Goal: Task Accomplishment & Management: Manage account settings

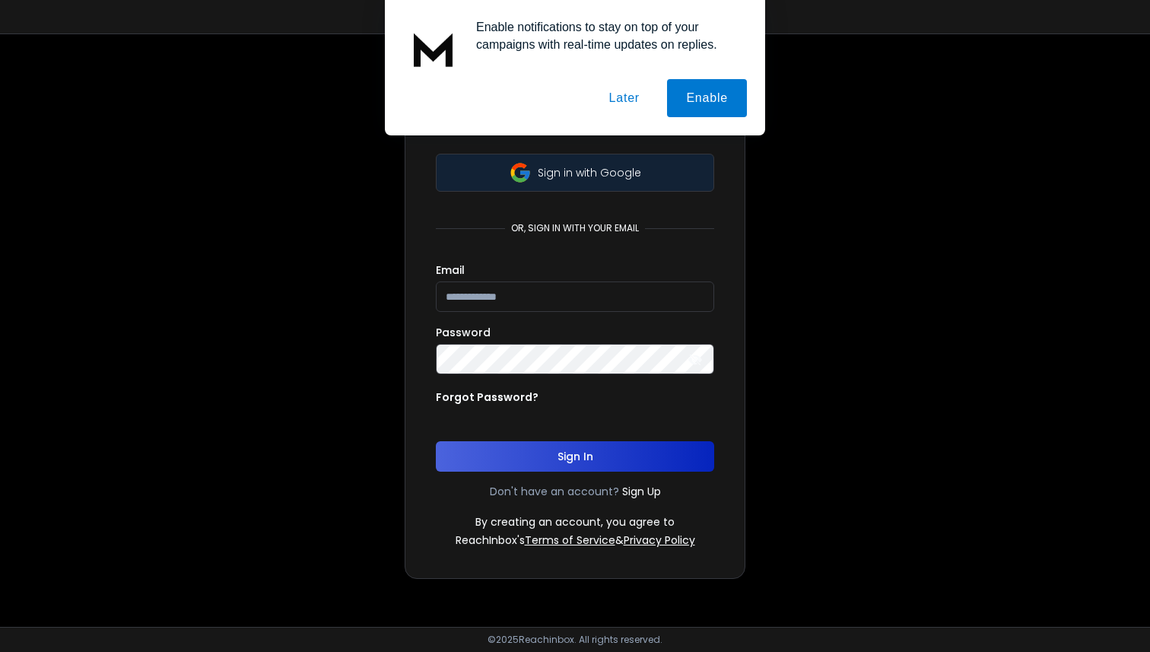
click at [618, 180] on button "Sign in with Google" at bounding box center [575, 173] width 278 height 38
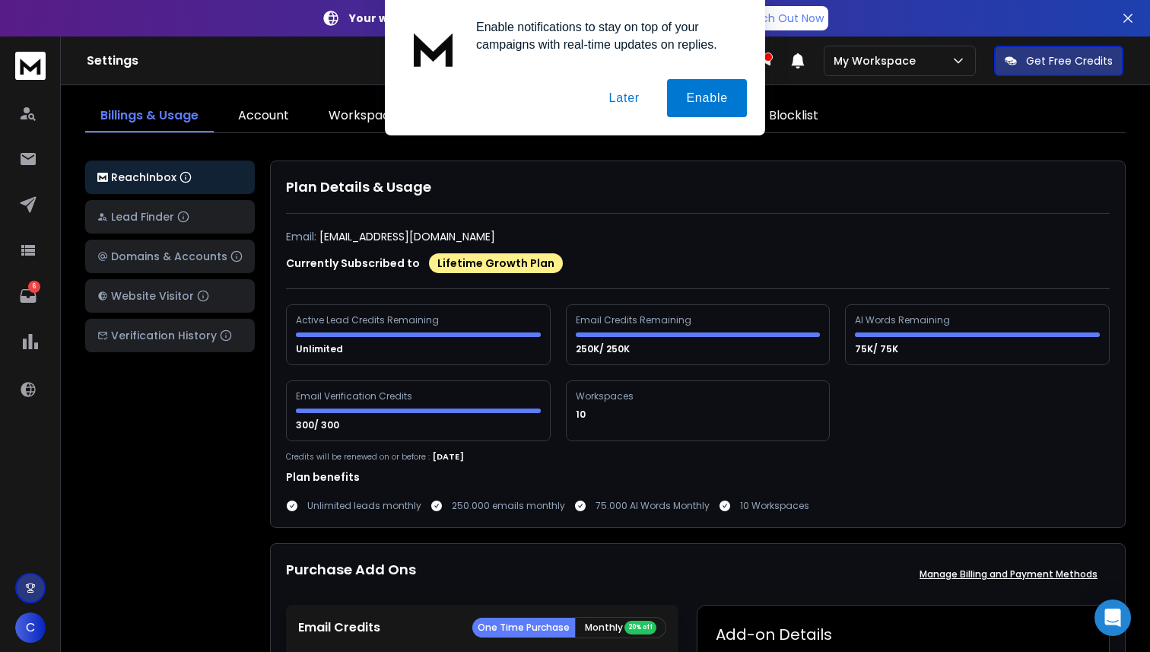
click at [632, 101] on button "Later" at bounding box center [623, 98] width 68 height 38
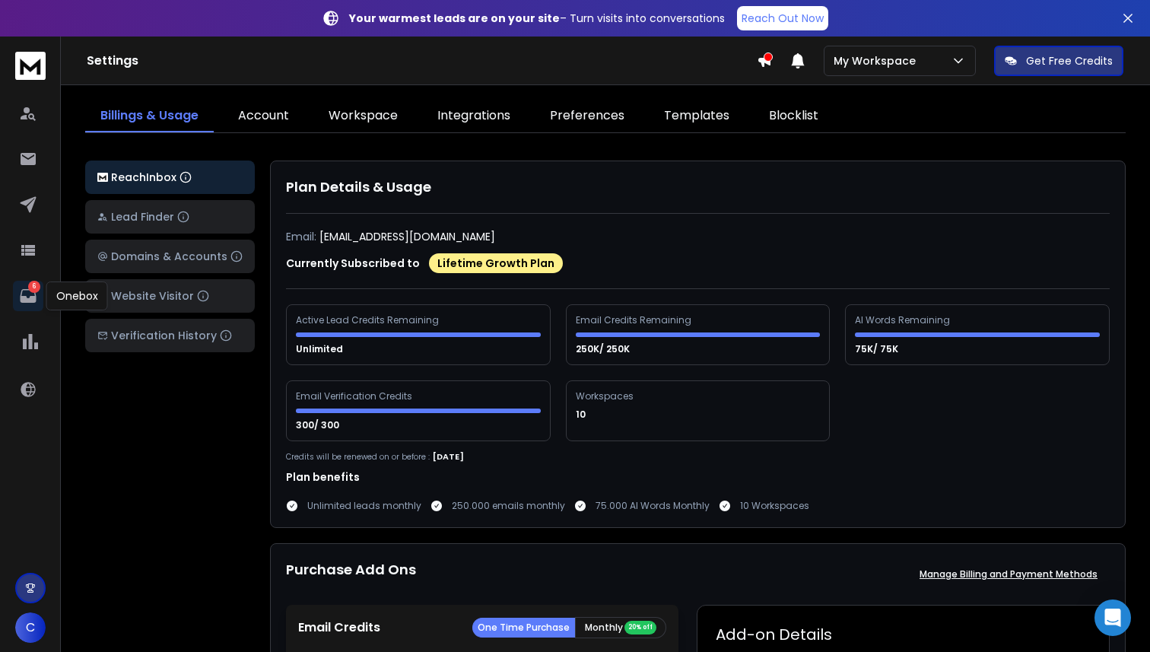
click at [21, 295] on icon at bounding box center [28, 296] width 18 height 18
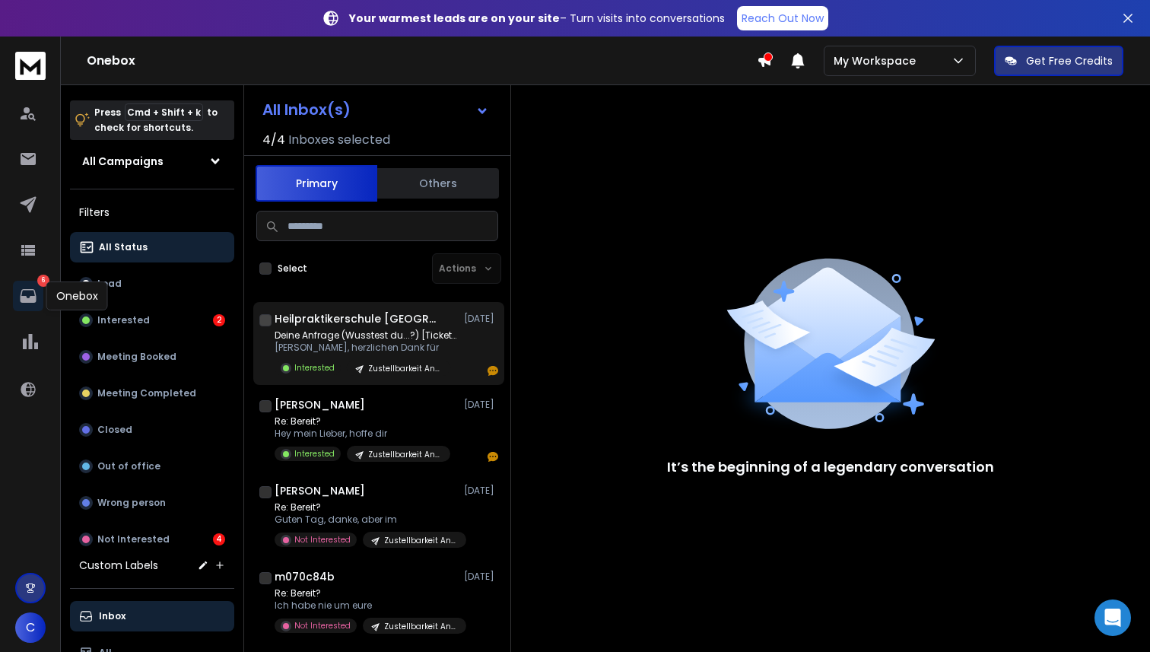
click at [396, 338] on div "Heilpraktikerschule Likamundi Helpdesk 20 Aug, 2024 Deine Anfrage (Wusstest du.…" at bounding box center [387, 343] width 224 height 65
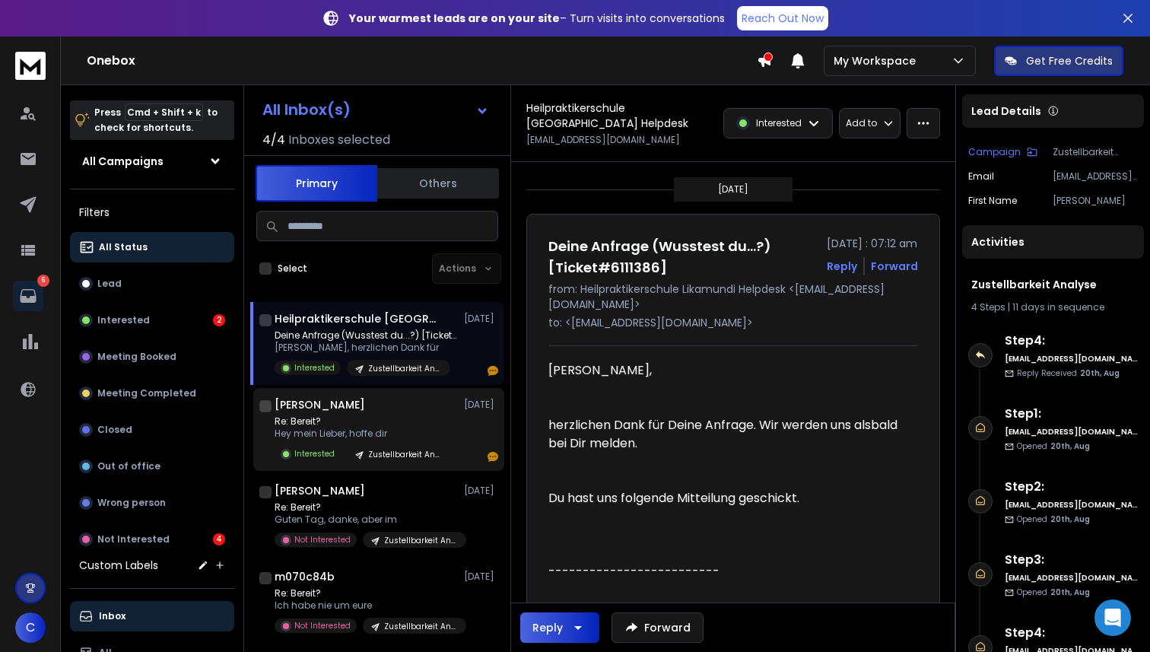
click at [392, 421] on div "Daniel Gaiswinkler 16 Aug, 2024 Re: Bereit? Hey mein Lieber, hoffe dir Interest…" at bounding box center [387, 429] width 224 height 65
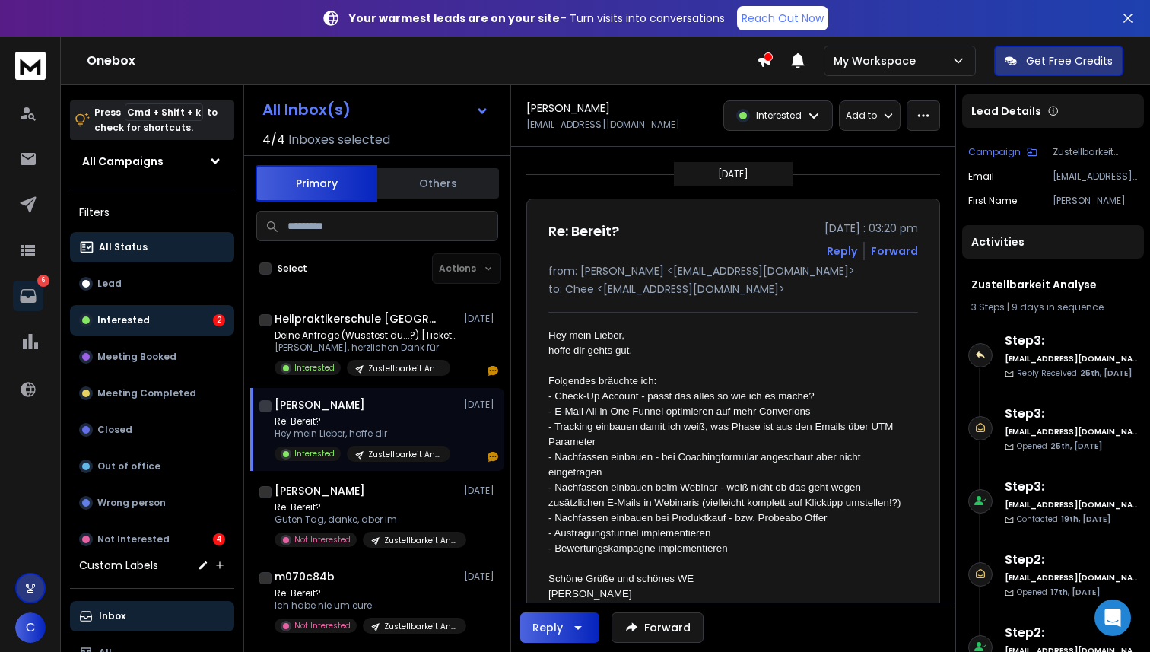
click at [122, 323] on p "Interested" at bounding box center [123, 320] width 52 height 12
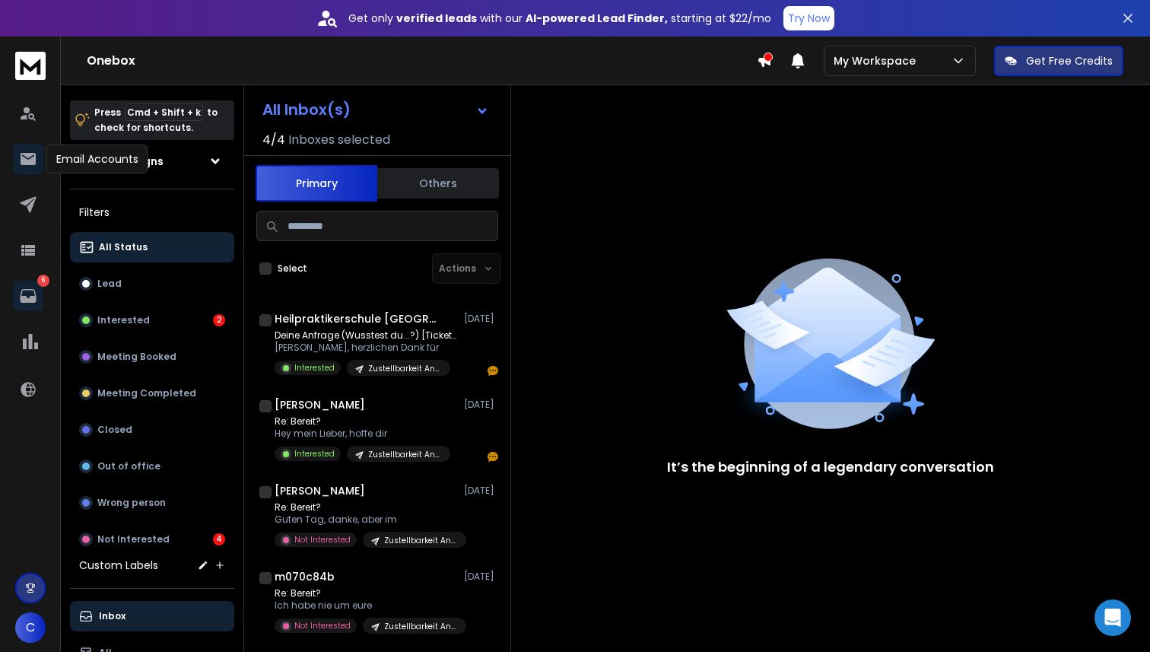
click at [24, 169] on link at bounding box center [28, 159] width 30 height 30
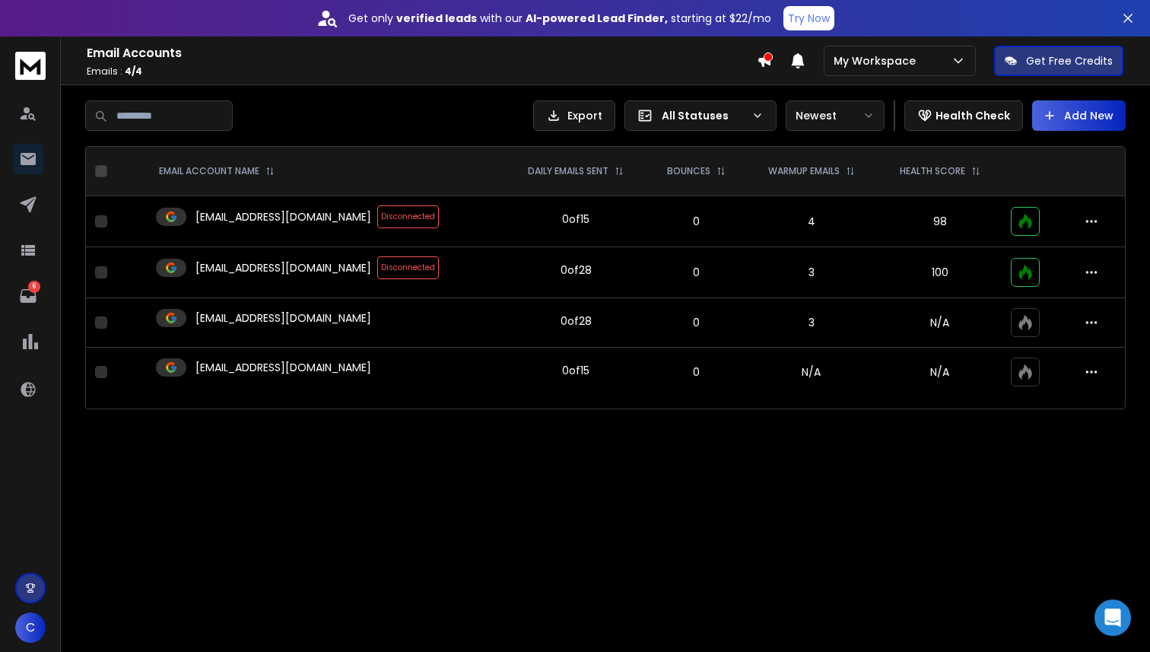
click at [438, 268] on div "chee@emailliebe.com Disconnected" at bounding box center [325, 267] width 339 height 23
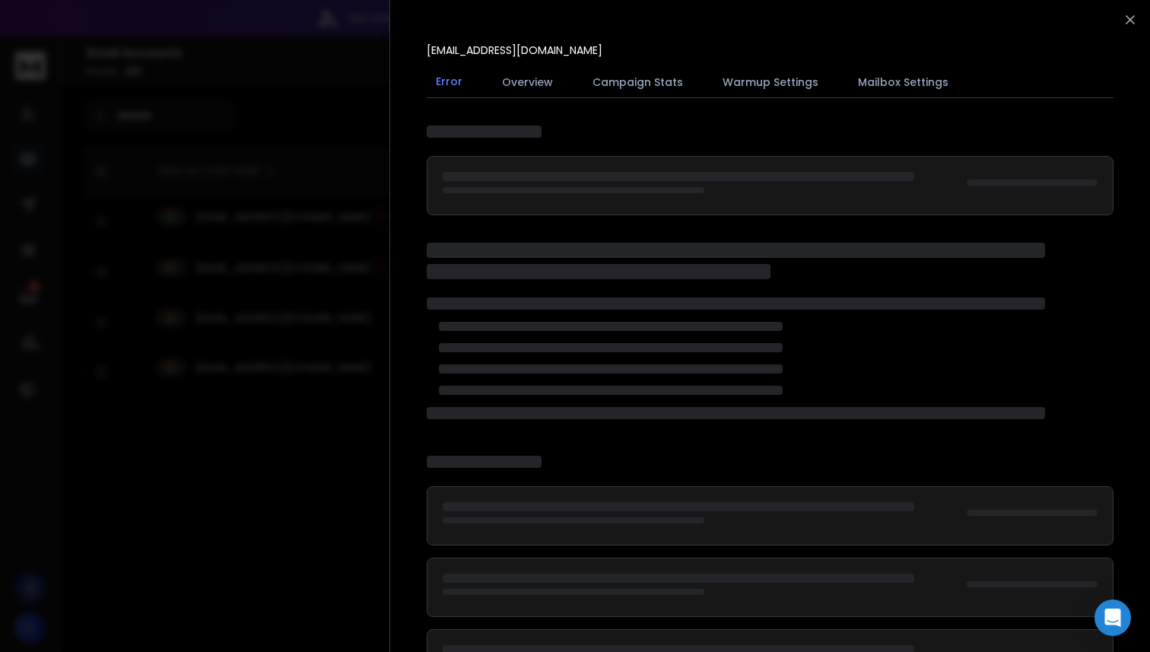
click at [1134, 10] on div "Multi Select Table Sheet chee@emailliebe.com Error Overview Campaign Stats Warm…" at bounding box center [769, 326] width 761 height 652
click at [1130, 16] on icon "button" at bounding box center [1130, 20] width 8 height 8
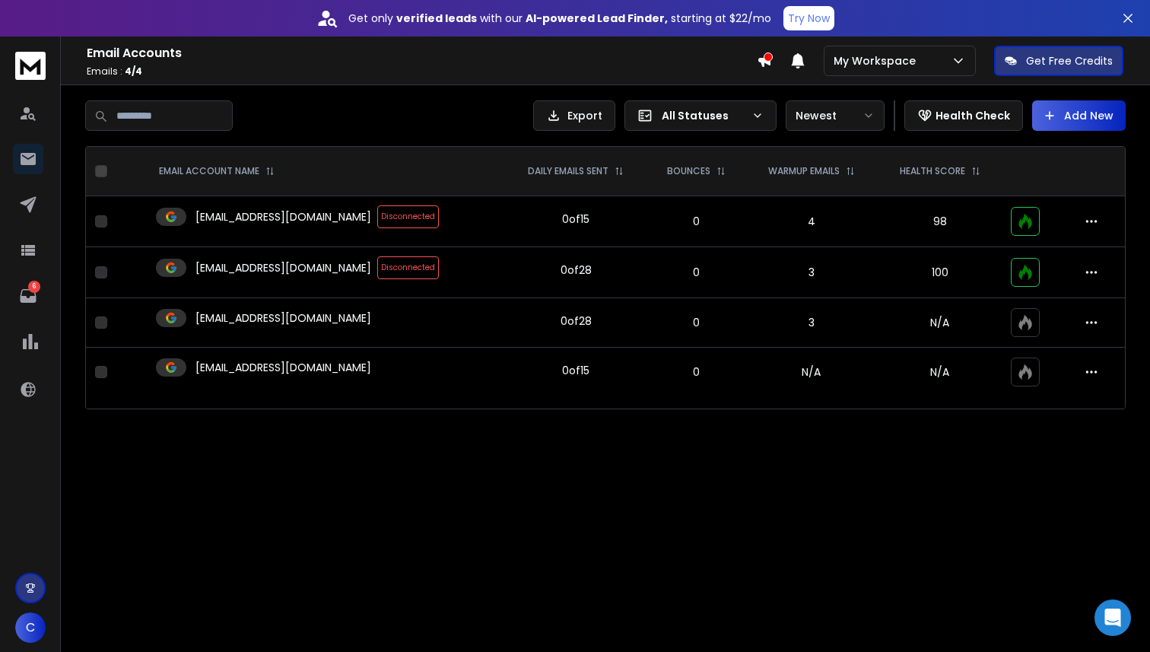
click at [277, 238] on td "laureen@emailiebe.com Disconnected" at bounding box center [325, 221] width 357 height 51
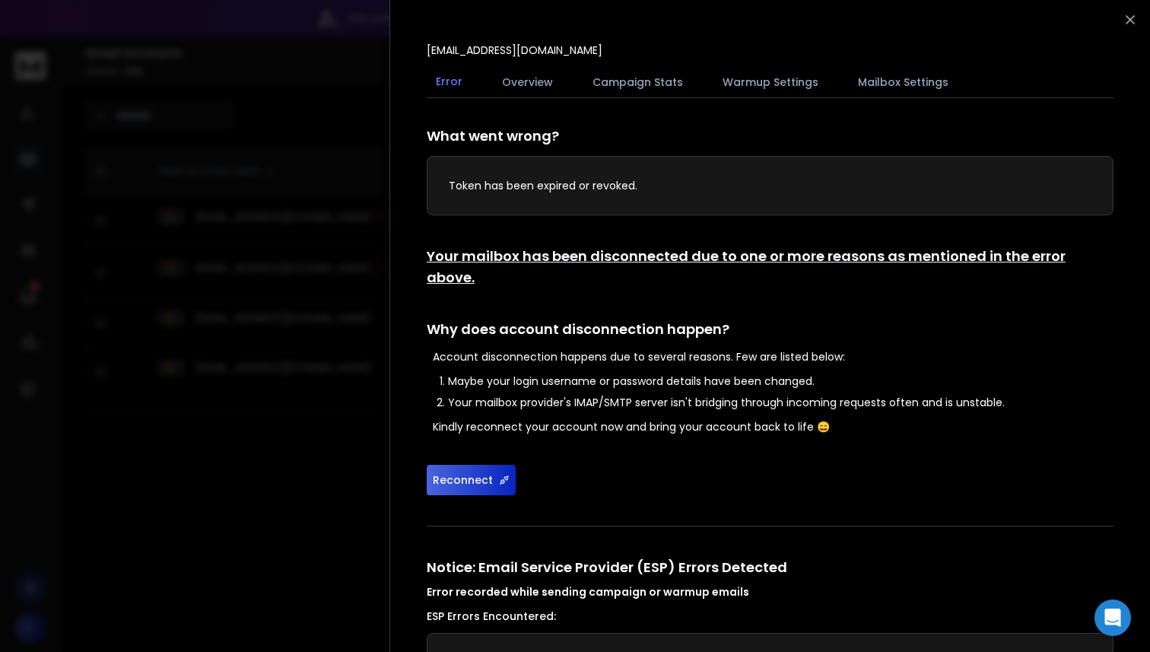
click at [489, 465] on button "Reconnect" at bounding box center [471, 480] width 89 height 30
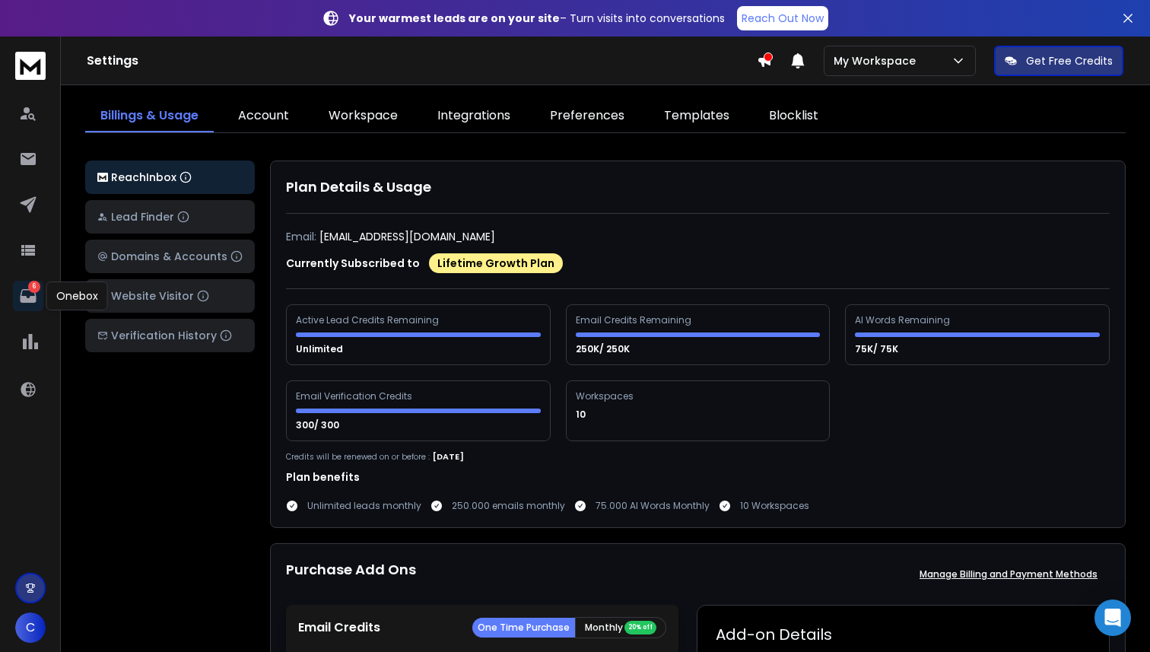
click at [25, 295] on icon at bounding box center [28, 296] width 18 height 18
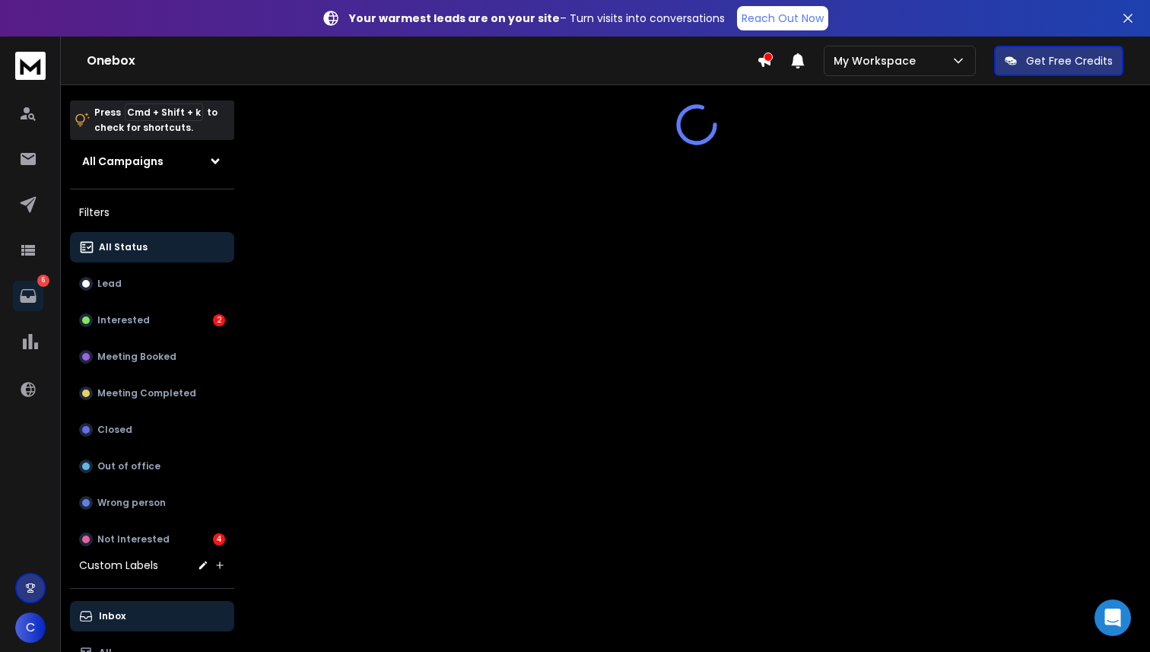
click at [24, 183] on div "6" at bounding box center [30, 254] width 35 height 313
click at [24, 110] on circle at bounding box center [27, 110] width 6 height 6
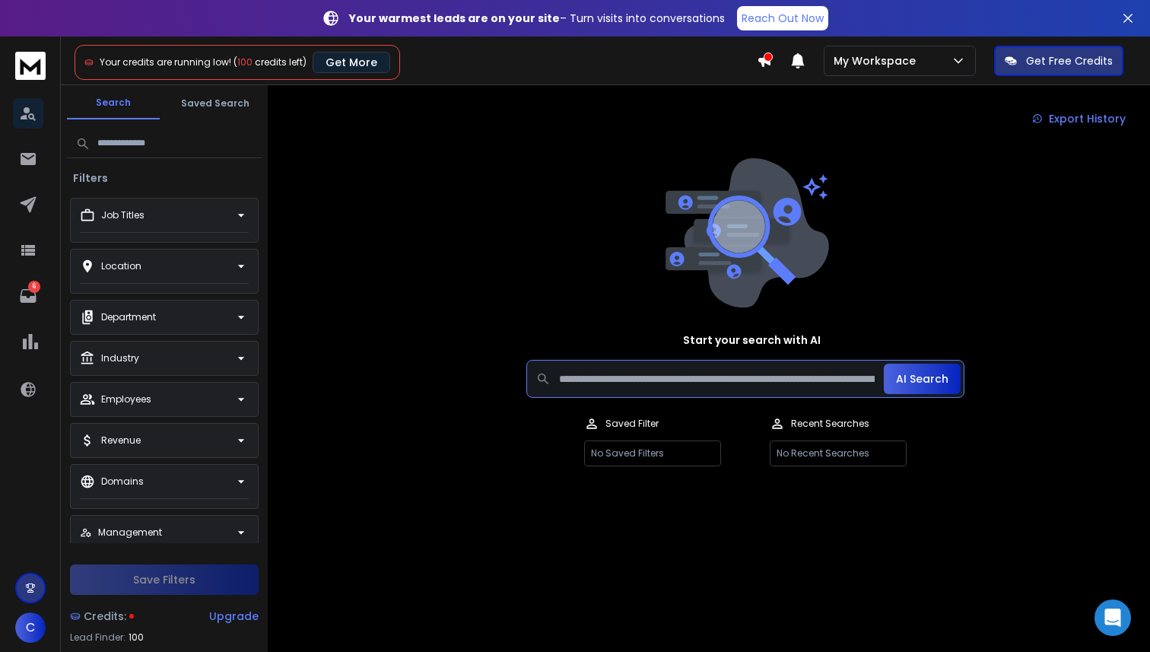
click at [340, 57] on button "Get More" at bounding box center [352, 62] width 78 height 21
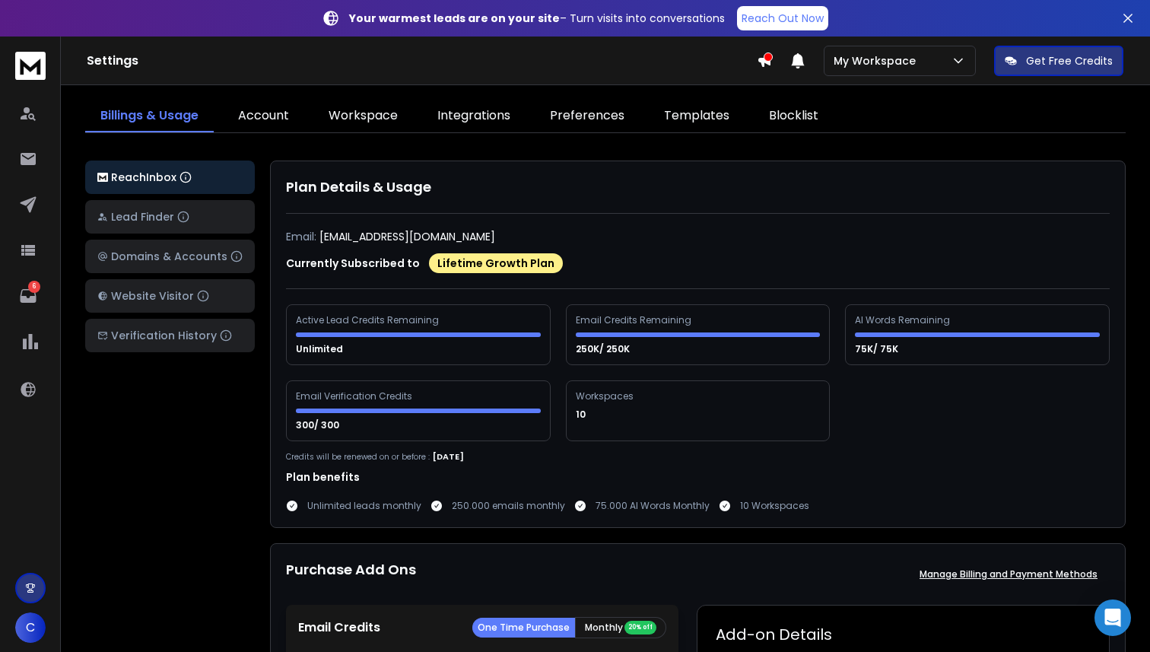
click at [129, 170] on button "ReachInbox" at bounding box center [170, 176] width 170 height 33
click at [34, 156] on icon at bounding box center [28, 159] width 15 height 12
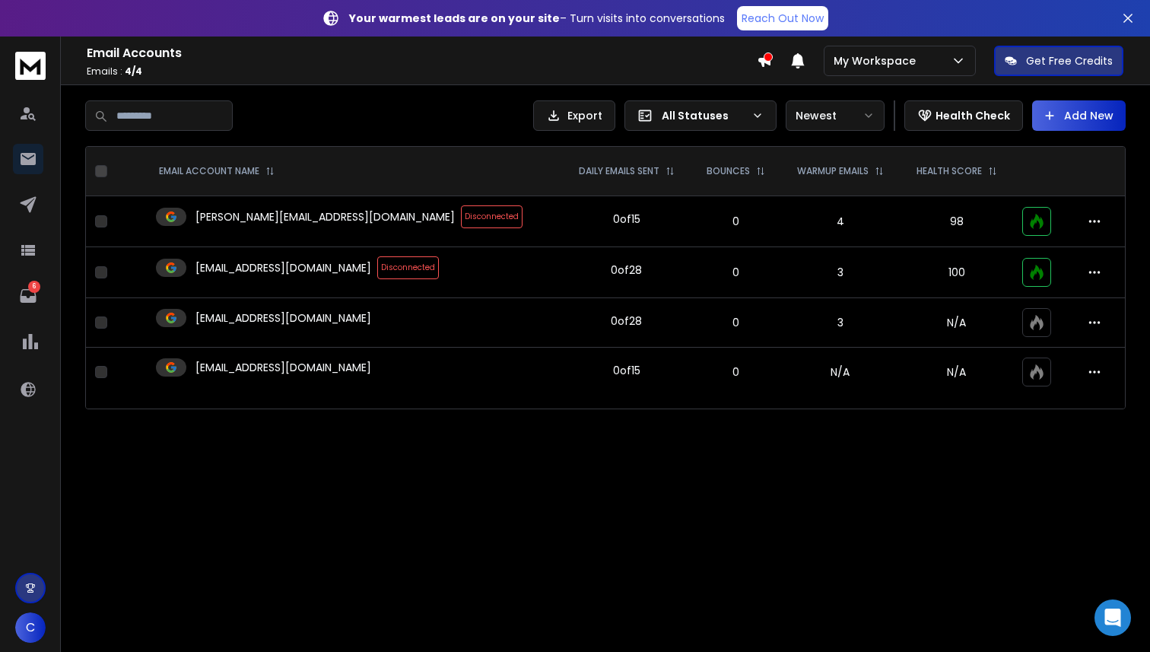
click at [461, 226] on span "Disconnected" at bounding box center [492, 216] width 62 height 23
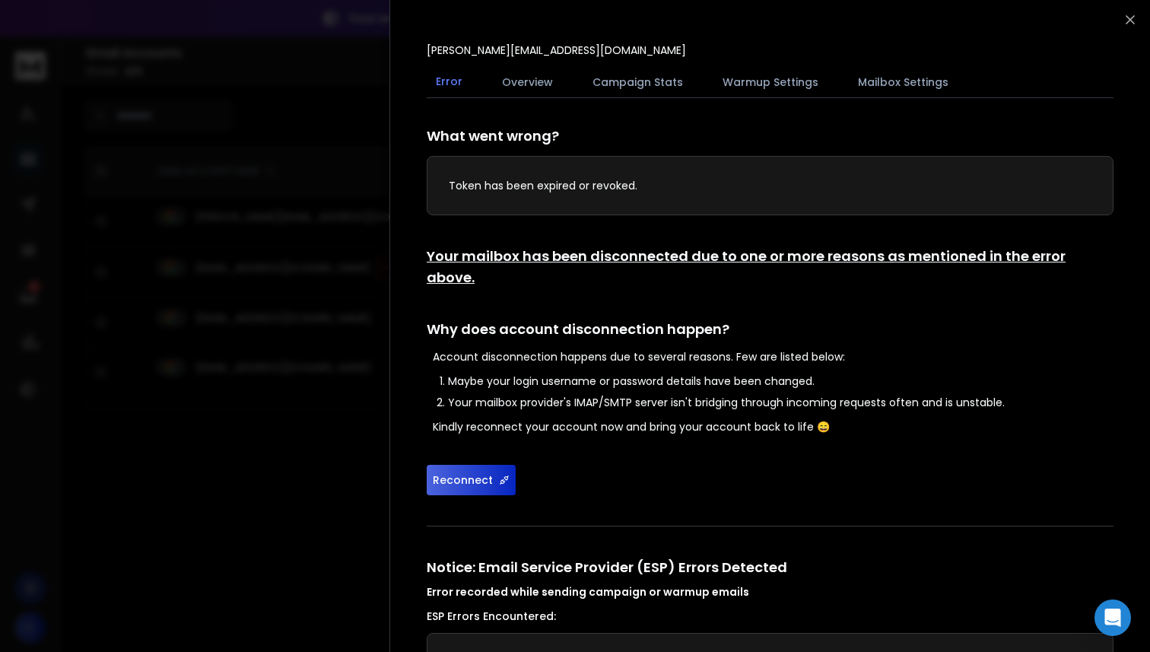
click at [492, 465] on button "Reconnect" at bounding box center [471, 480] width 89 height 30
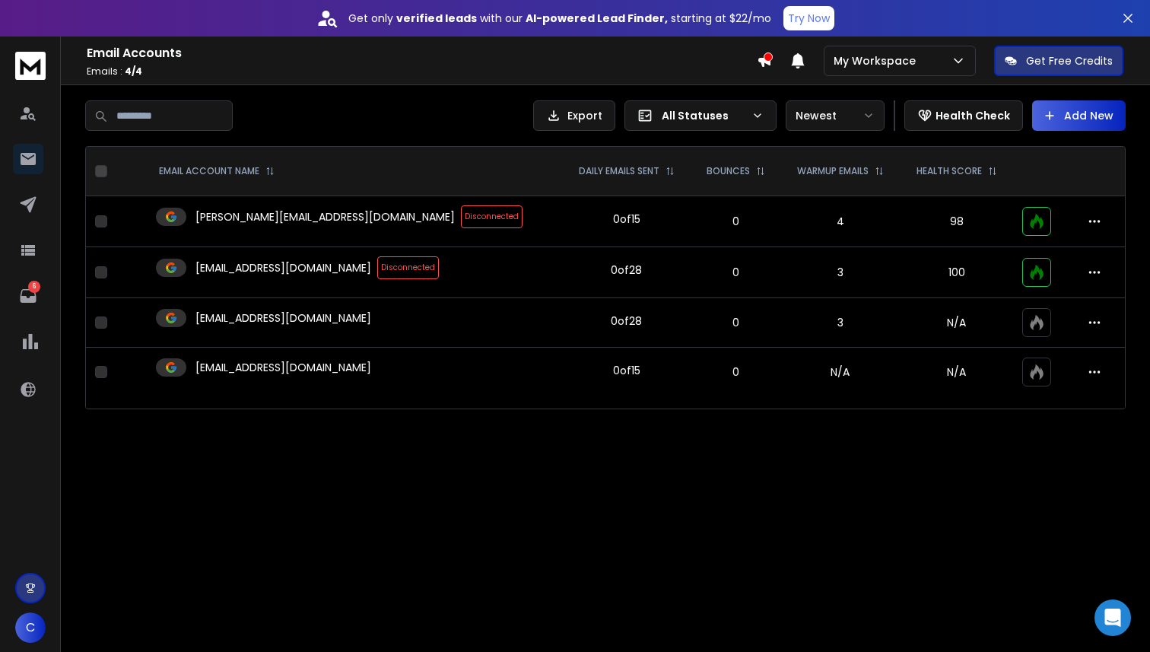
click at [684, 489] on div "Get only verified leads with our AI-powered Lead Finder, starting at $22/mo Try…" at bounding box center [575, 326] width 1150 height 652
click at [1092, 211] on button at bounding box center [1094, 221] width 43 height 26
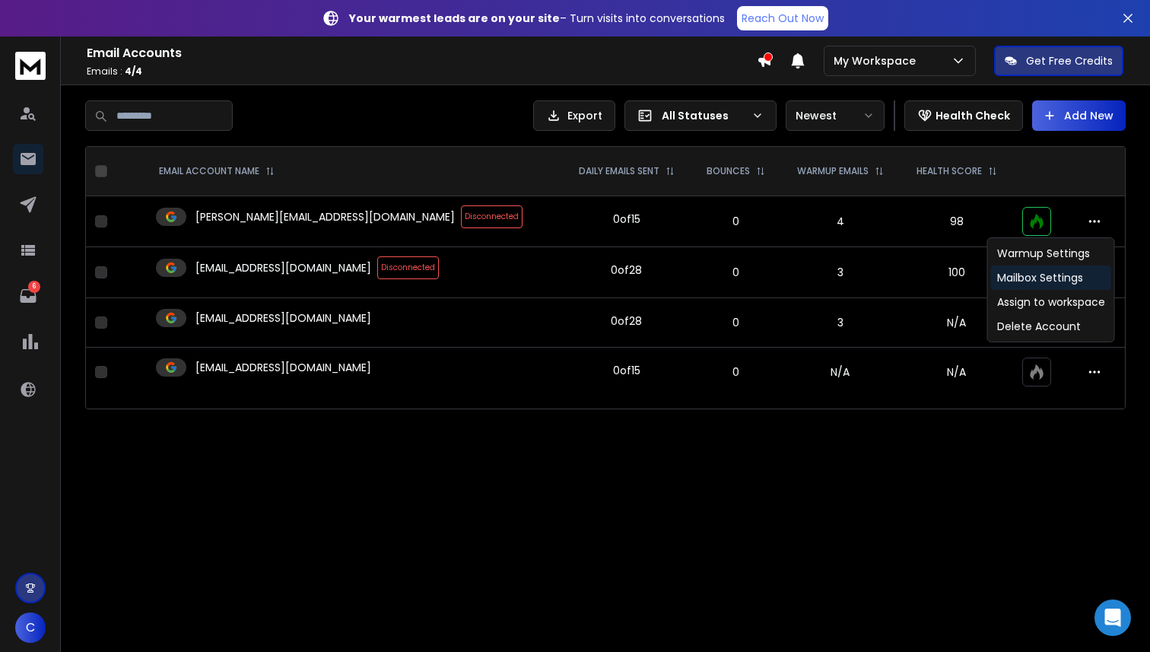
click at [1074, 273] on div "Mailbox Settings" at bounding box center [1051, 277] width 120 height 24
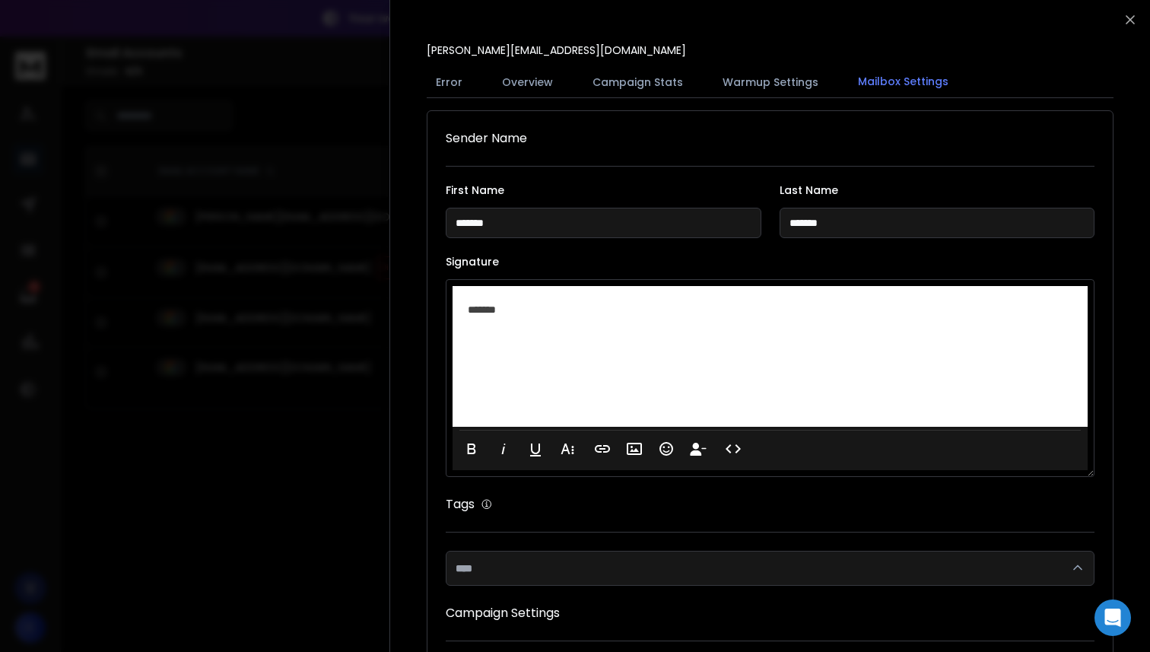
click at [621, 72] on button "Campaign Stats" at bounding box center [637, 81] width 109 height 33
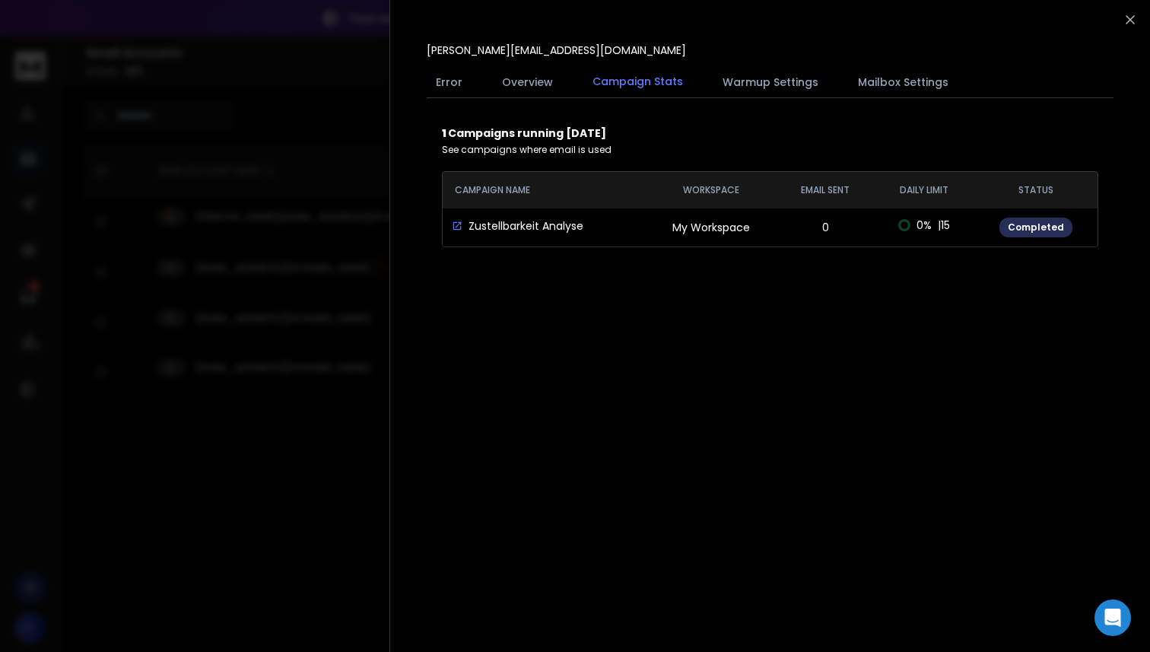
click at [476, 91] on div "Error Overview Campaign Stats Warmup Settings Mailbox Settings" at bounding box center [770, 82] width 687 height 30
click at [492, 65] on div "laureen@emailiebe.com Error Overview Campaign Stats Warmup Settings Mailbox Set…" at bounding box center [769, 152] width 723 height 269
click at [518, 79] on button "Overview" at bounding box center [527, 81] width 69 height 33
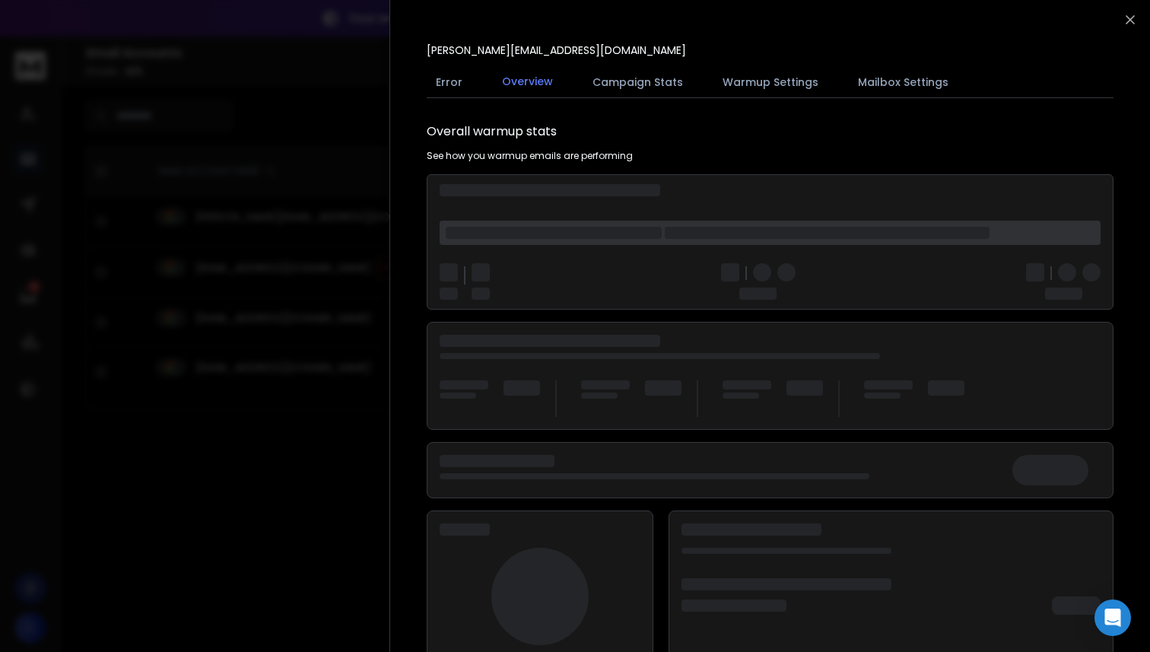
click at [434, 79] on button "Error" at bounding box center [449, 81] width 45 height 33
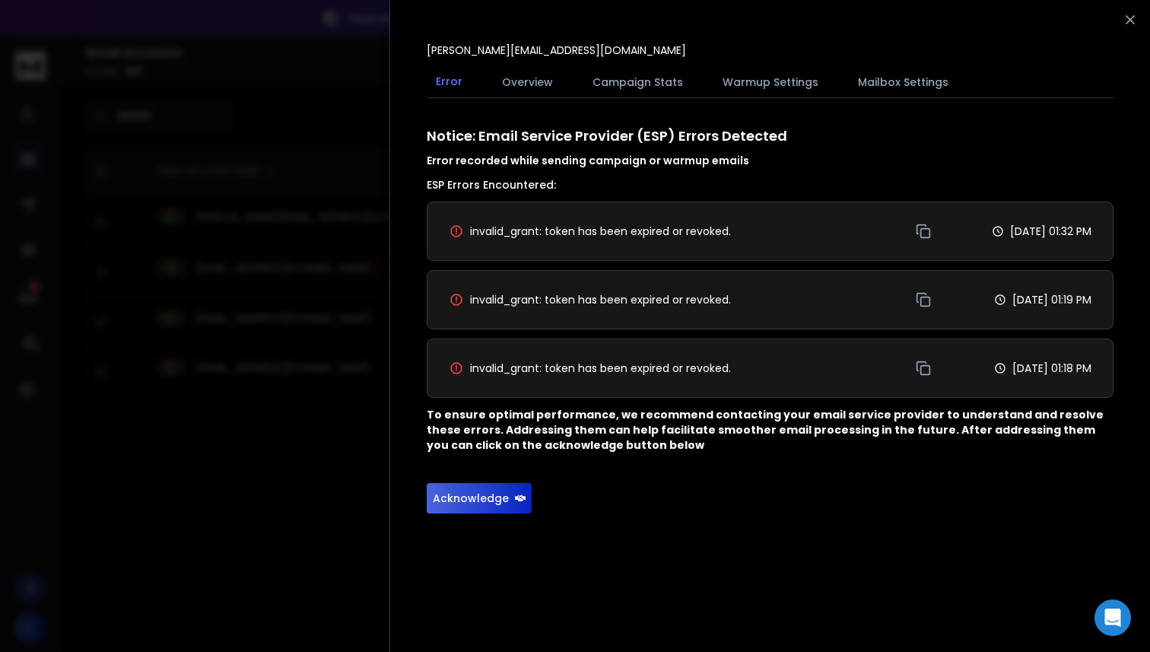
click at [485, 504] on button "Acknowledge" at bounding box center [479, 498] width 105 height 30
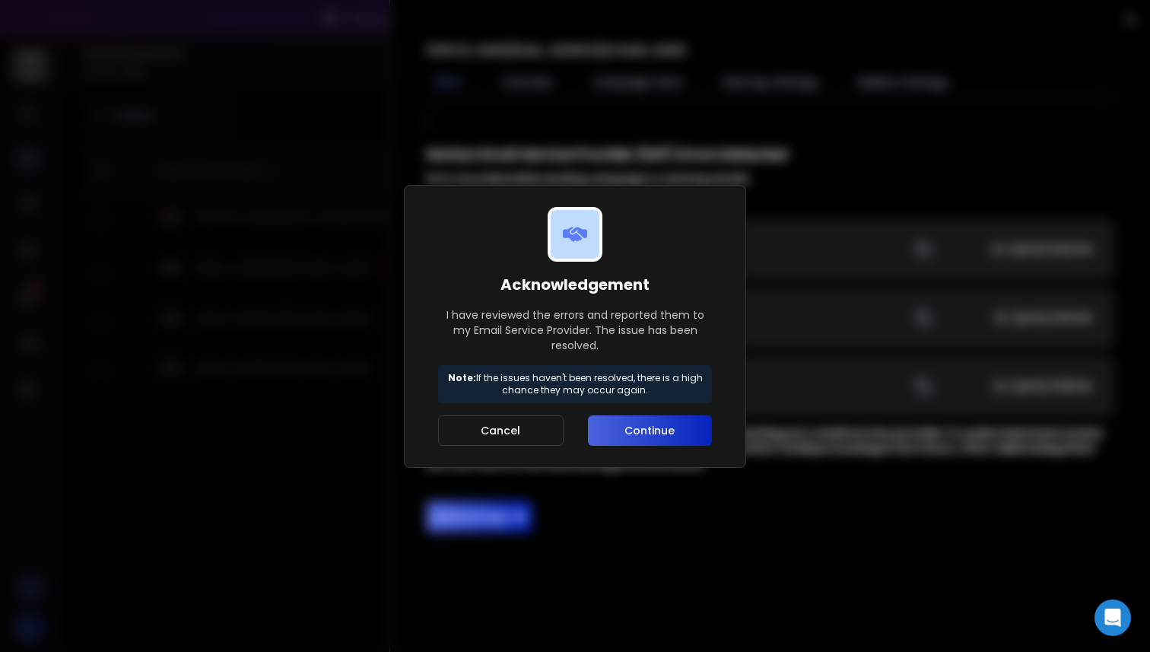
click at [638, 420] on button "Continue" at bounding box center [650, 430] width 124 height 30
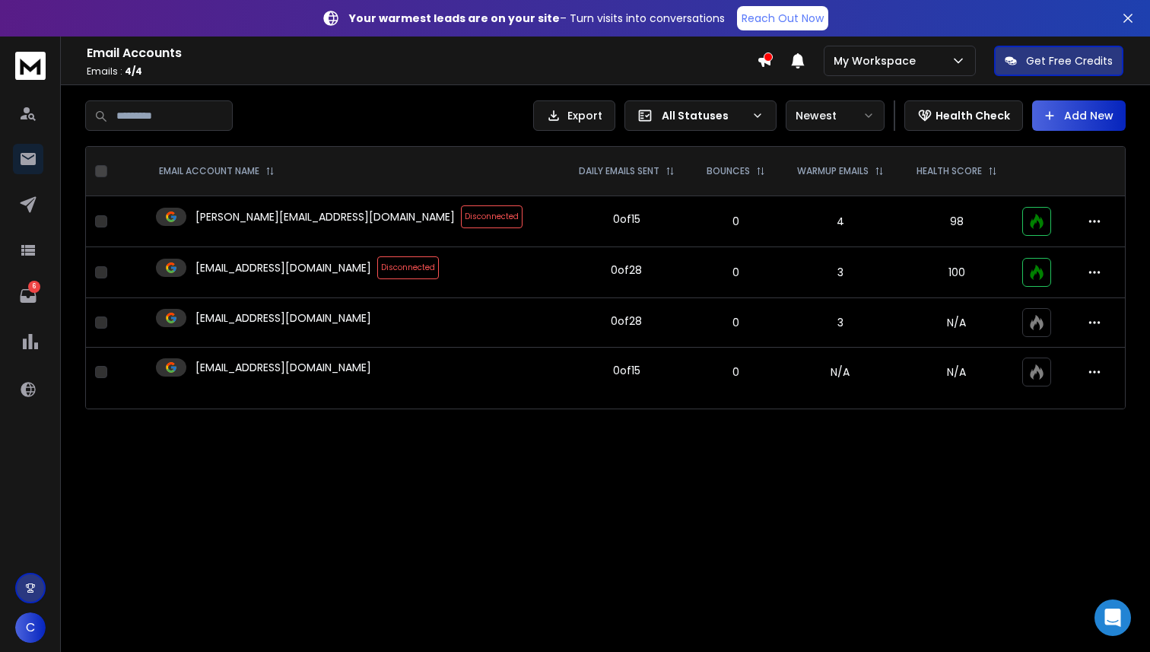
click at [461, 221] on span "Disconnected" at bounding box center [492, 216] width 62 height 23
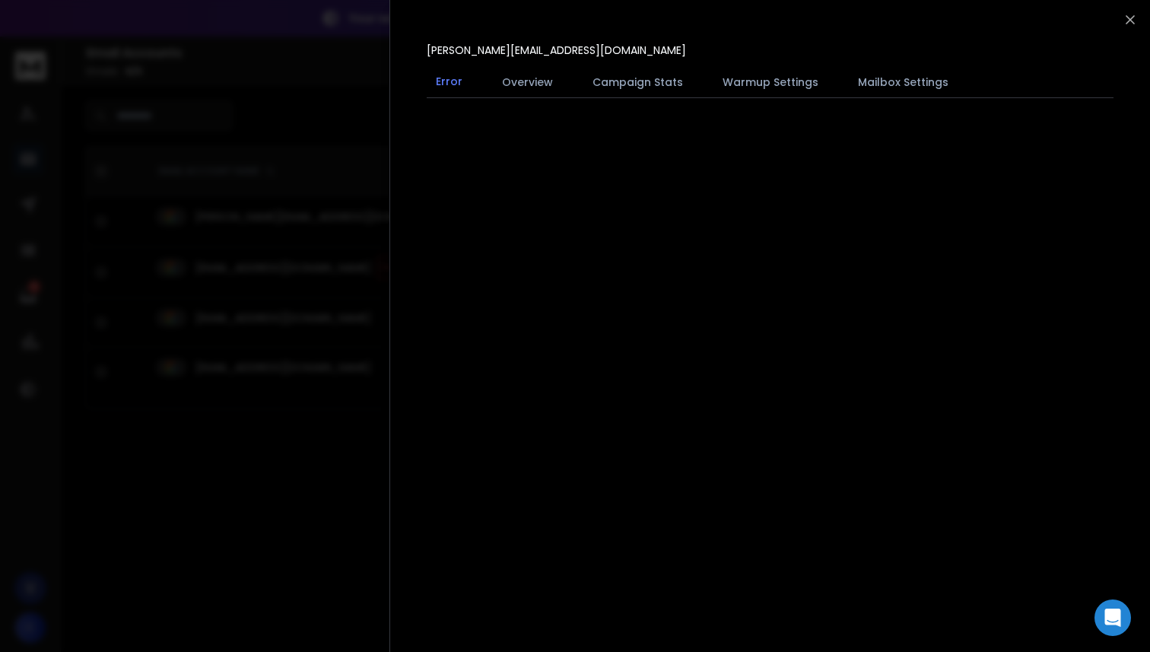
click at [521, 75] on button "Overview" at bounding box center [527, 81] width 69 height 33
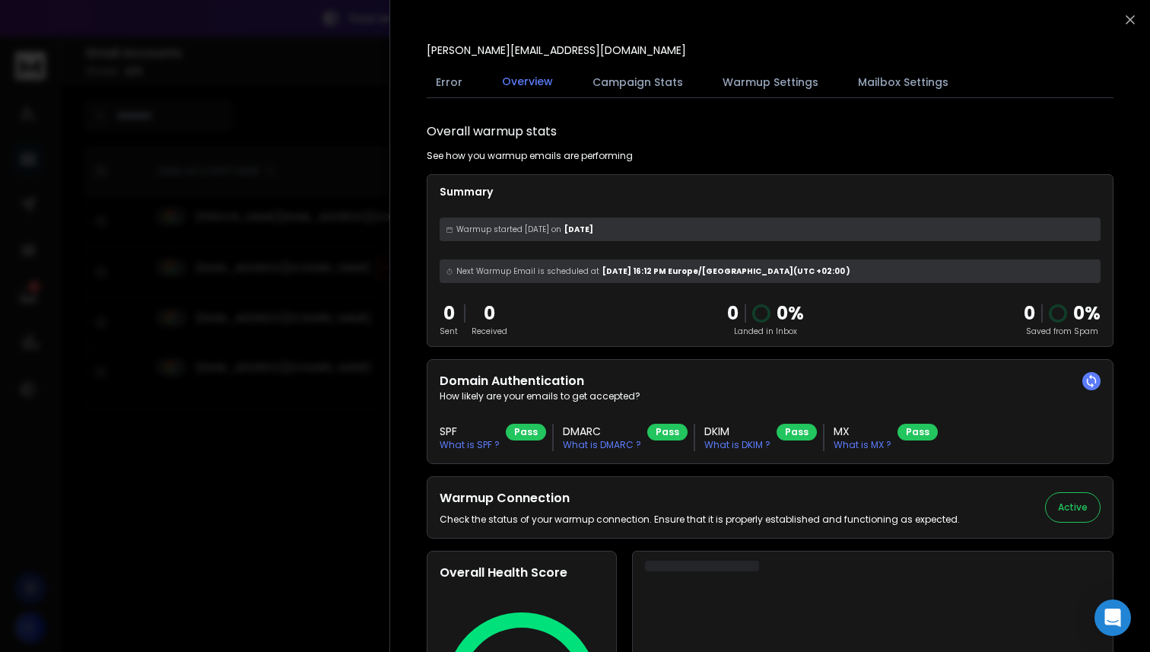
click at [426, 89] on div "laureen@emailiebe.com Error Overview Campaign Stats Warmup Settings Mailbox Set…" at bounding box center [769, 620] width 723 height 1204
click at [440, 84] on button "Error" at bounding box center [449, 81] width 45 height 33
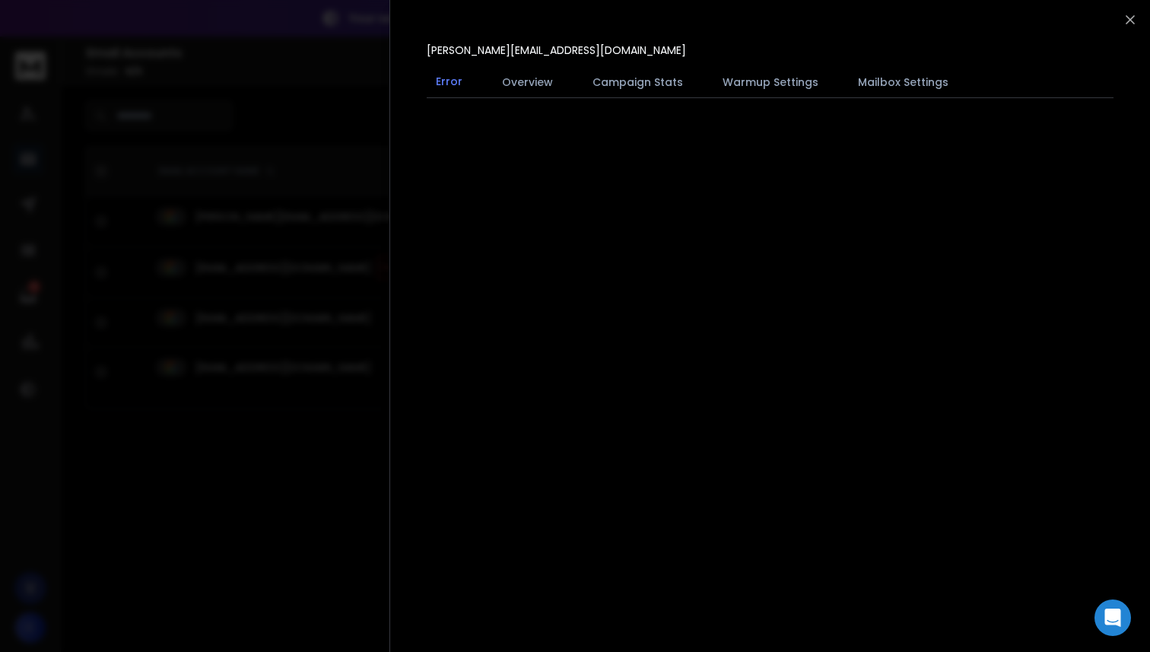
click at [637, 85] on button "Campaign Stats" at bounding box center [637, 81] width 109 height 33
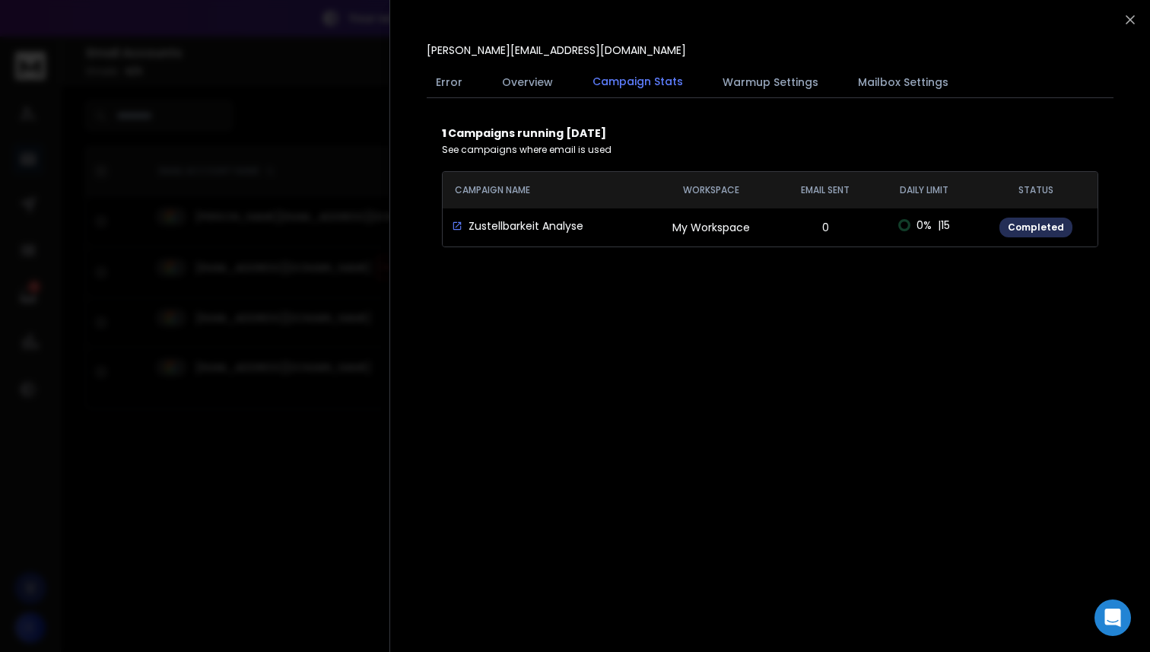
click at [789, 65] on div "laureen@emailiebe.com Error Overview Campaign Stats Warmup Settings Mailbox Set…" at bounding box center [769, 152] width 723 height 269
click at [782, 85] on button "Warmup Settings" at bounding box center [770, 81] width 114 height 33
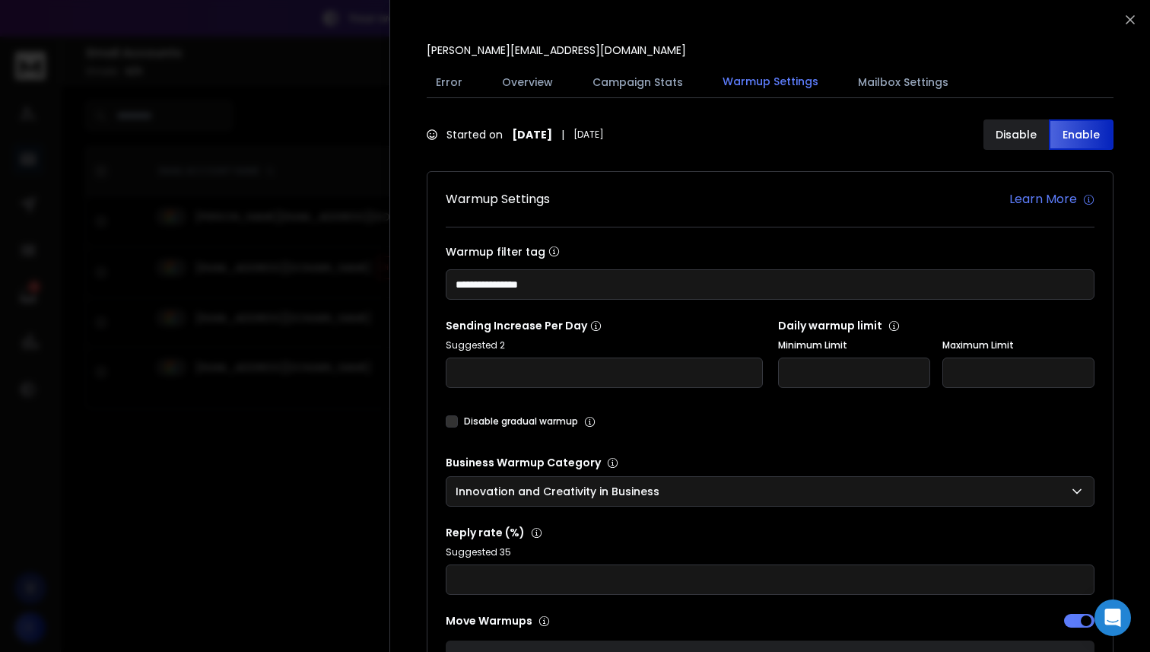
click at [885, 87] on button "Mailbox Settings" at bounding box center [903, 81] width 109 height 33
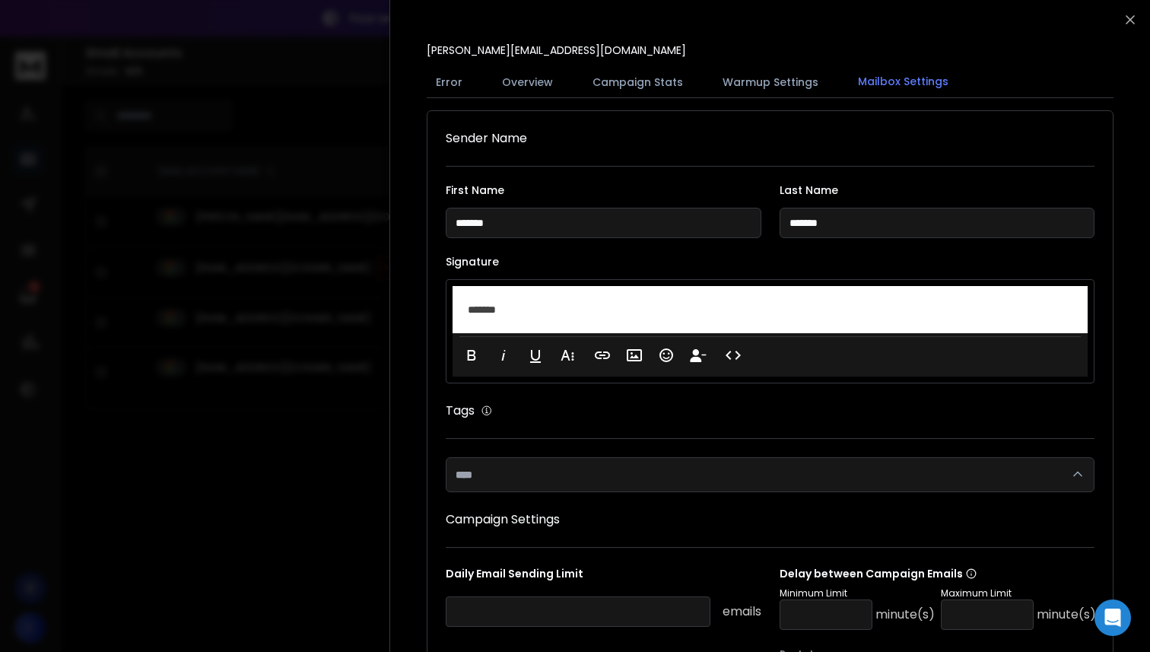
click at [1139, 14] on div "**********" at bounding box center [769, 326] width 761 height 652
click at [1134, 14] on div "**********" at bounding box center [769, 326] width 761 height 652
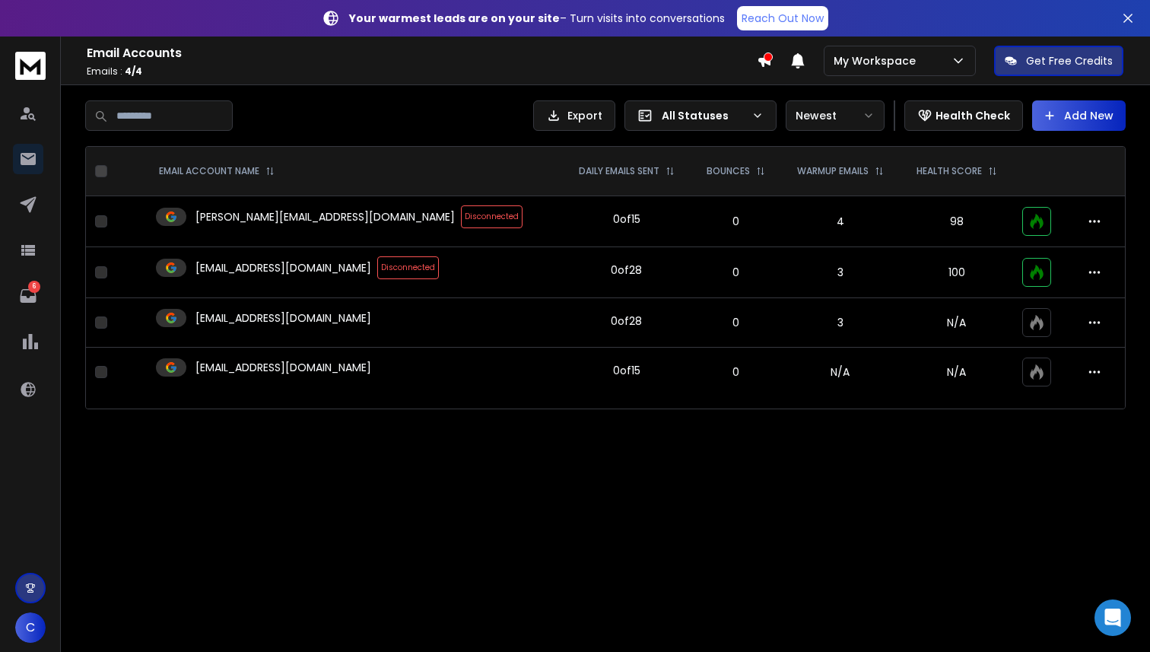
click at [226, 267] on p "[EMAIL_ADDRESS][DOMAIN_NAME]" at bounding box center [283, 267] width 176 height 15
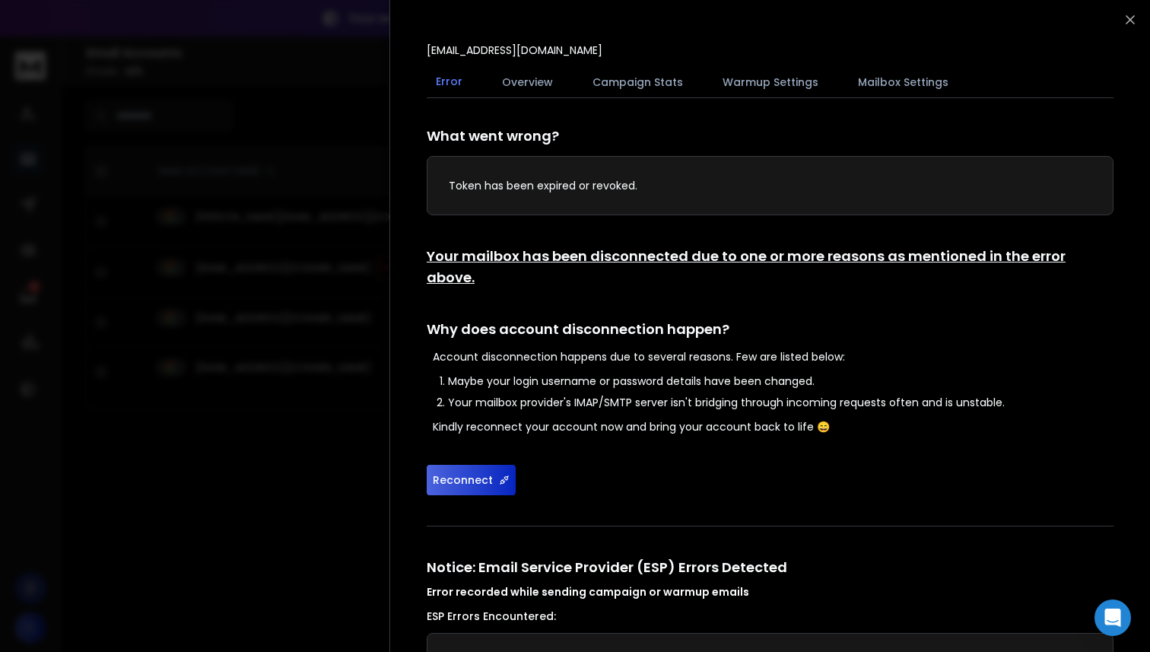
click at [472, 465] on button "Reconnect" at bounding box center [471, 480] width 89 height 30
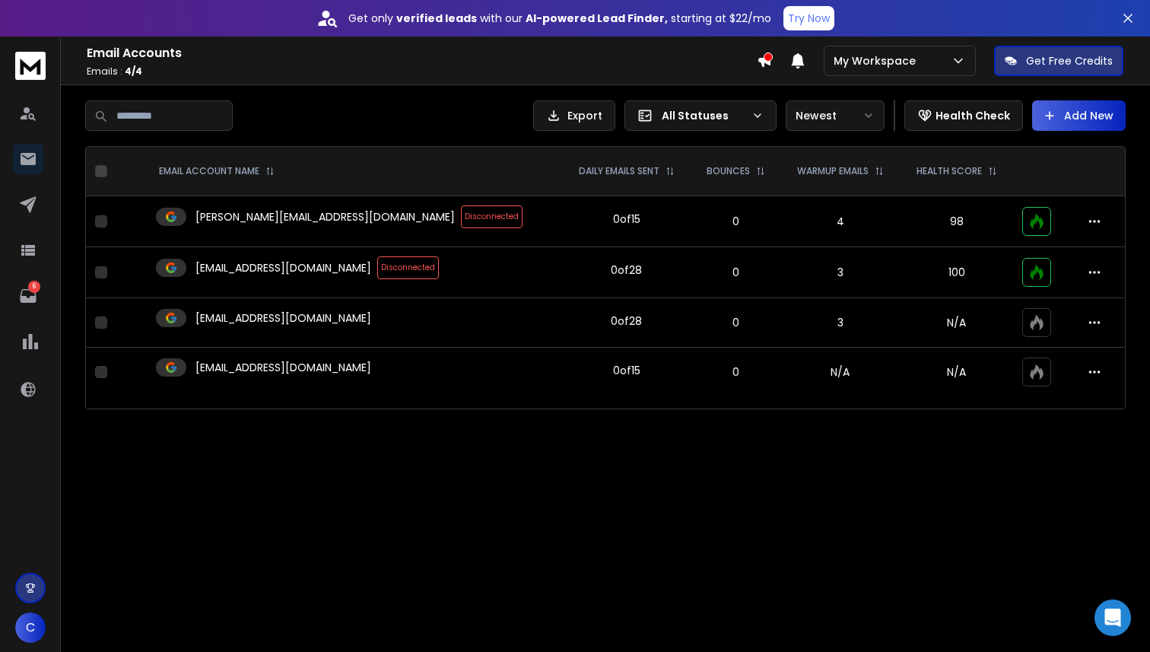
click at [234, 277] on div "[EMAIL_ADDRESS][DOMAIN_NAME] Disconnected" at bounding box center [354, 267] width 396 height 23
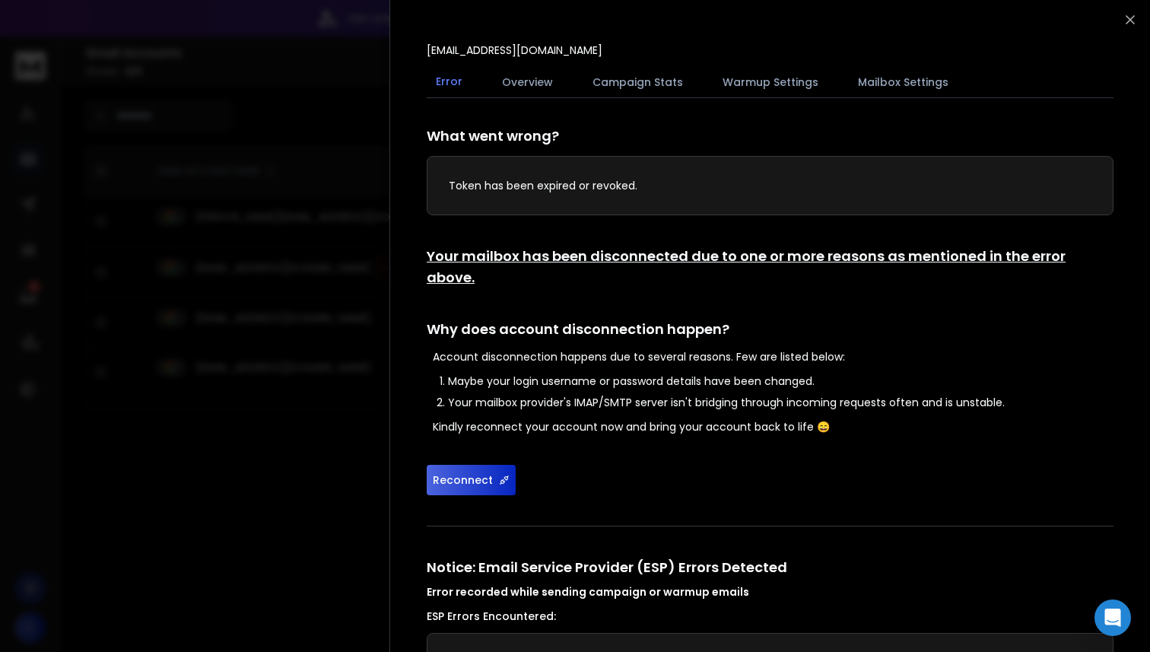
click at [489, 465] on button "Reconnect" at bounding box center [471, 480] width 89 height 30
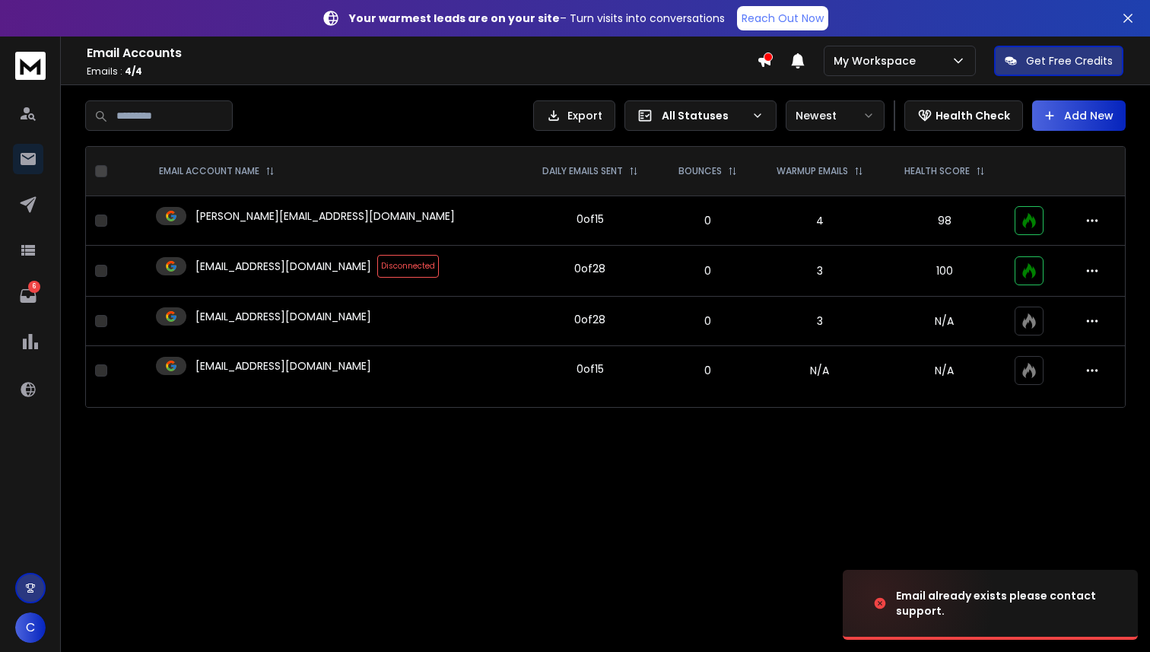
click at [384, 273] on div "[EMAIL_ADDRESS][DOMAIN_NAME] Disconnected" at bounding box center [334, 266] width 356 height 23
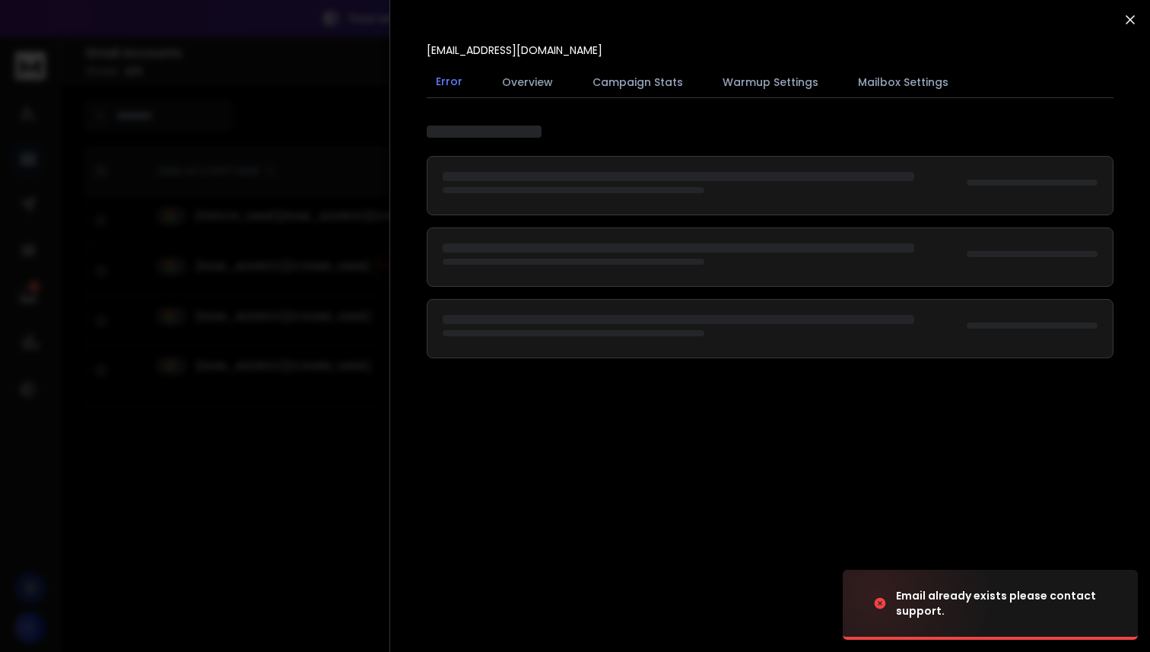
click at [1123, 20] on icon "button" at bounding box center [1130, 19] width 15 height 15
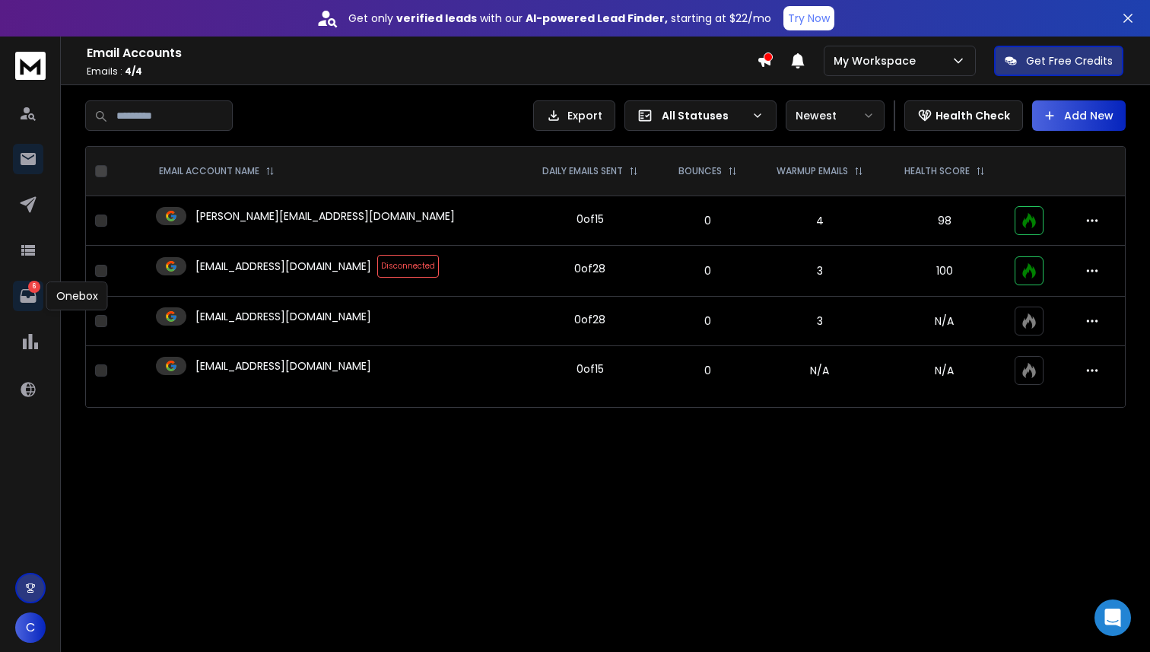
click at [32, 291] on p "6" at bounding box center [34, 287] width 12 height 12
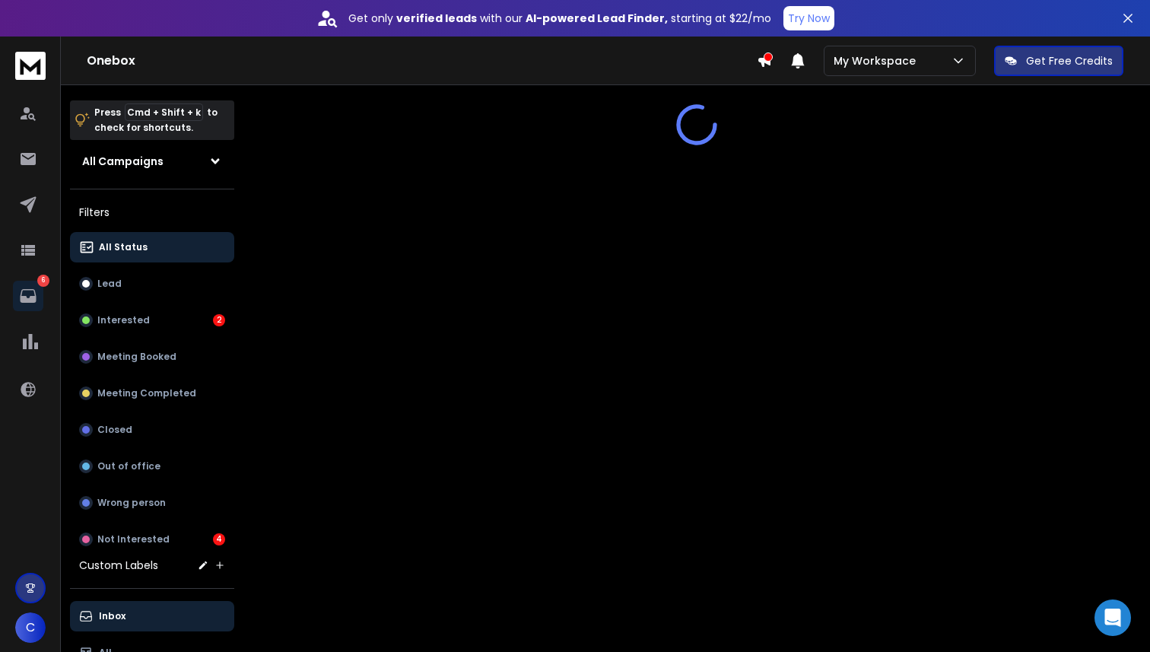
click at [145, 336] on div "All Status Lead Interested 2 Meeting Booked Meeting Completed Closed Out of off…" at bounding box center [152, 393] width 164 height 323
click at [145, 332] on button "Interested 2" at bounding box center [152, 320] width 164 height 30
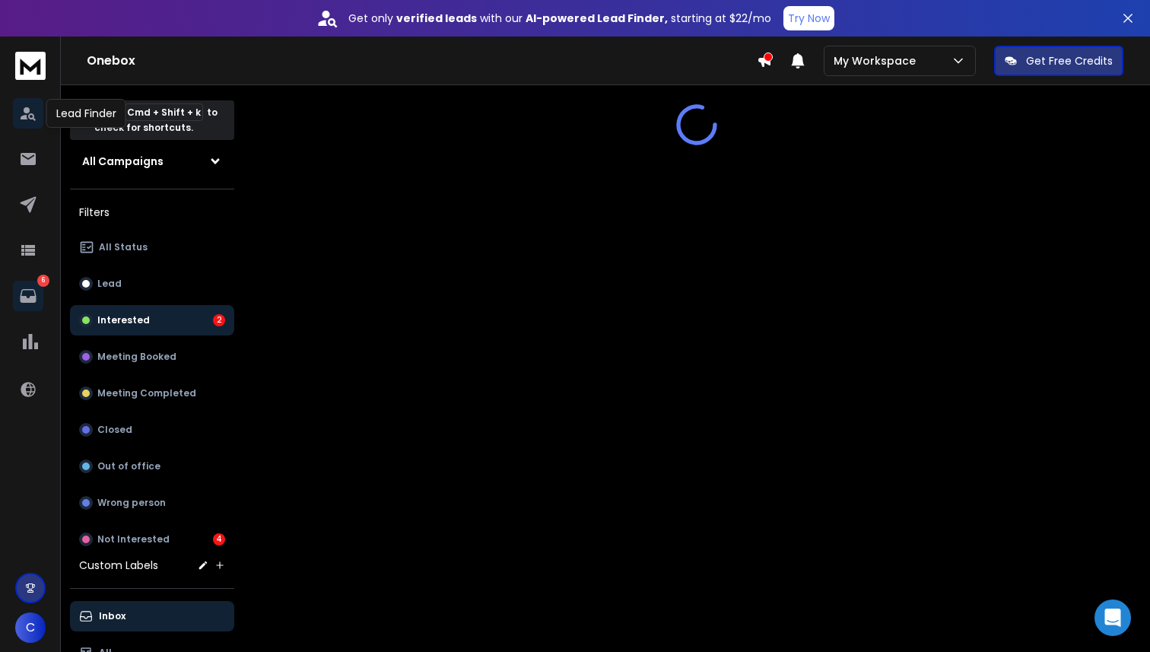
click at [21, 113] on icon at bounding box center [28, 113] width 18 height 18
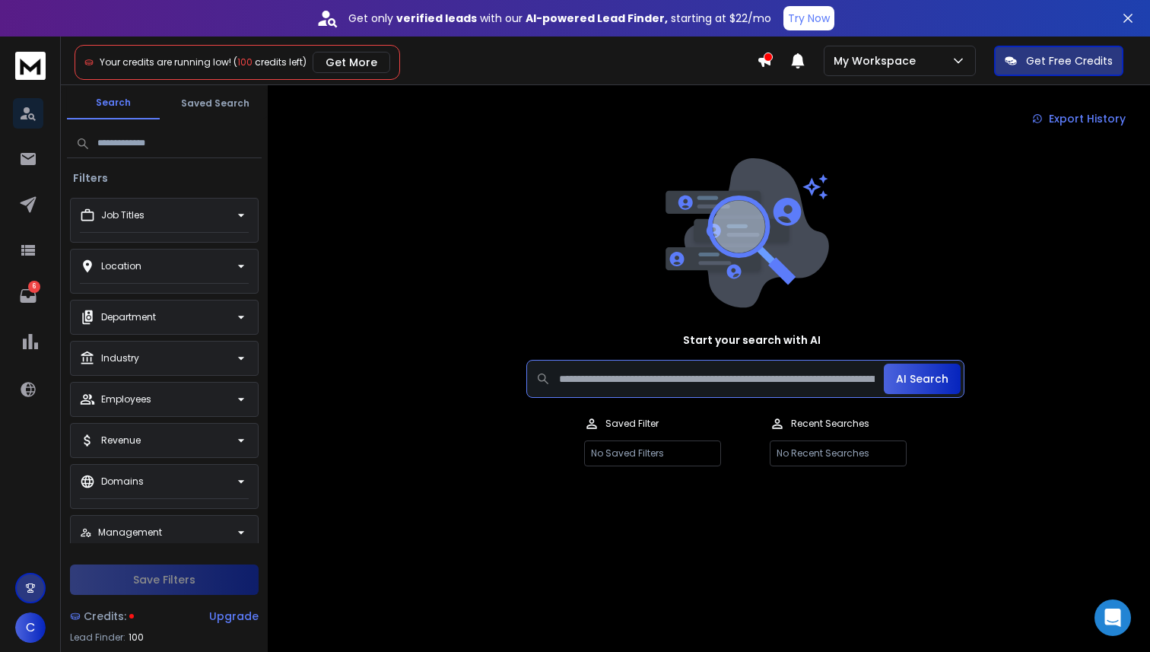
click at [1134, 21] on icon at bounding box center [1128, 18] width 14 height 14
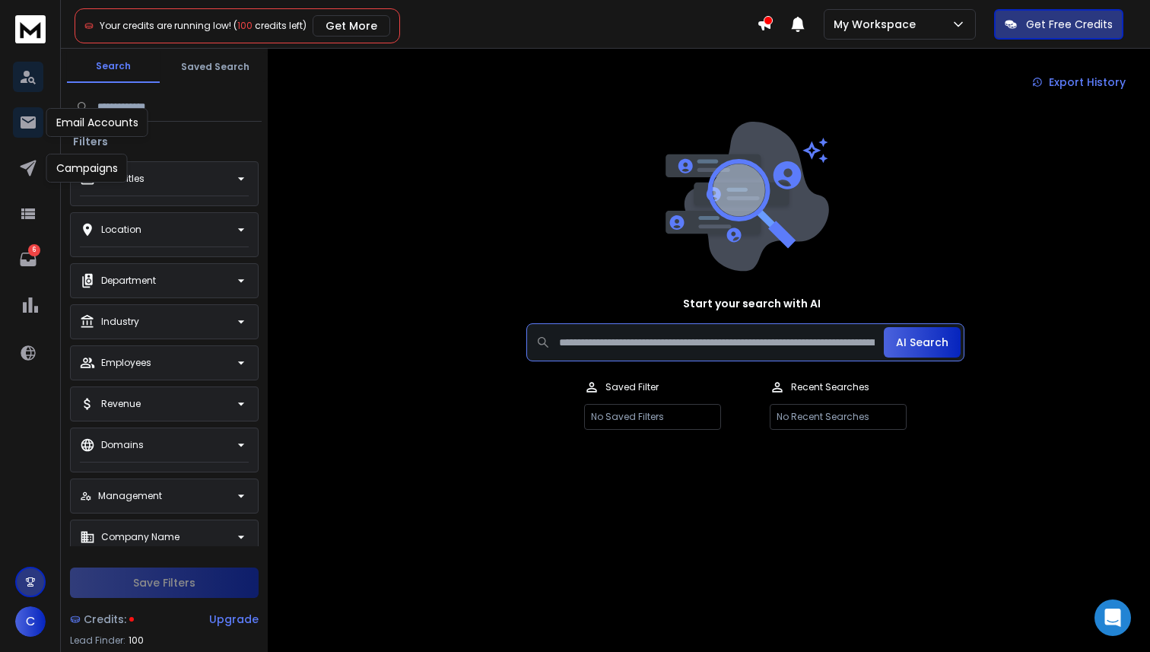
click at [31, 115] on icon at bounding box center [28, 122] width 18 height 18
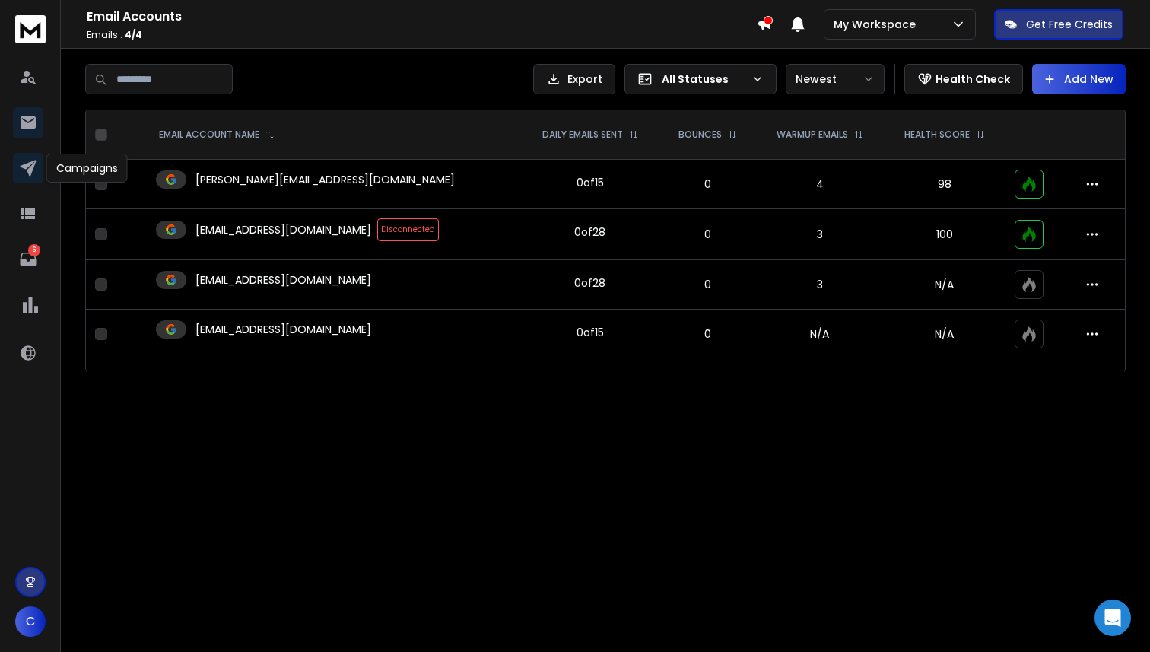
click at [27, 164] on icon at bounding box center [28, 168] width 16 height 16
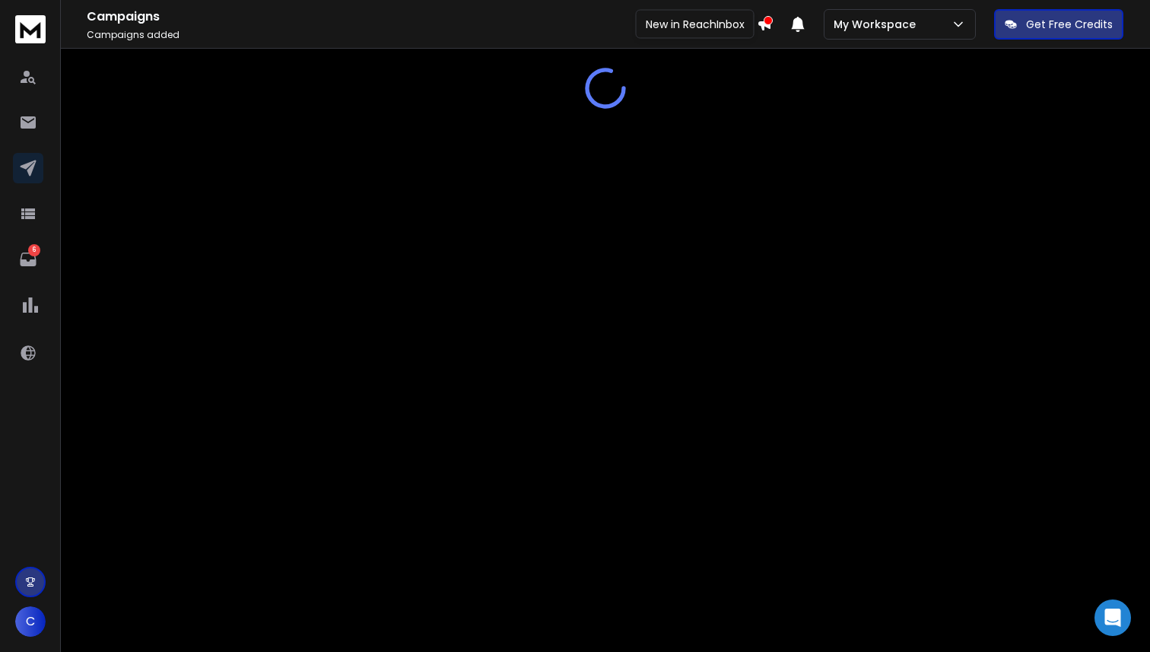
click at [771, 27] on icon at bounding box center [764, 24] width 12 height 12
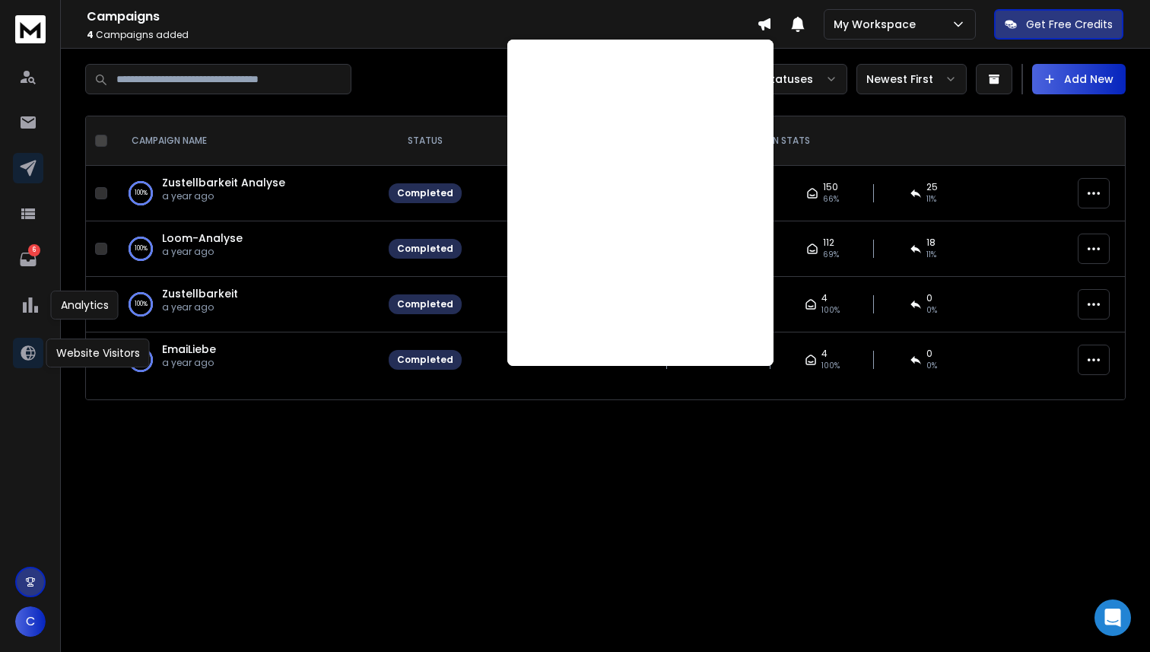
click at [28, 365] on link at bounding box center [28, 353] width 30 height 30
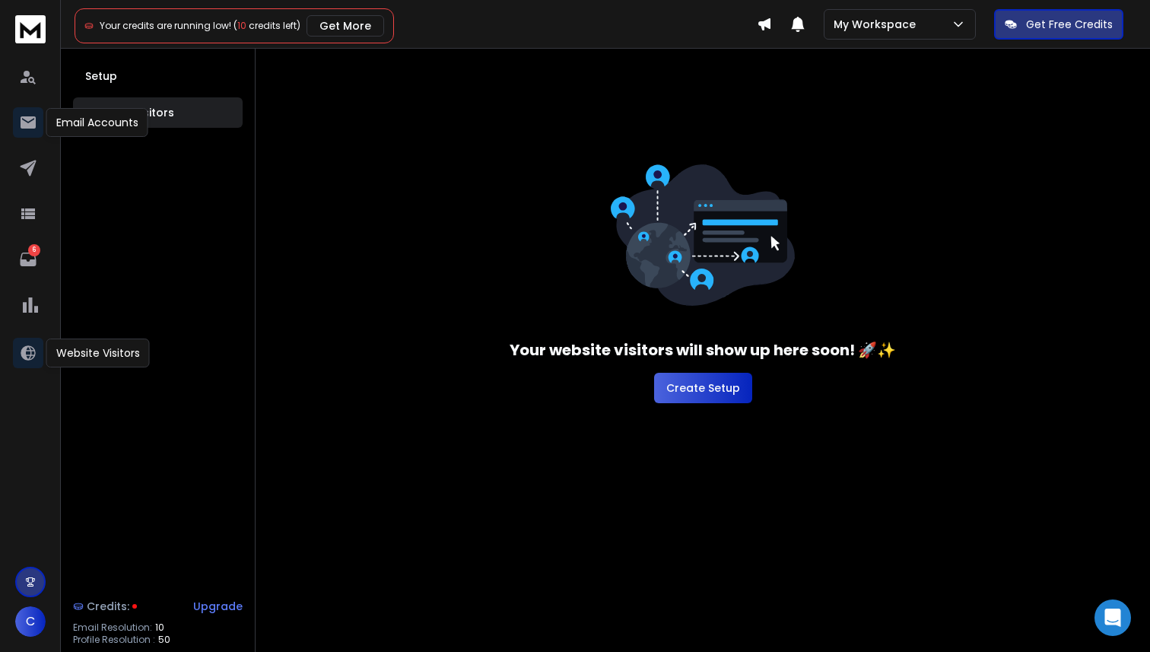
click at [25, 126] on icon at bounding box center [28, 122] width 15 height 12
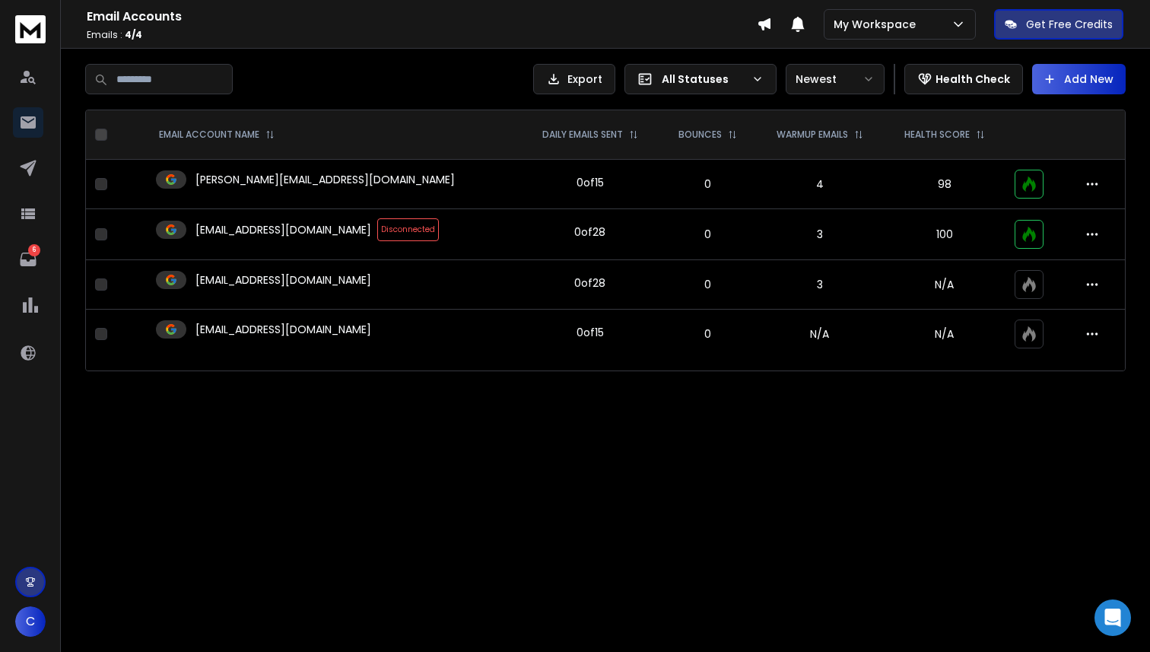
click at [30, 186] on div at bounding box center [30, 171] width 35 height 37
click at [29, 163] on icon at bounding box center [28, 168] width 16 height 16
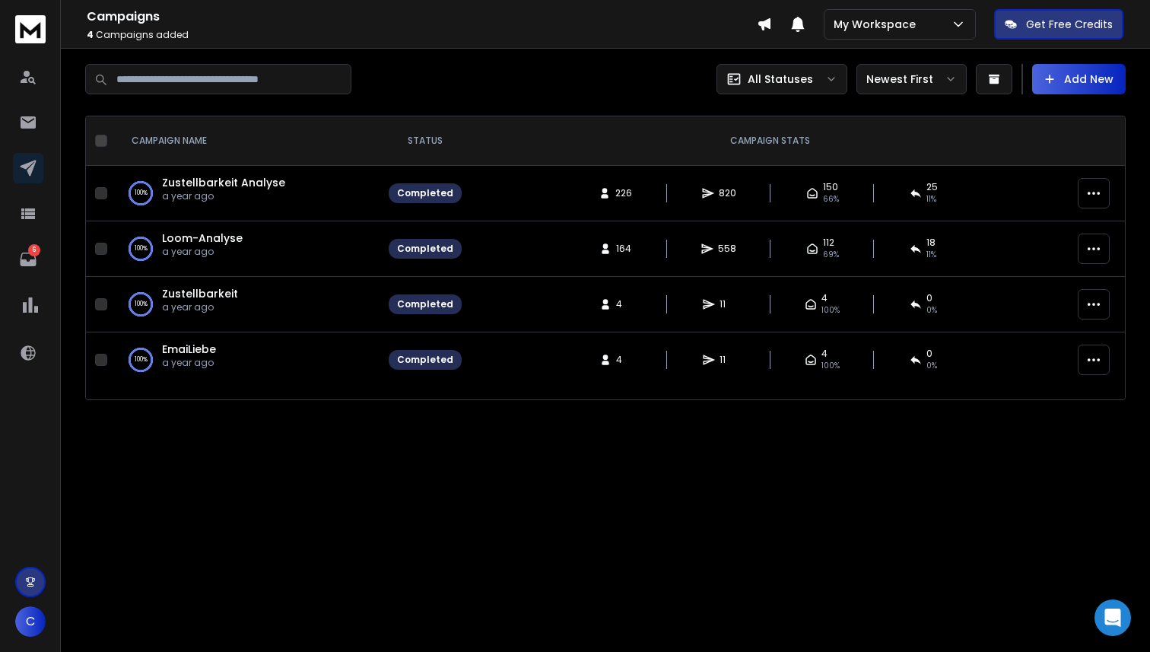
click at [211, 184] on span "Zustellbarkeit Analyse" at bounding box center [223, 182] width 123 height 15
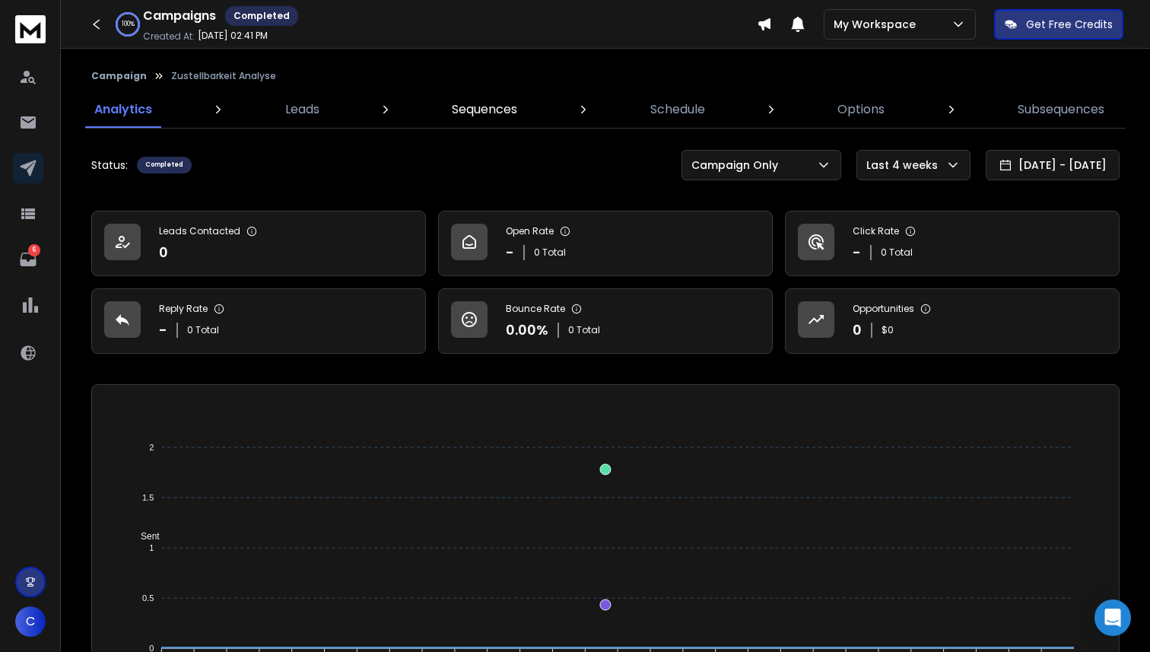
click at [491, 120] on link "Sequences" at bounding box center [485, 109] width 84 height 37
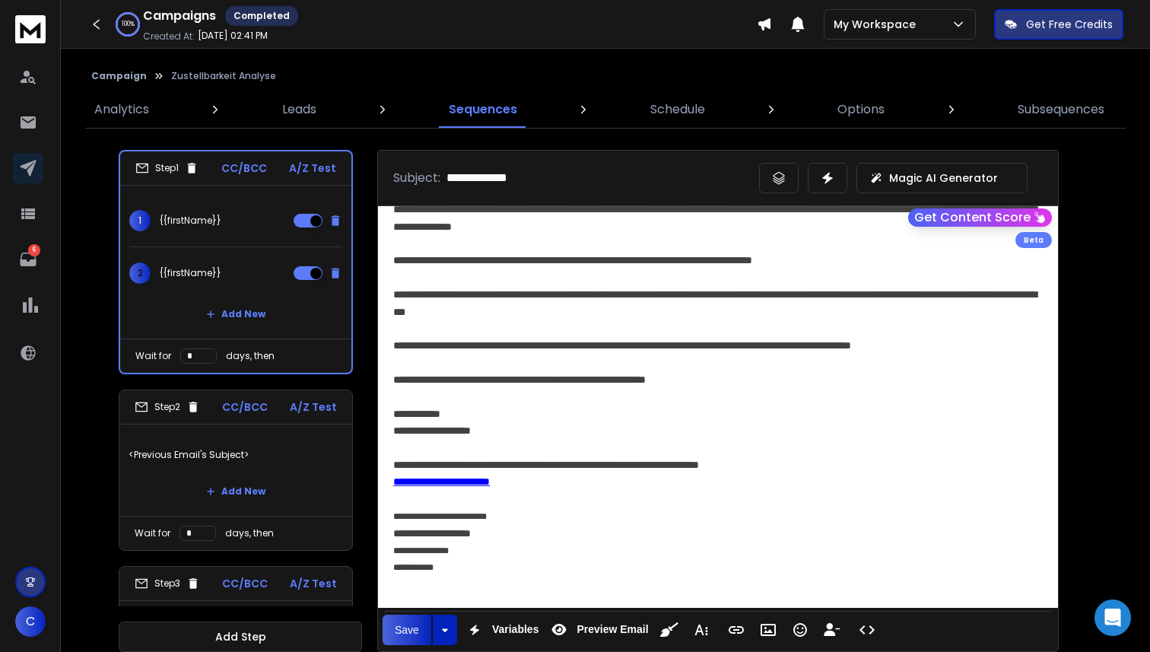
scroll to position [75, 0]
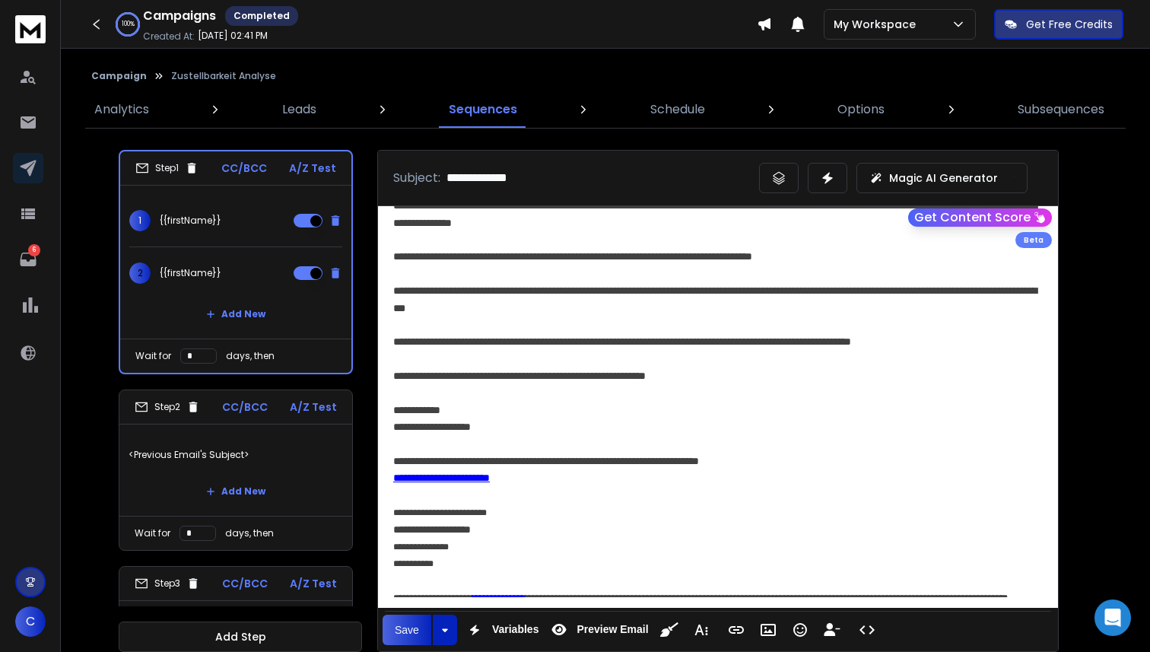
click at [928, 294] on div "**********" at bounding box center [718, 299] width 650 height 34
click at [842, 343] on div "**********" at bounding box center [718, 341] width 650 height 17
click at [853, 392] on div at bounding box center [718, 393] width 650 height 17
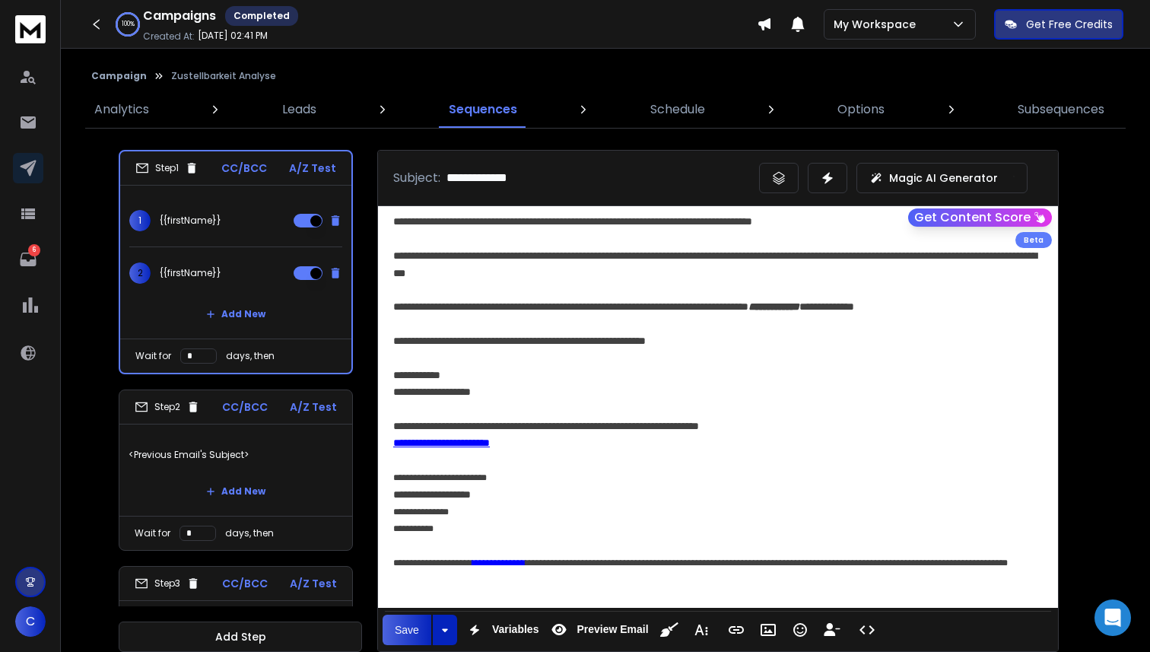
scroll to position [116, 0]
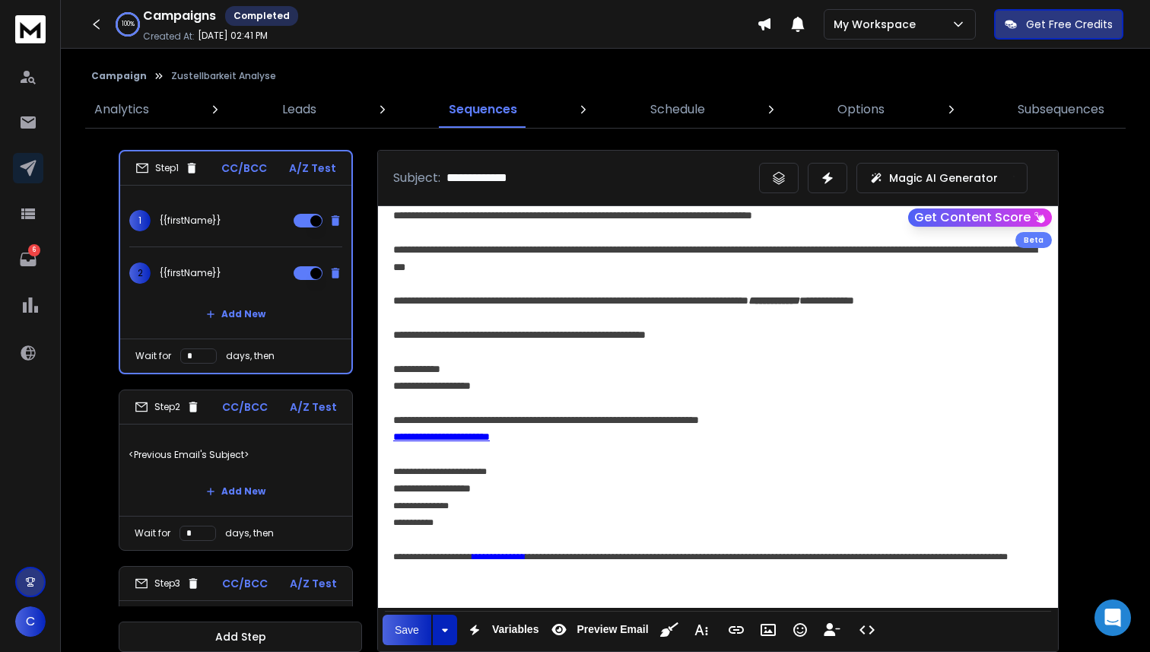
click at [475, 449] on div at bounding box center [718, 454] width 650 height 17
click at [475, 440] on u "**********" at bounding box center [441, 436] width 97 height 11
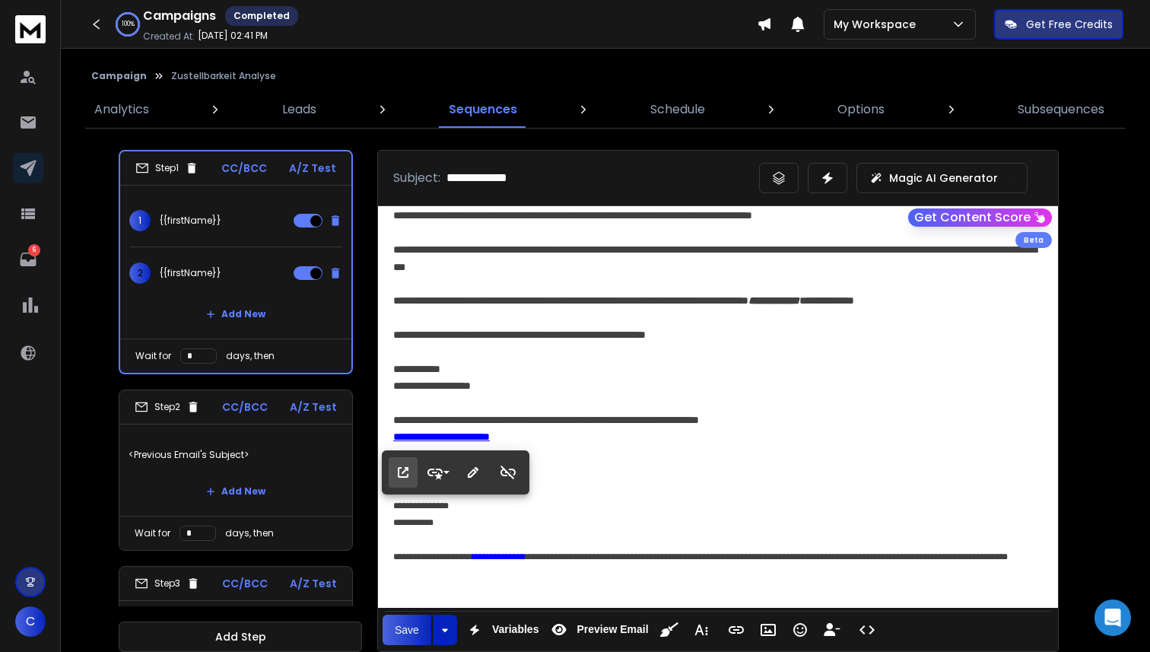
click at [392, 475] on button "Open Link" at bounding box center [403, 472] width 29 height 30
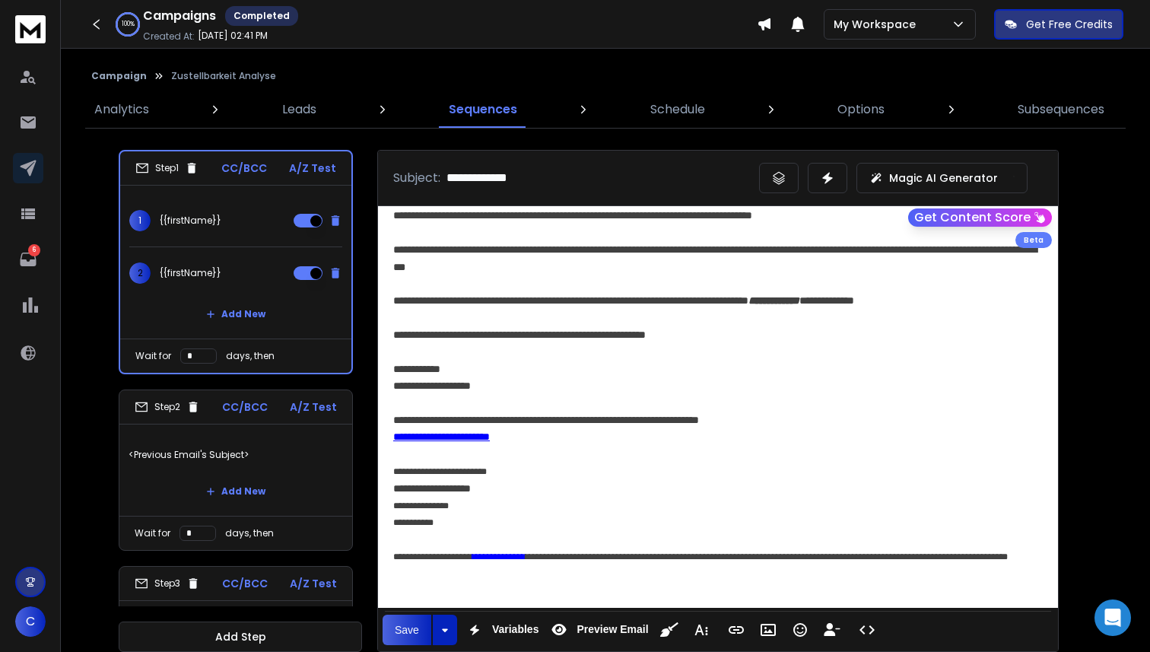
click at [475, 424] on div "**********" at bounding box center [718, 419] width 650 height 17
click at [471, 434] on u "**********" at bounding box center [441, 436] width 97 height 11
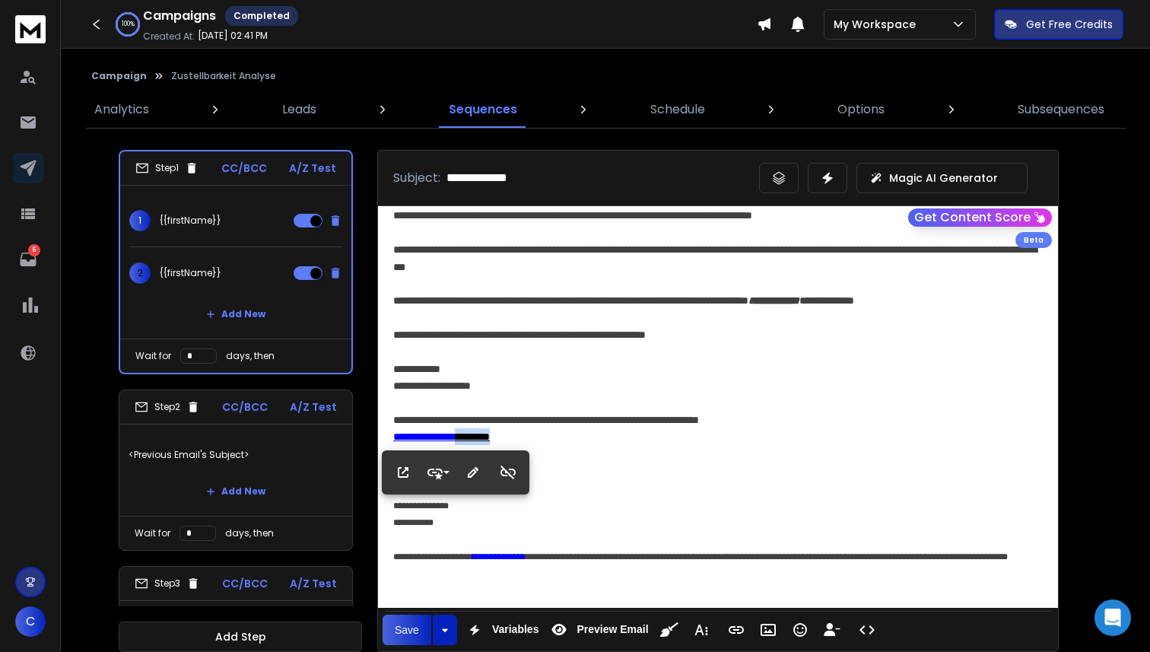
click at [471, 434] on u "**********" at bounding box center [441, 436] width 97 height 11
click at [416, 474] on button "Open Link" at bounding box center [403, 472] width 29 height 30
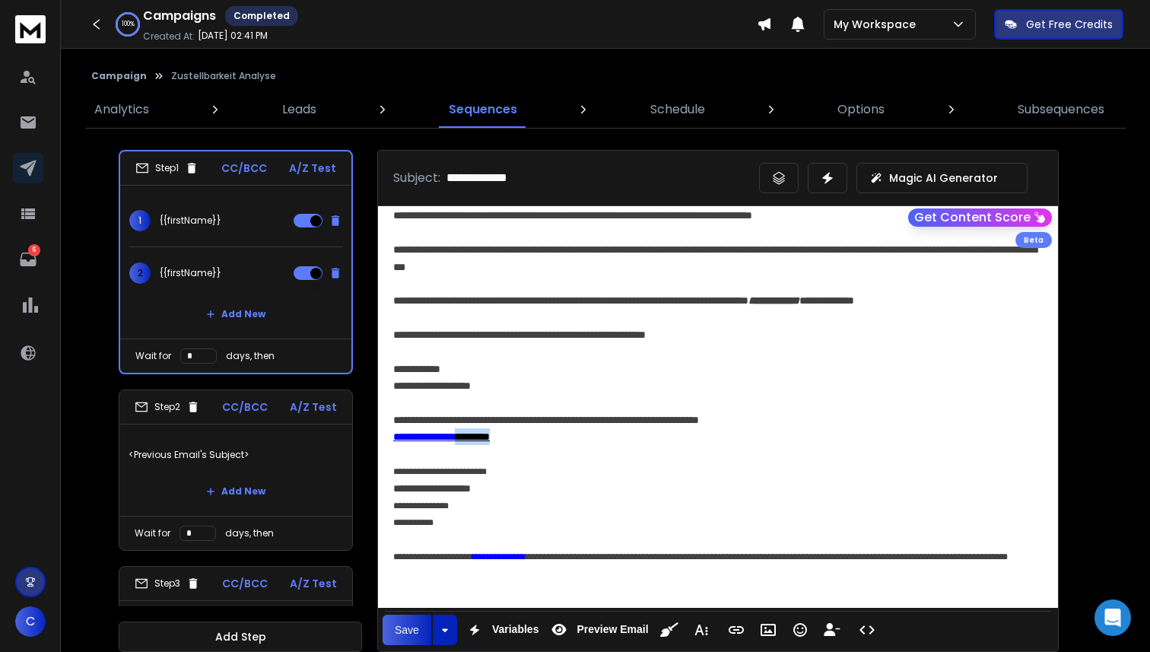
click at [489, 439] on u "**********" at bounding box center [441, 436] width 97 height 11
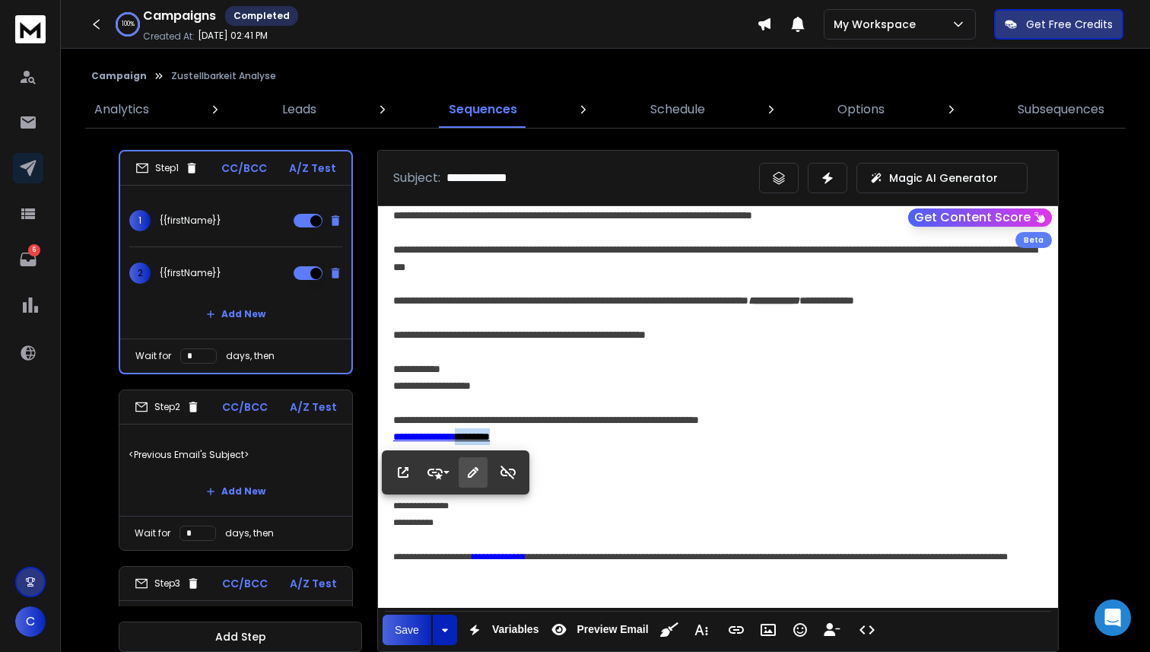
click at [469, 474] on icon "button" at bounding box center [473, 472] width 11 height 11
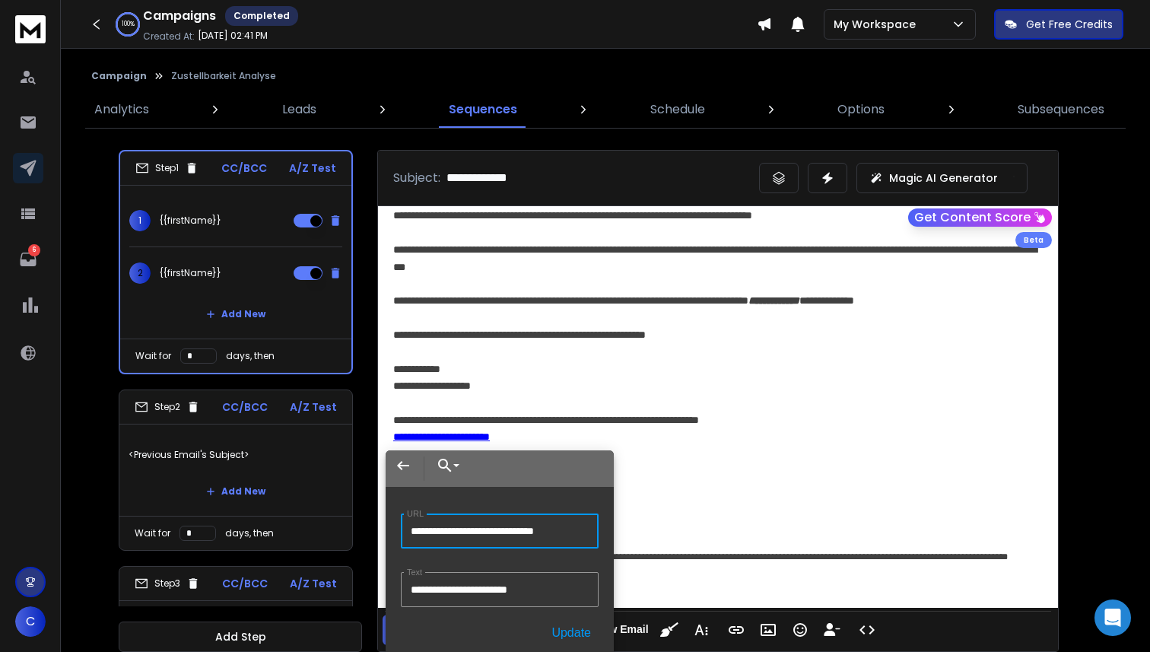
scroll to position [21, 0]
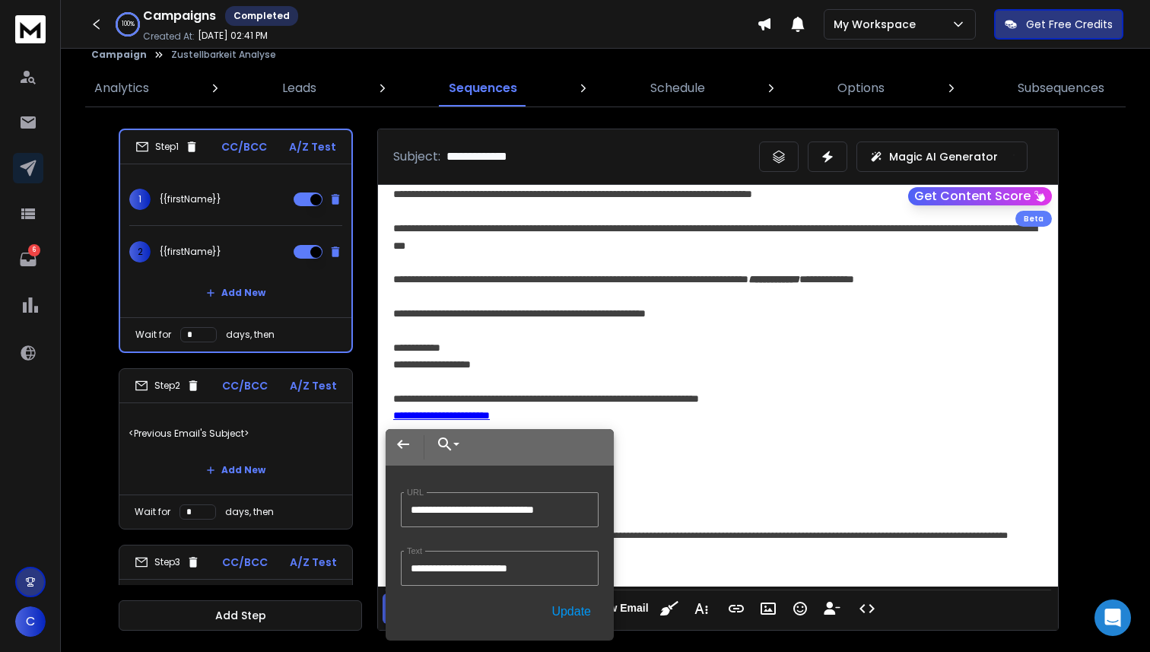
click at [672, 480] on div "**********" at bounding box center [718, 500] width 650 height 119
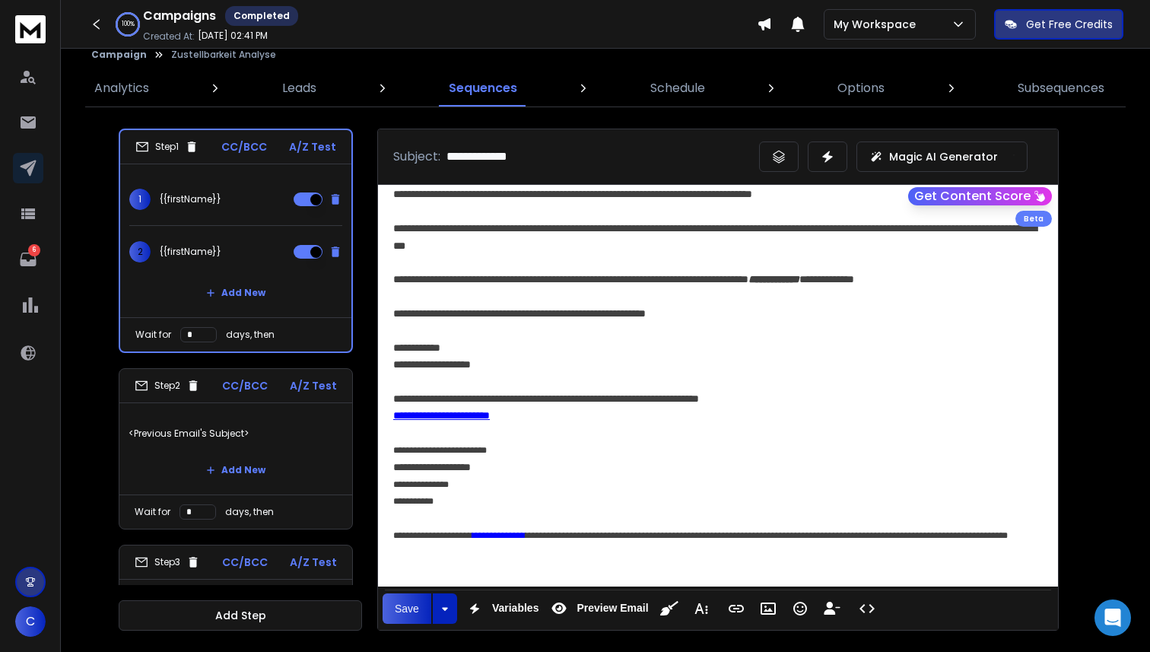
click at [484, 537] on link "**********" at bounding box center [498, 535] width 53 height 9
click at [705, 488] on div "**********" at bounding box center [718, 500] width 650 height 119
click at [265, 447] on p "<Previous Email's Subject>" at bounding box center [236, 433] width 214 height 43
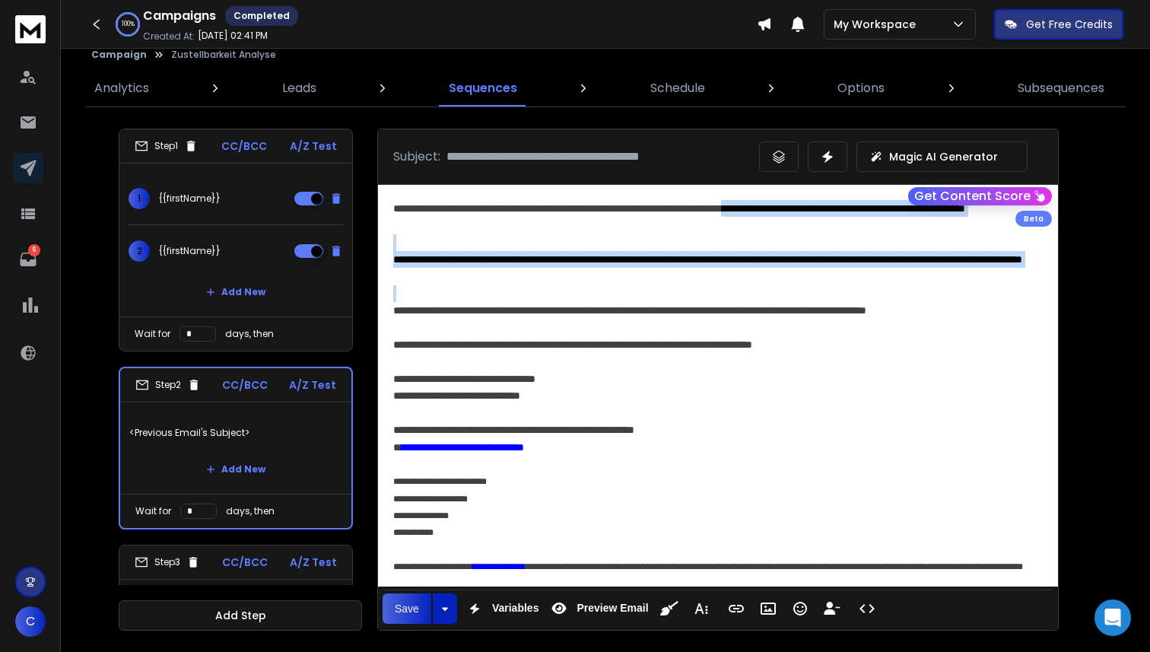
drag, startPoint x: 797, startPoint y: 209, endPoint x: 853, endPoint y: 295, distance: 102.7
click at [853, 295] on div "**********" at bounding box center [718, 380] width 680 height 391
click at [853, 295] on div at bounding box center [718, 293] width 650 height 17
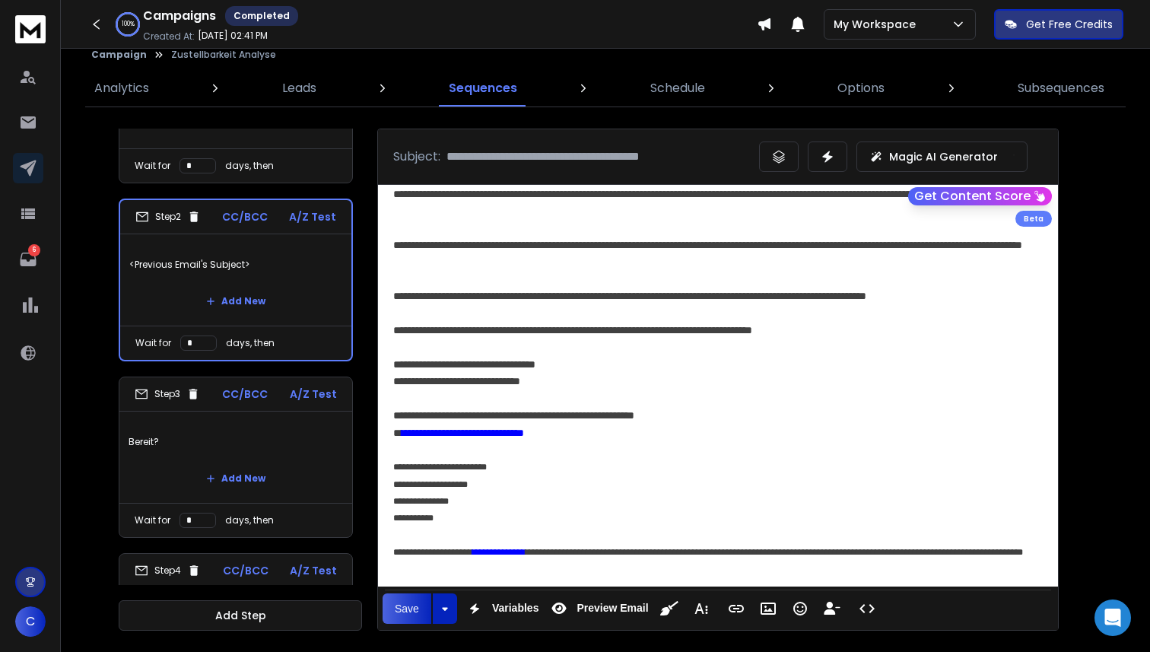
scroll to position [263, 0]
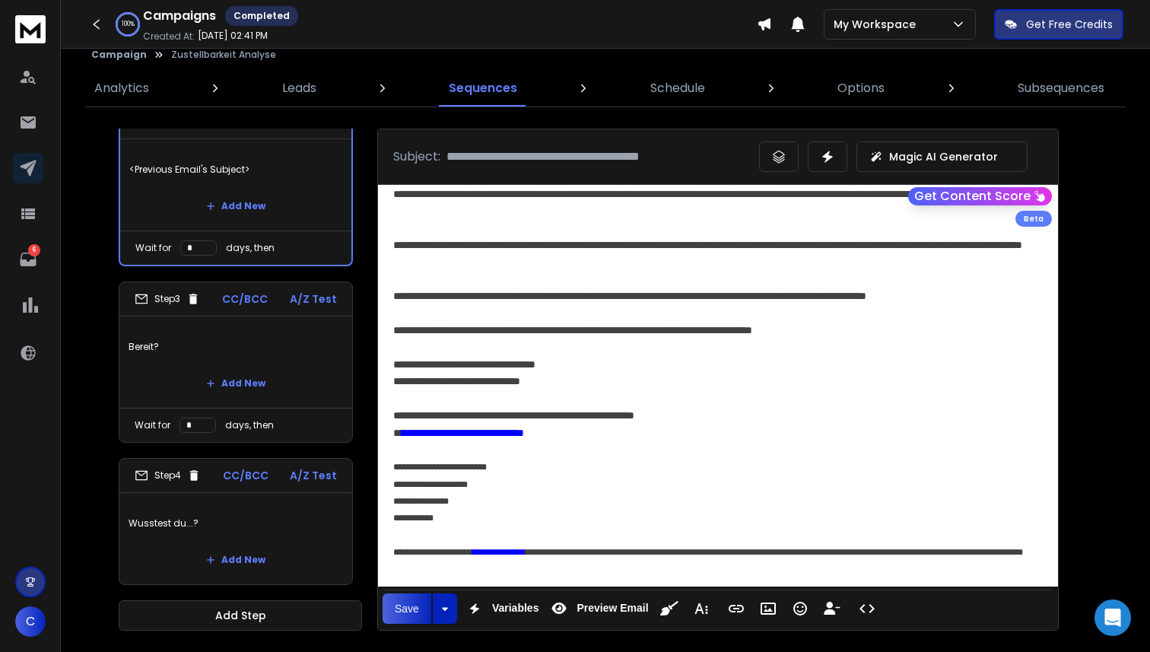
click at [205, 338] on p "Bereit?" at bounding box center [236, 347] width 214 height 43
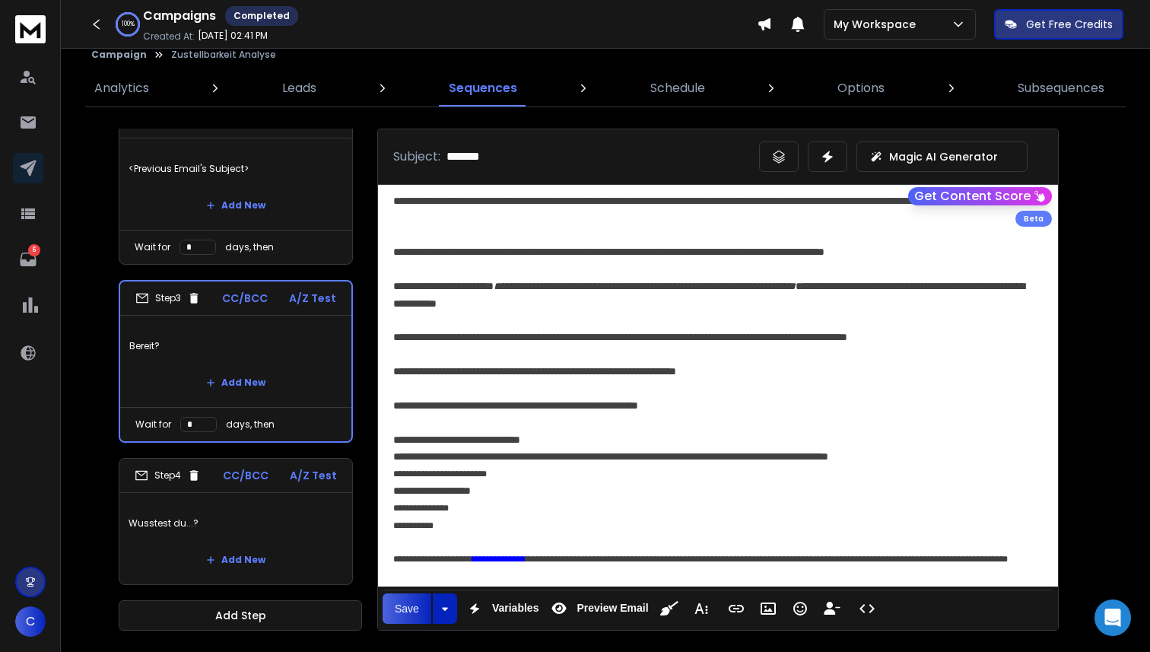
scroll to position [83, 0]
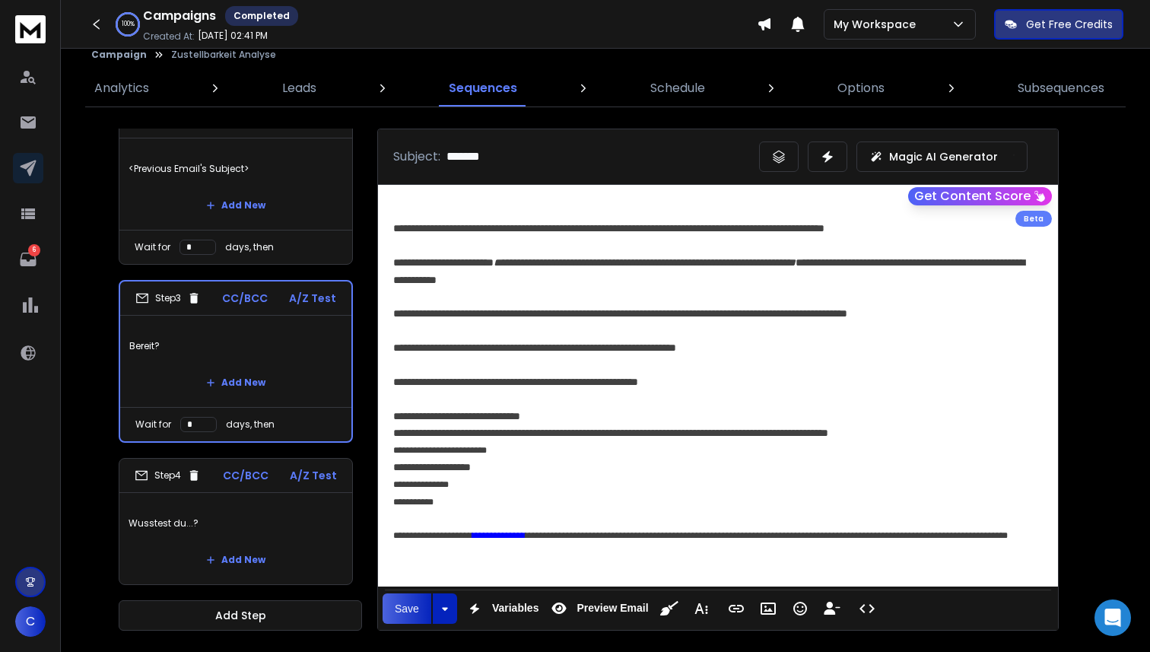
click at [211, 523] on p "Wusstest du...?" at bounding box center [236, 523] width 214 height 43
type input "**********"
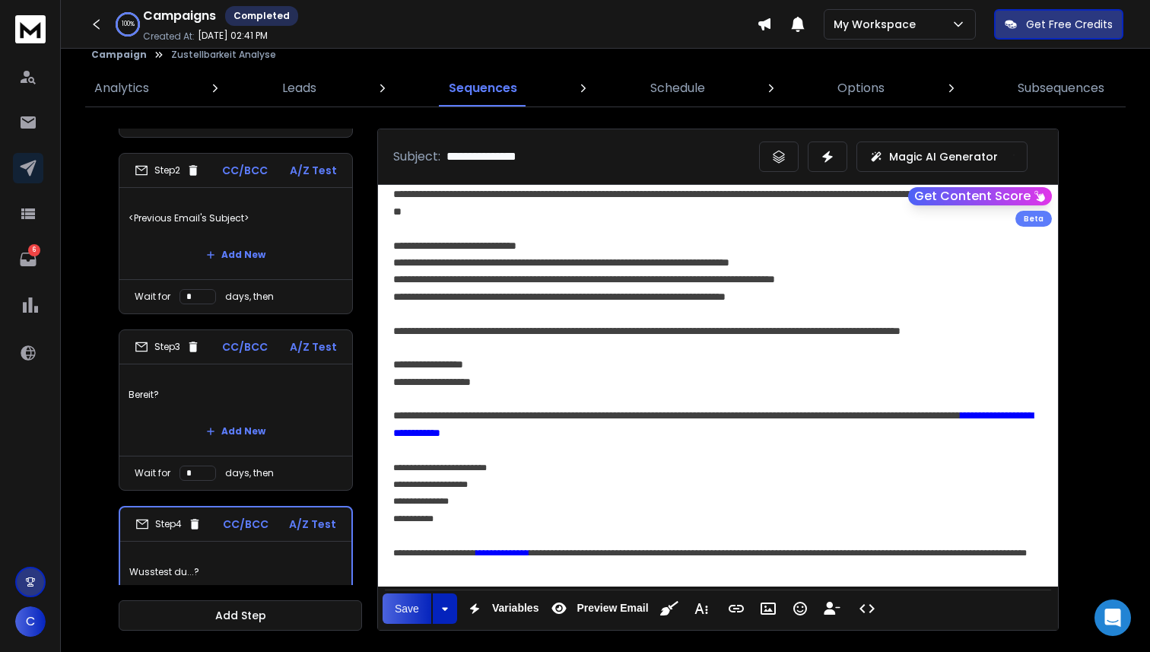
scroll to position [0, 0]
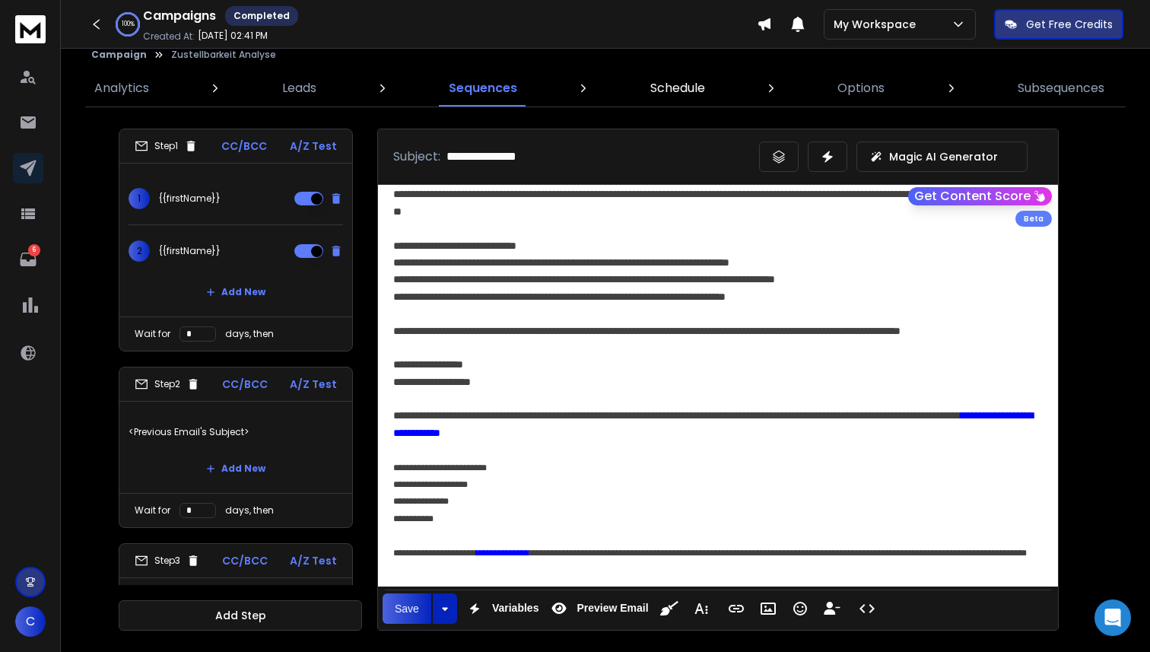
click at [642, 95] on link "Schedule" at bounding box center [677, 88] width 73 height 37
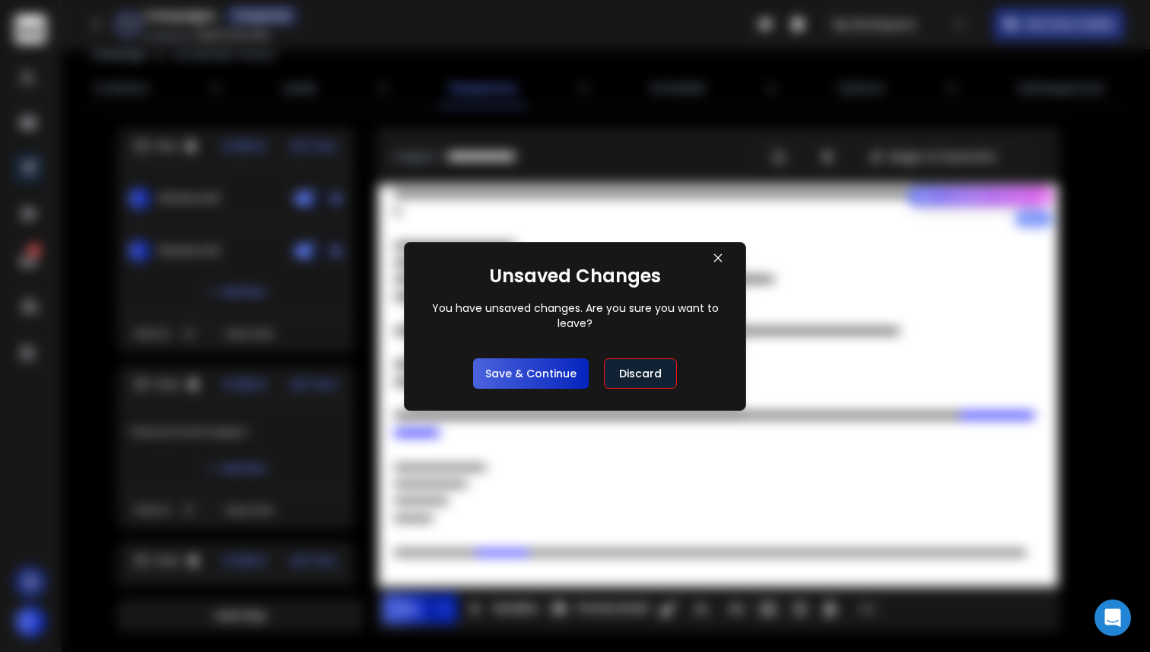
click at [518, 384] on button "Save & Continue" at bounding box center [531, 373] width 116 height 30
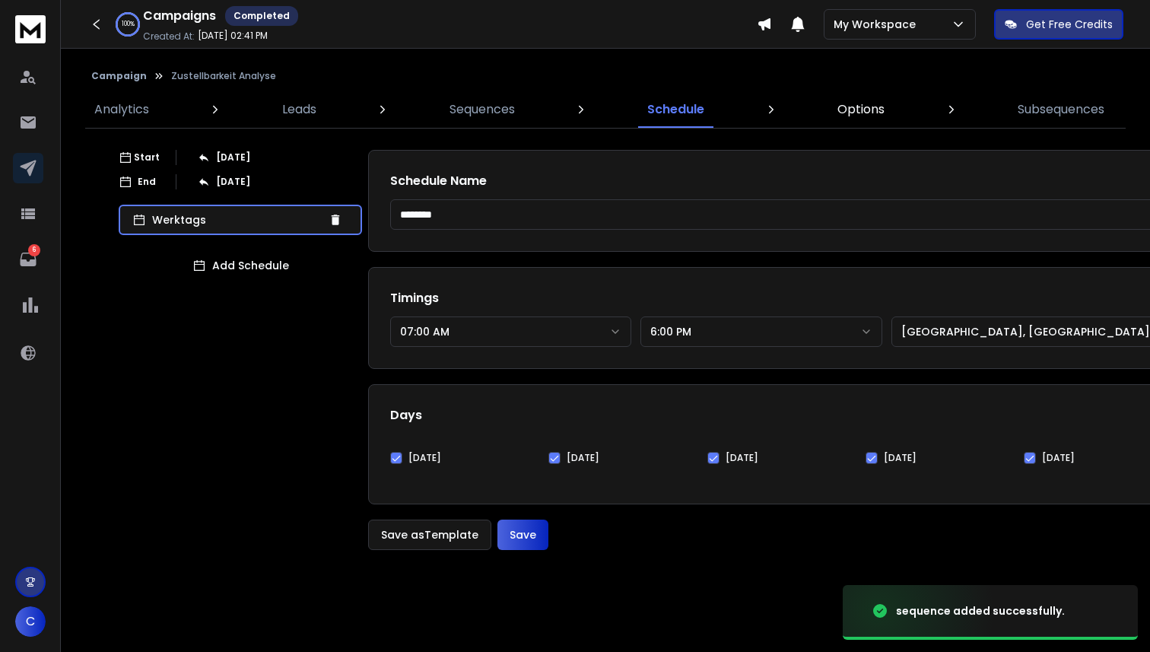
click at [863, 109] on p "Options" at bounding box center [860, 109] width 47 height 18
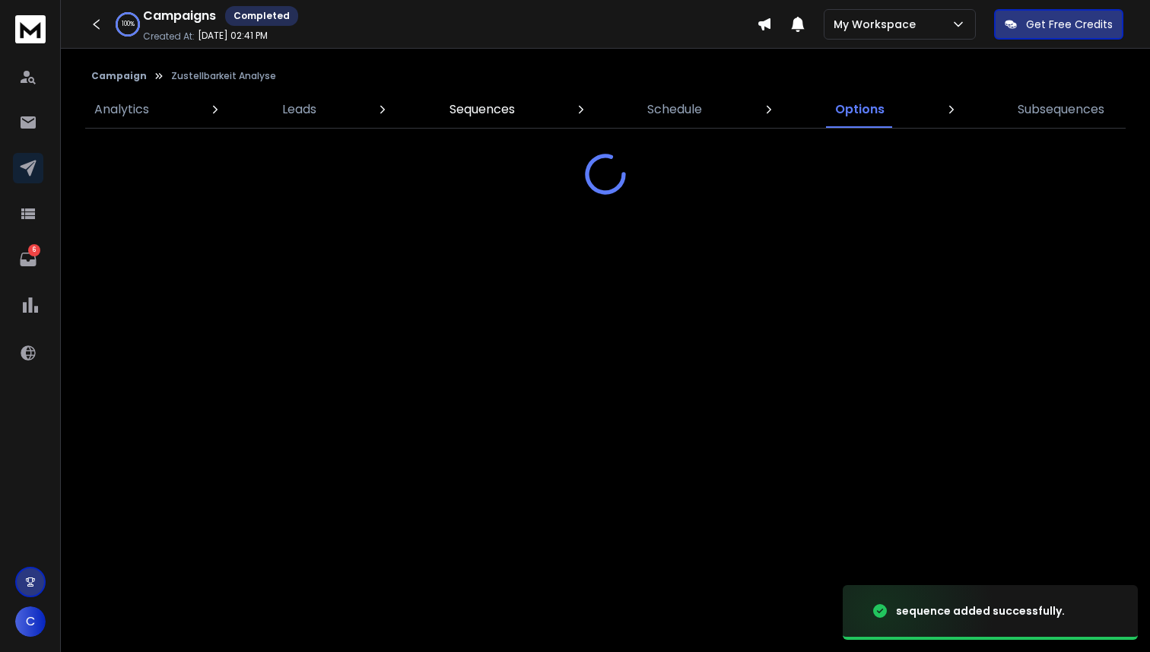
click at [477, 110] on p "Sequences" at bounding box center [482, 109] width 65 height 18
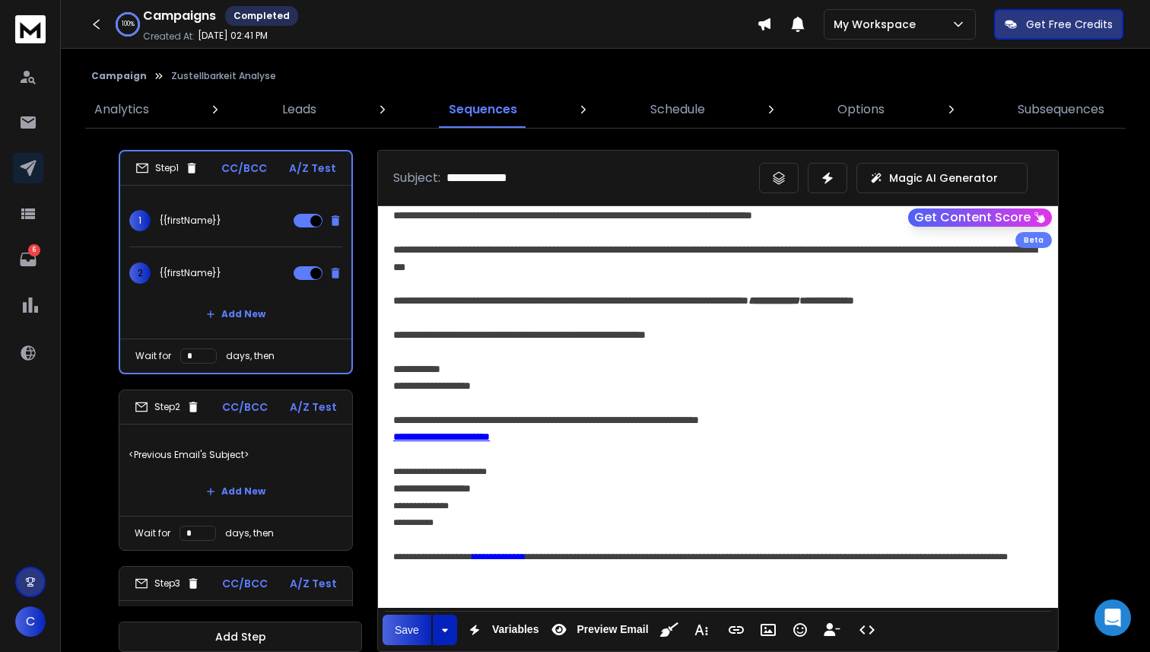
scroll to position [21, 0]
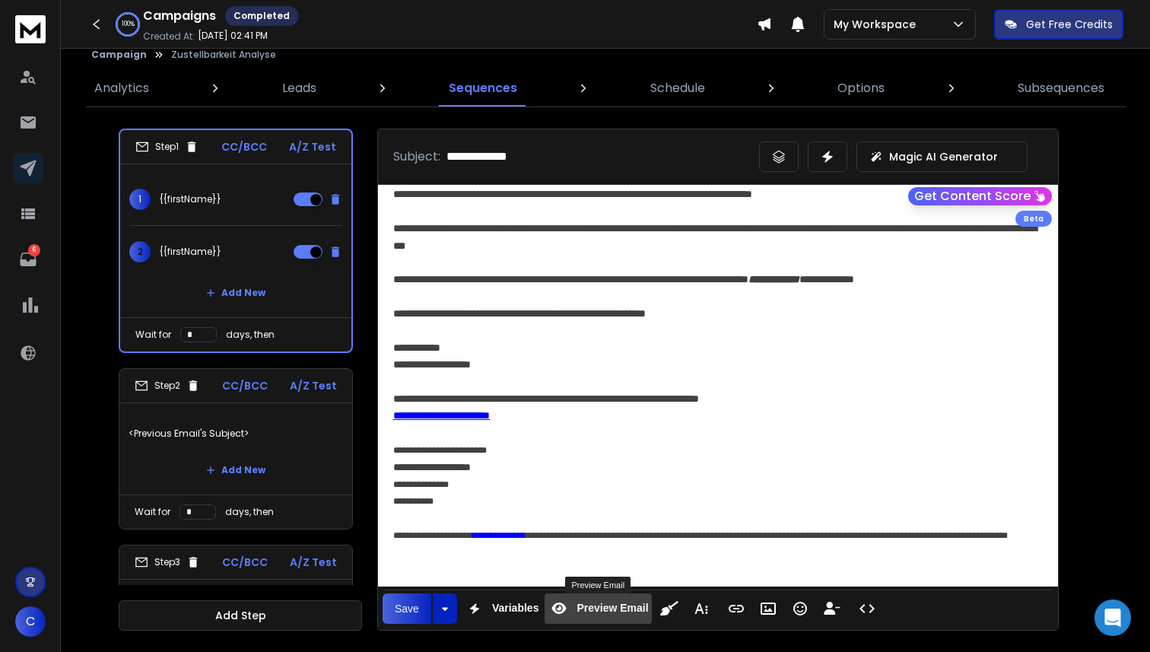
click at [615, 606] on span "Preview Email" at bounding box center [613, 608] width 78 height 13
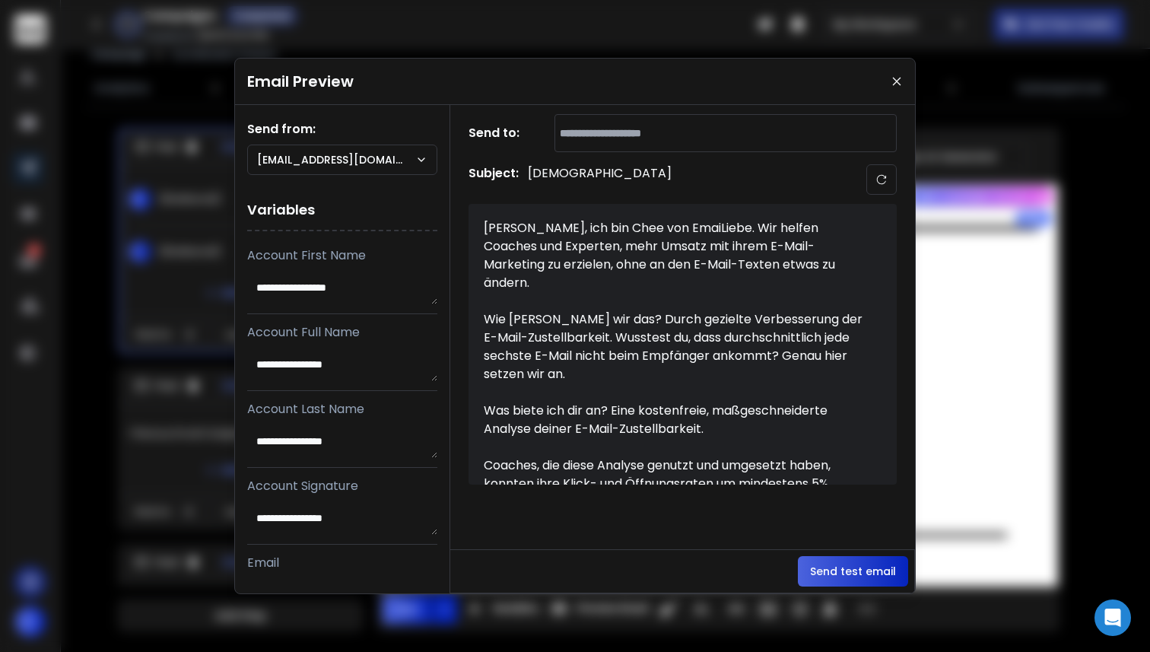
click at [631, 138] on input at bounding box center [726, 132] width 332 height 27
type input "*"
type input "**********"
click at [874, 574] on button "Send test email" at bounding box center [853, 571] width 110 height 30
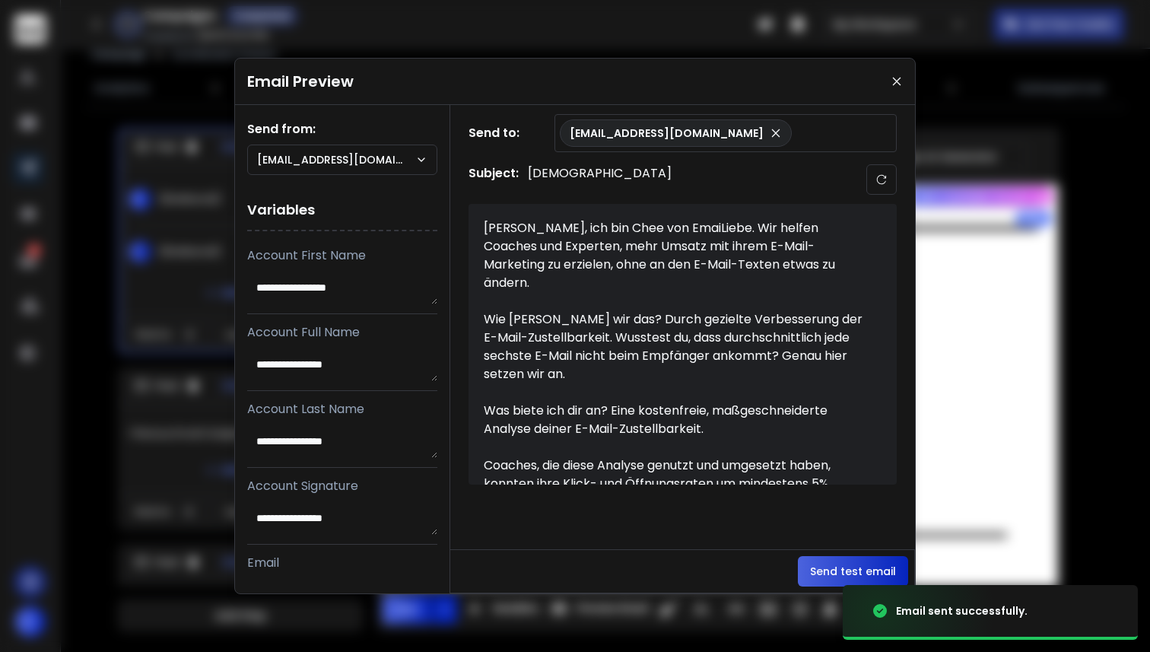
click at [897, 84] on icon at bounding box center [897, 81] width 12 height 12
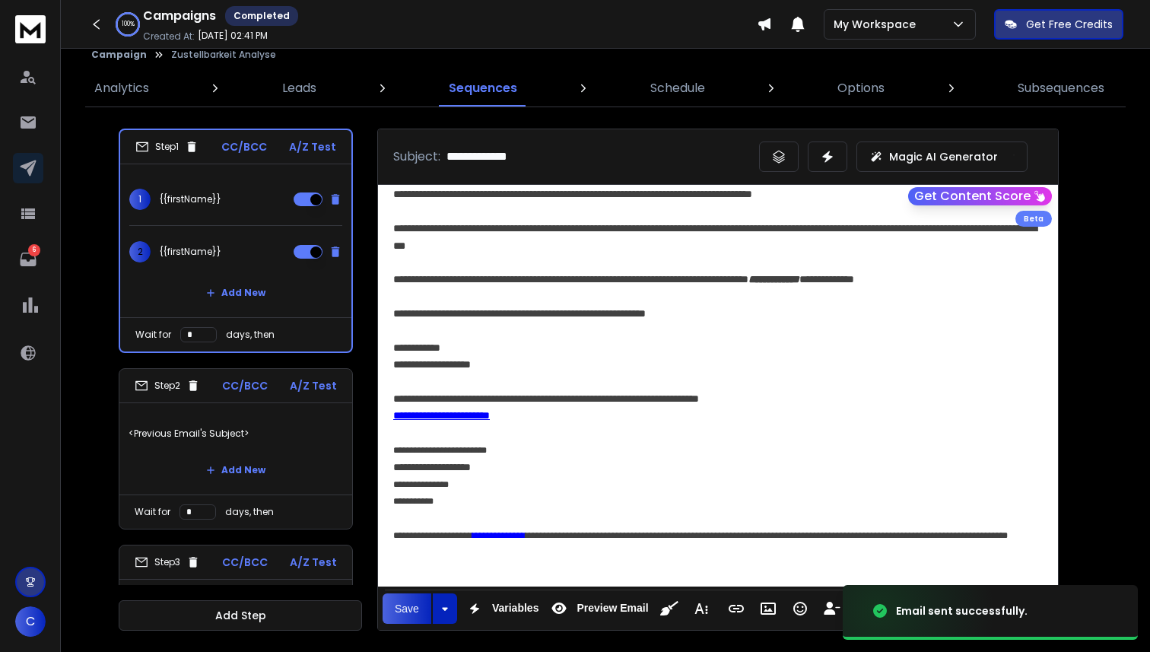
click at [268, 431] on p "<Previous Email's Subject>" at bounding box center [236, 433] width 214 height 43
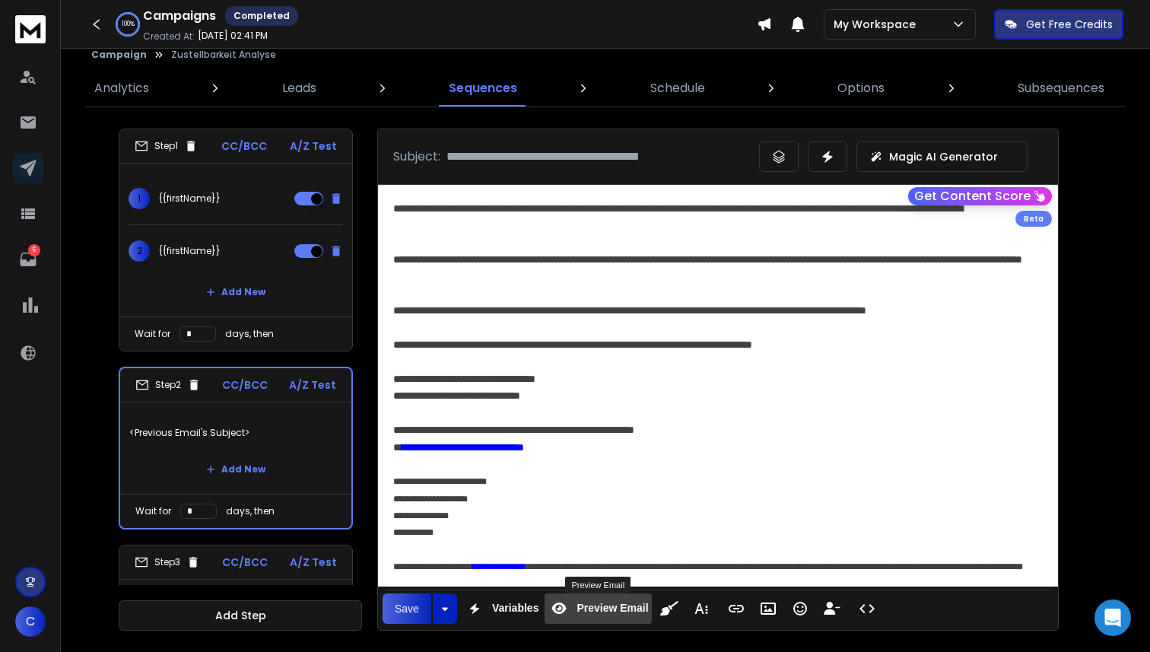
click at [619, 606] on span "Preview Email" at bounding box center [613, 608] width 78 height 13
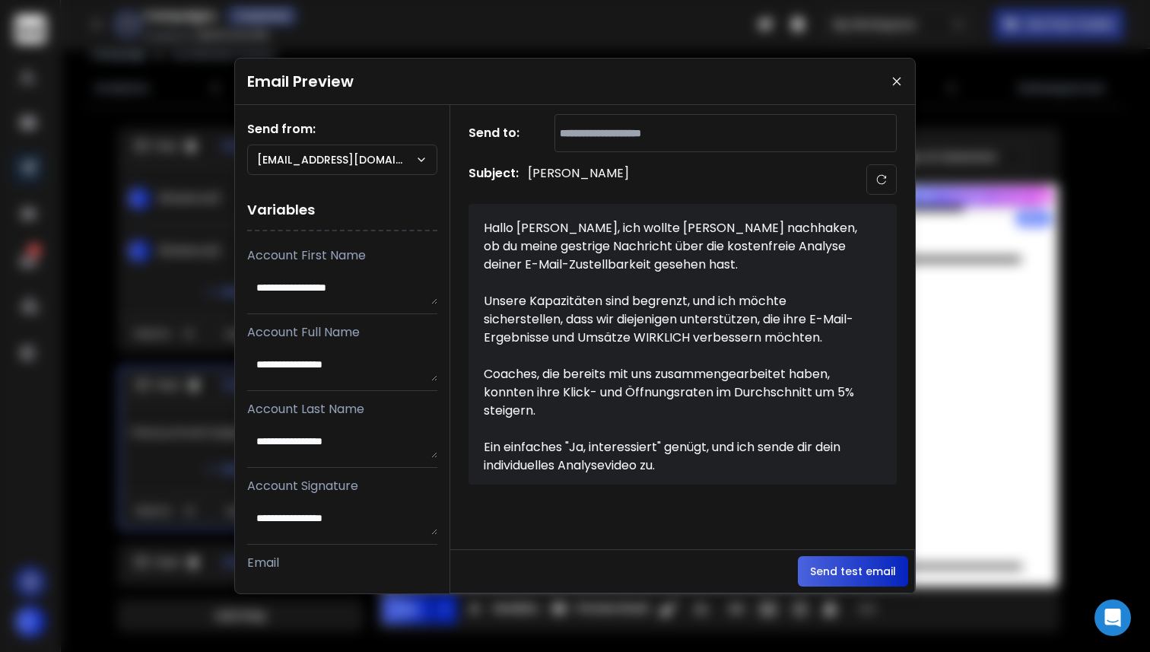
click at [673, 153] on div "Send to:" at bounding box center [683, 133] width 428 height 44
click at [674, 150] on div at bounding box center [725, 133] width 342 height 38
click at [681, 142] on input at bounding box center [726, 132] width 332 height 27
type input "*"
type input "**********"
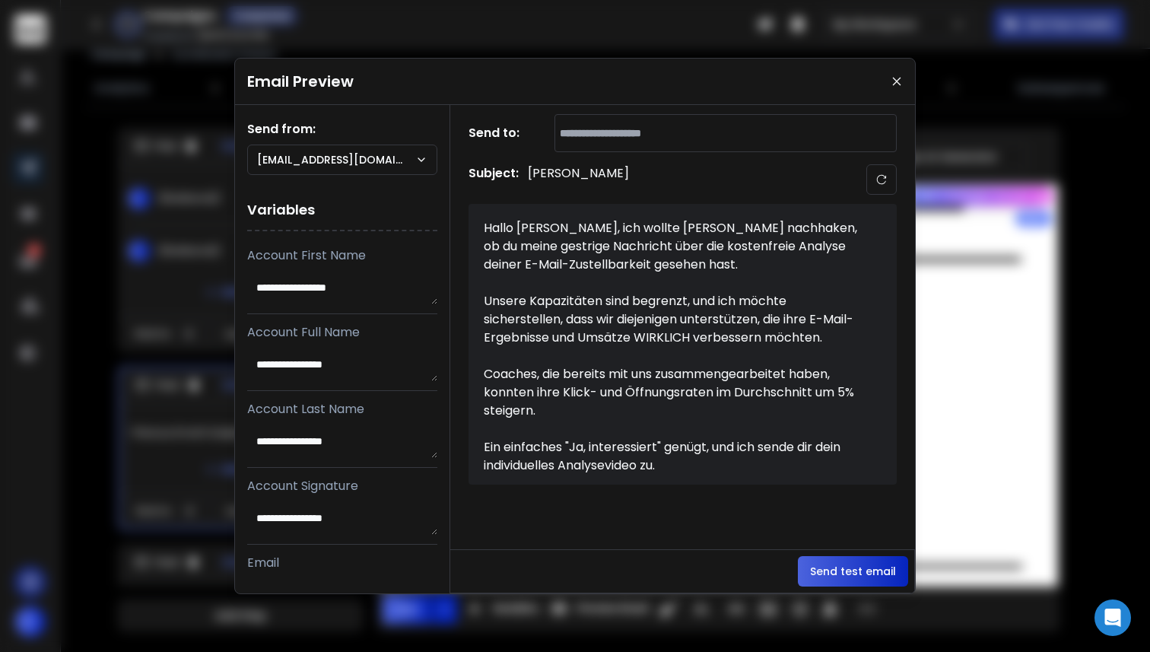
click at [860, 574] on button "Send test email" at bounding box center [853, 571] width 110 height 30
click at [94, 445] on div "**********" at bounding box center [575, 326] width 1150 height 567
click at [891, 83] on icon at bounding box center [897, 81] width 12 height 12
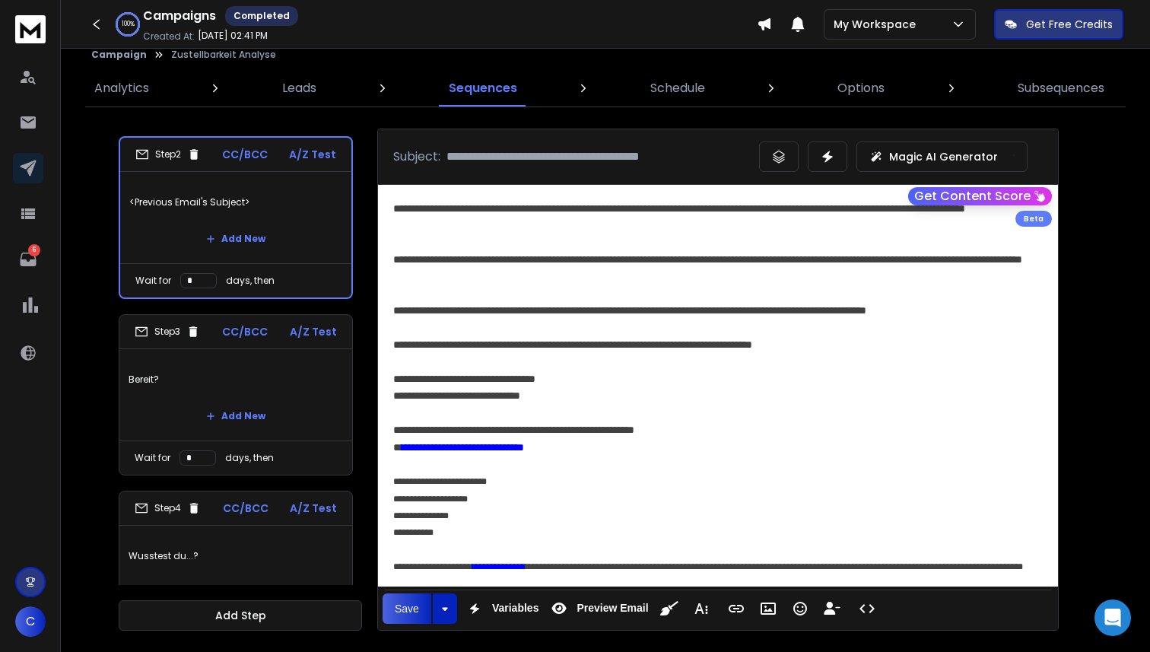
scroll to position [263, 0]
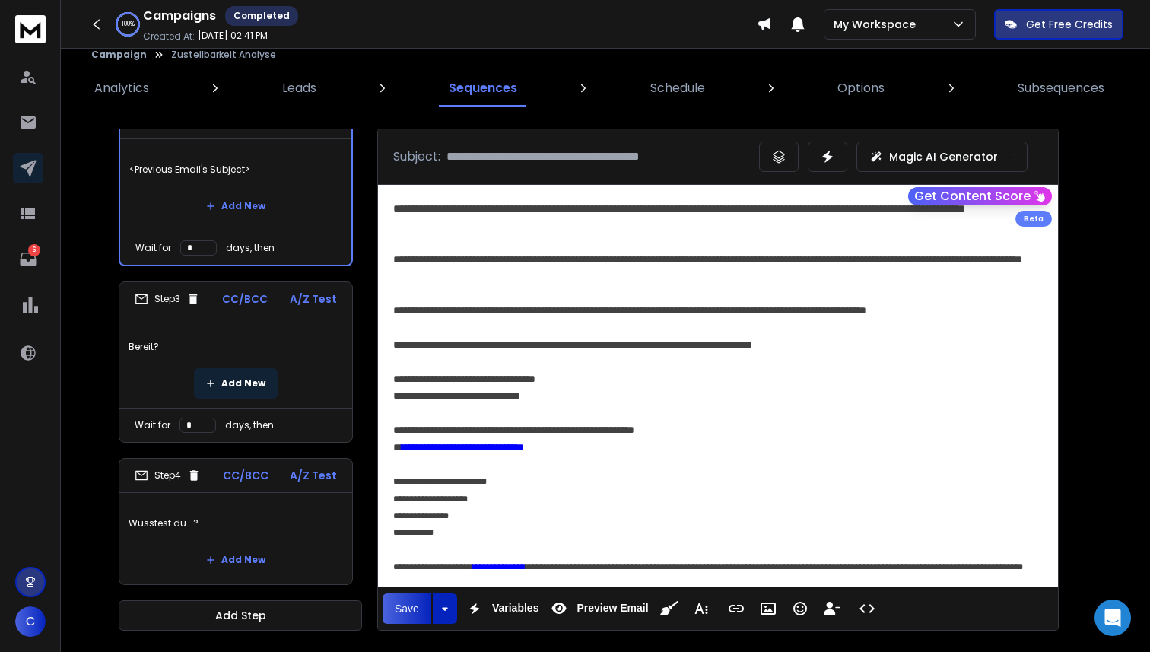
click at [248, 371] on button "Add New" at bounding box center [236, 383] width 84 height 30
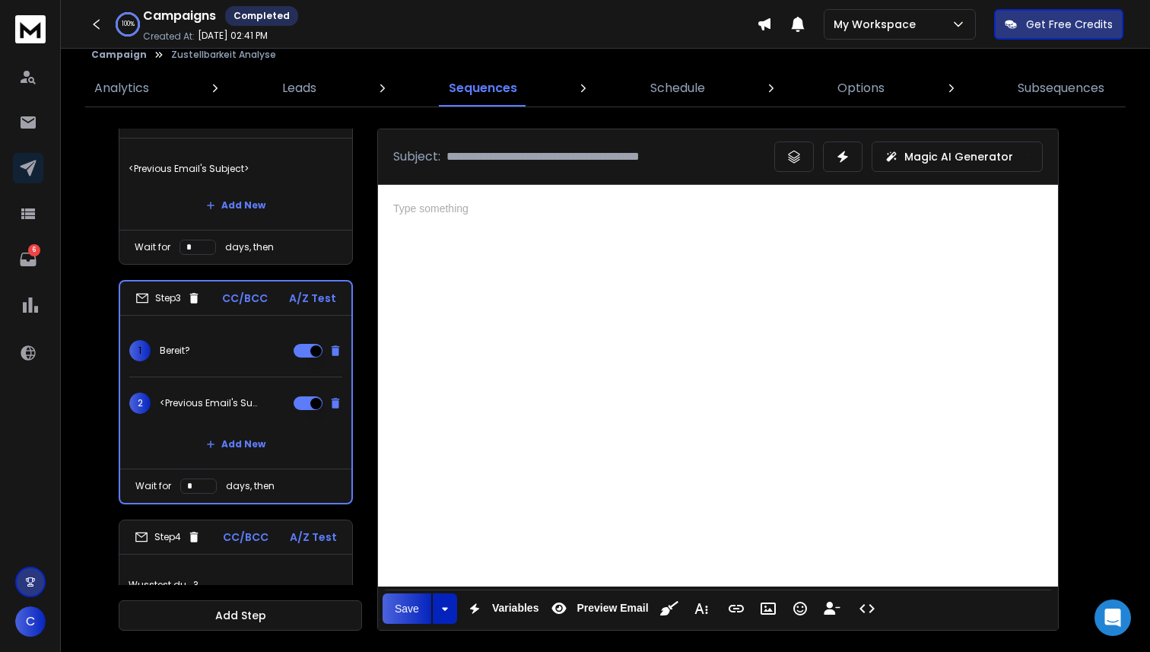
click at [99, 282] on div "Step 1 CC/BCC A/Z Test 1 {{firstName}} 2 {{firstName}} Add New Wait for * days,…" at bounding box center [605, 379] width 1041 height 514
click at [148, 289] on div "Step 3 CC/BCC A/Z Test" at bounding box center [235, 298] width 231 height 34
type input "*******"
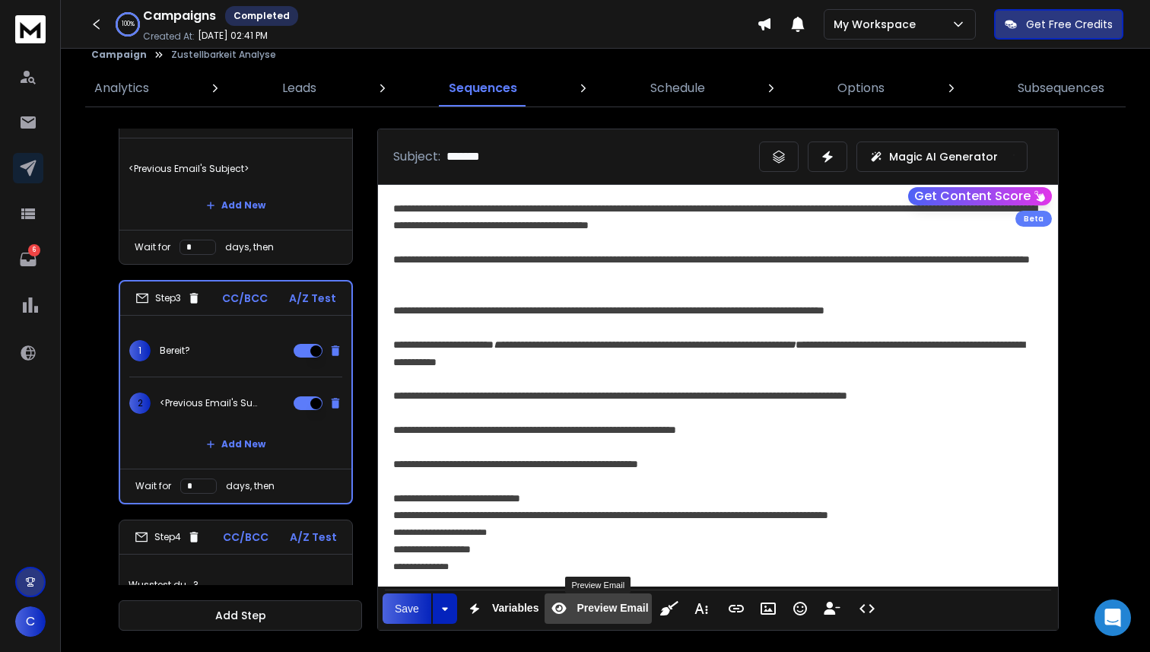
click at [640, 605] on span "Preview Email" at bounding box center [613, 608] width 78 height 13
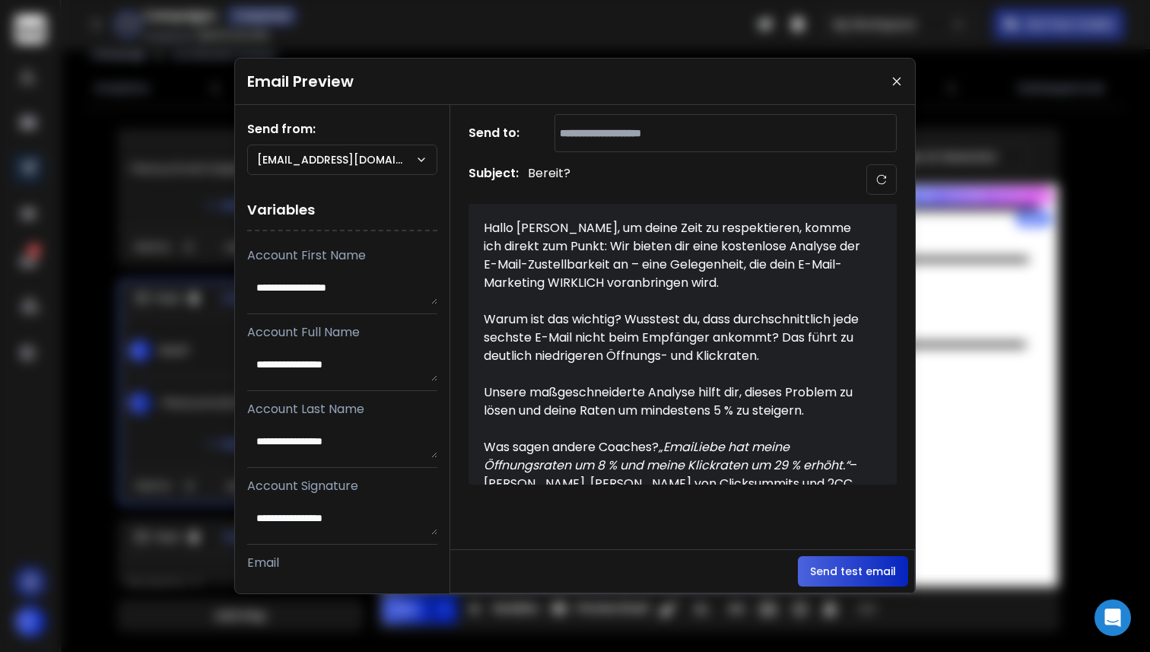
click at [667, 137] on input at bounding box center [726, 132] width 332 height 27
type input "*"
type input "**********"
click at [853, 564] on button "Send test email" at bounding box center [853, 571] width 110 height 30
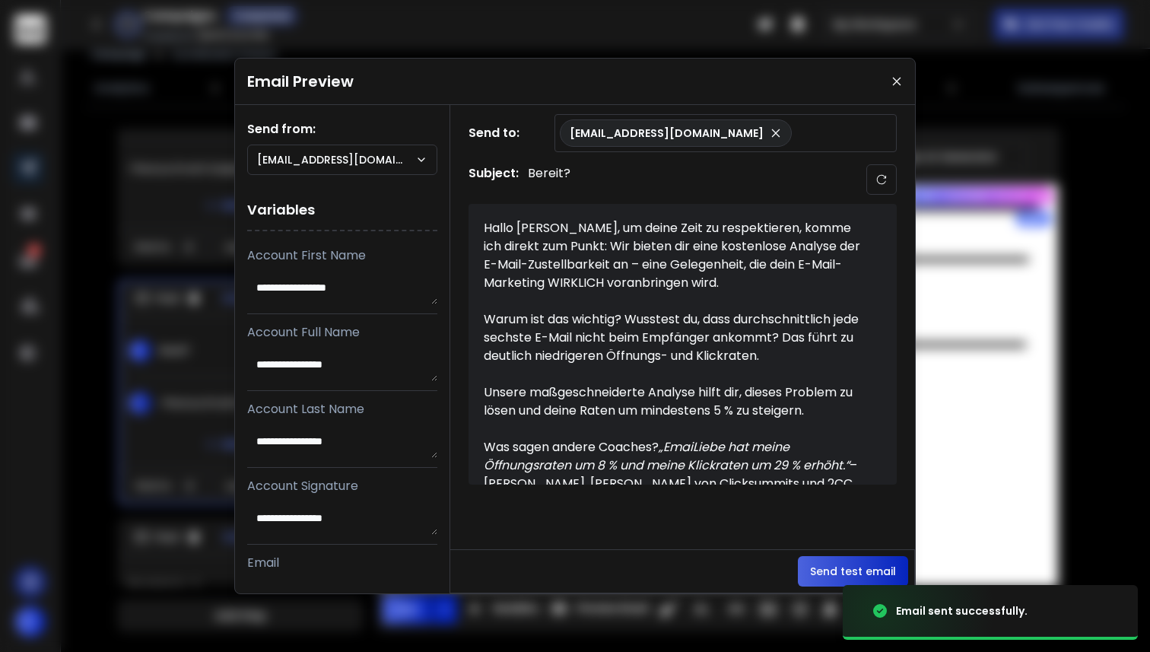
click at [83, 249] on div "**********" at bounding box center [575, 326] width 1150 height 567
click at [898, 81] on icon at bounding box center [897, 81] width 12 height 12
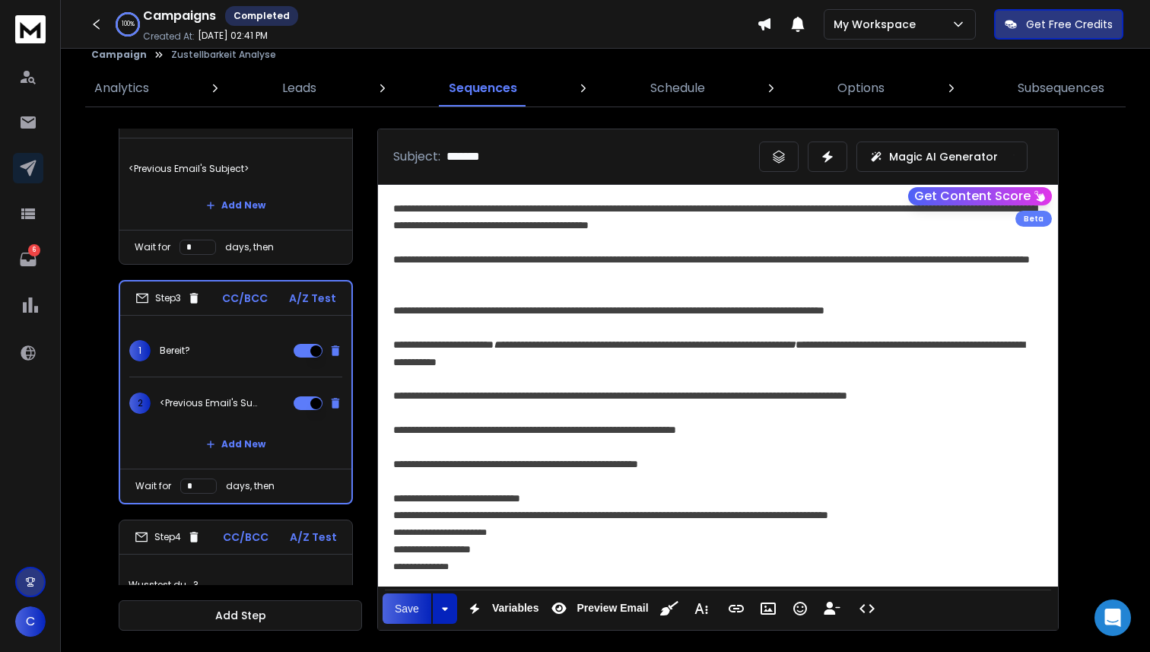
scroll to position [325, 0]
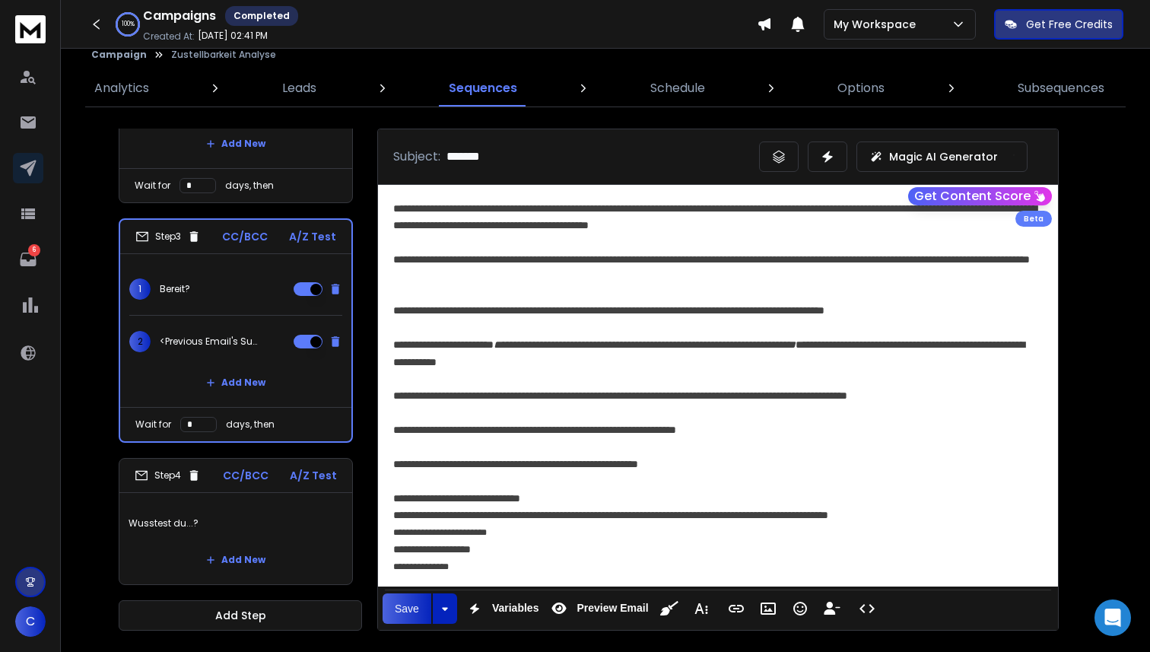
click at [234, 503] on p "Wusstest du...?" at bounding box center [236, 523] width 214 height 43
type input "**********"
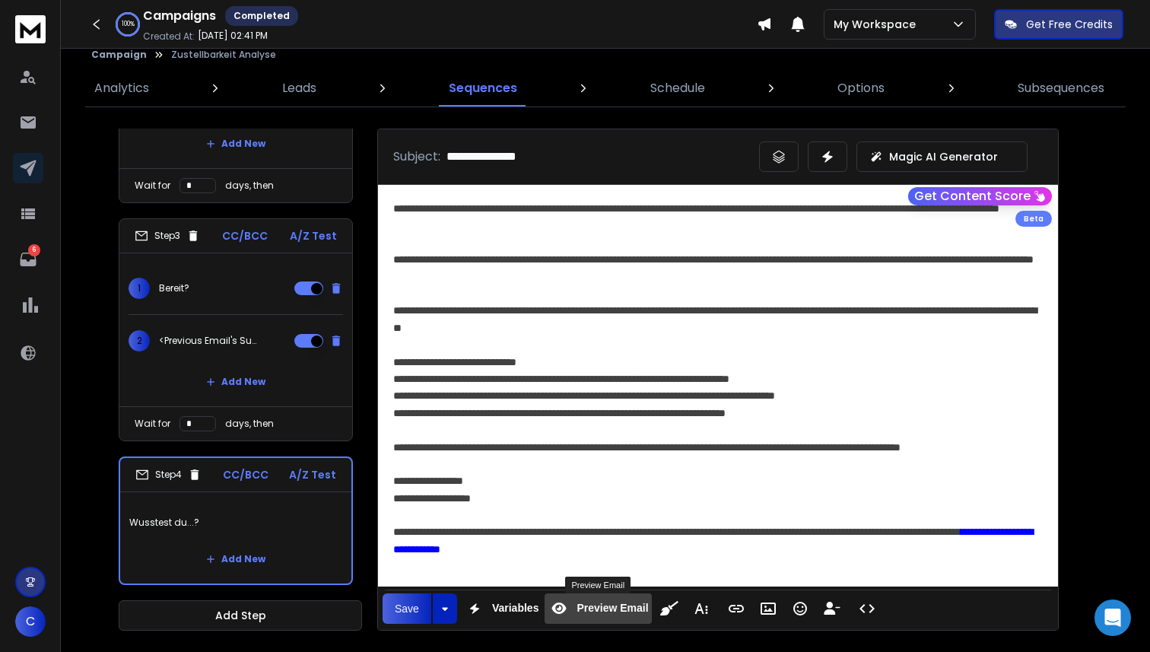
click at [599, 617] on div "Preview Email" at bounding box center [598, 608] width 106 height 25
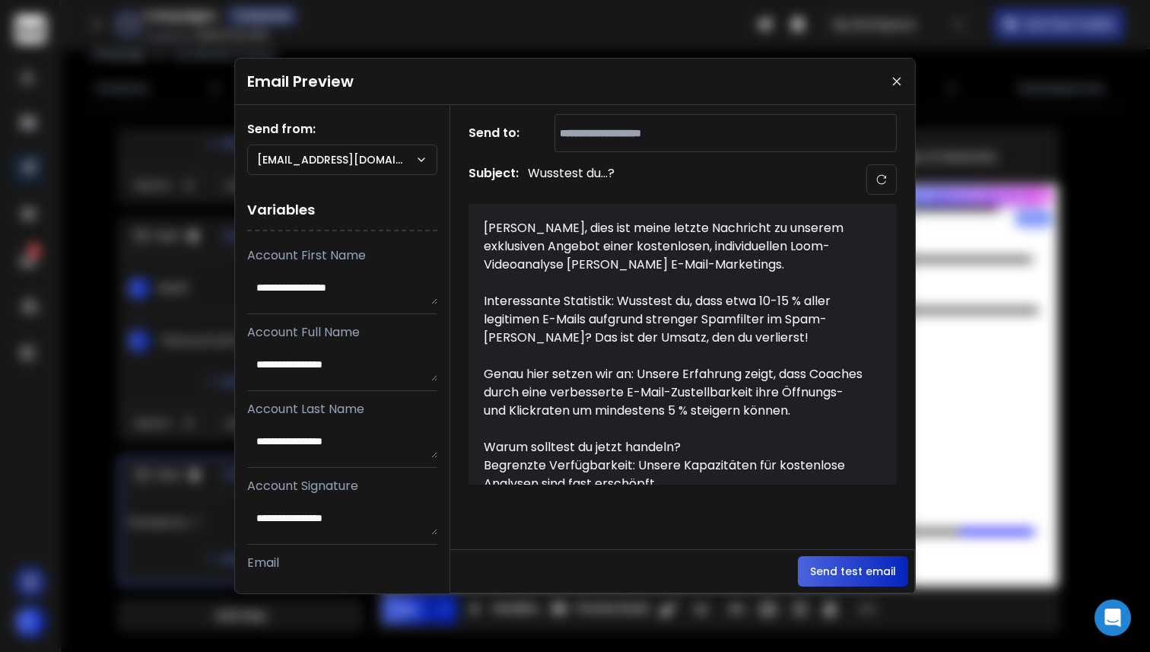
click at [710, 135] on input at bounding box center [726, 132] width 332 height 27
type input "*"
type input "**********"
click at [875, 562] on button "Send test email" at bounding box center [853, 571] width 110 height 30
click at [343, 166] on p "[EMAIL_ADDRESS][DOMAIN_NAME]" at bounding box center [336, 159] width 158 height 15
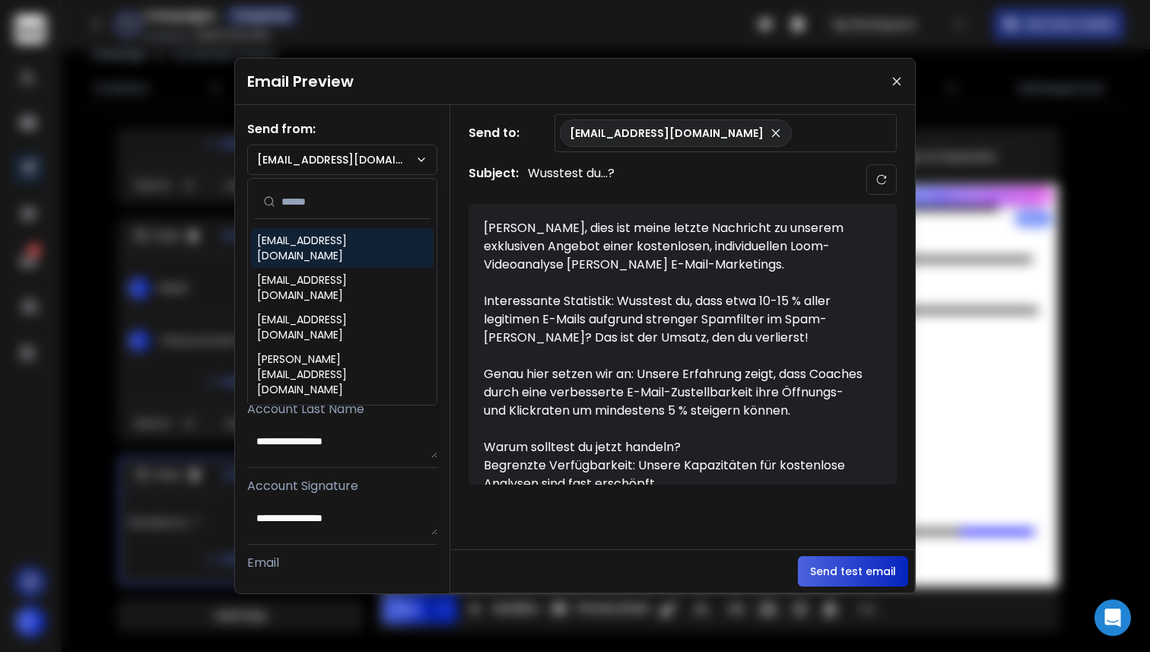
click at [894, 80] on icon at bounding box center [897, 81] width 12 height 12
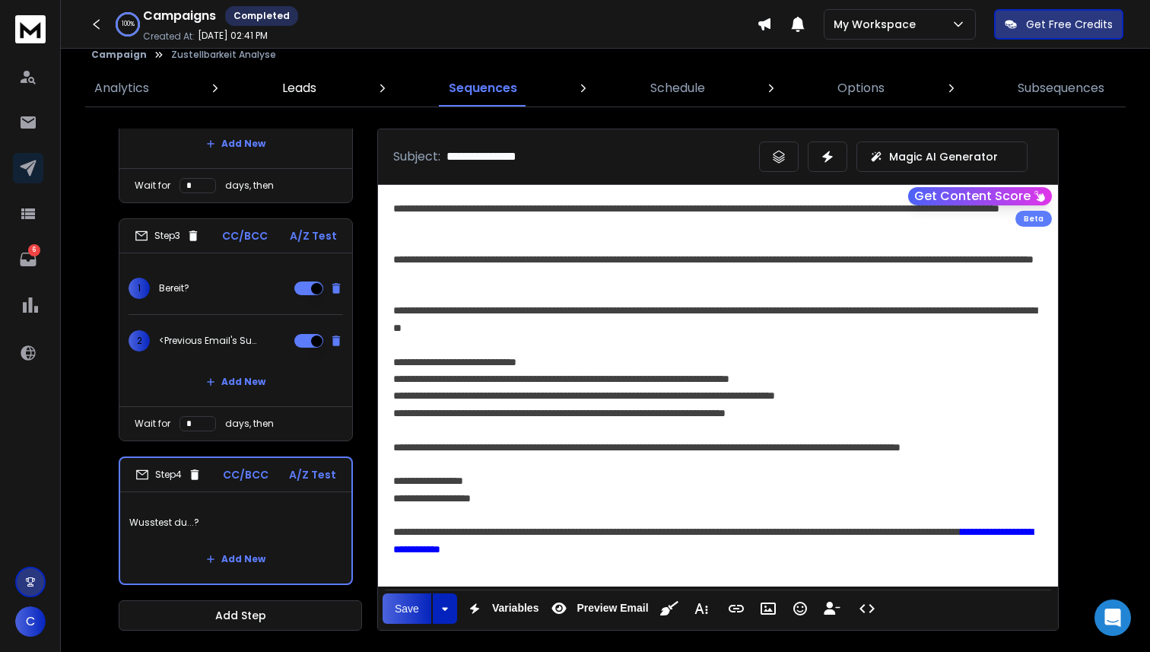
click at [295, 84] on p "Leads" at bounding box center [299, 88] width 34 height 18
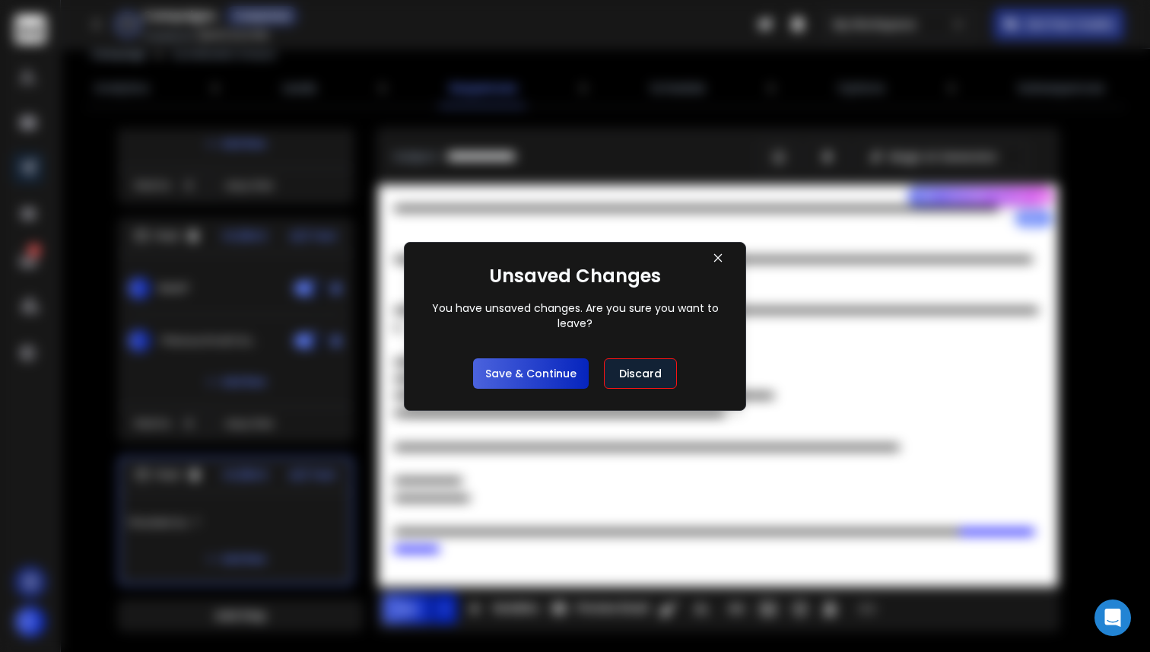
click at [723, 249] on div "Unsaved Changes You have unsaved changes. Are you sure you want to leave? Save …" at bounding box center [575, 326] width 342 height 169
click at [532, 363] on button "Save & Continue" at bounding box center [531, 373] width 116 height 30
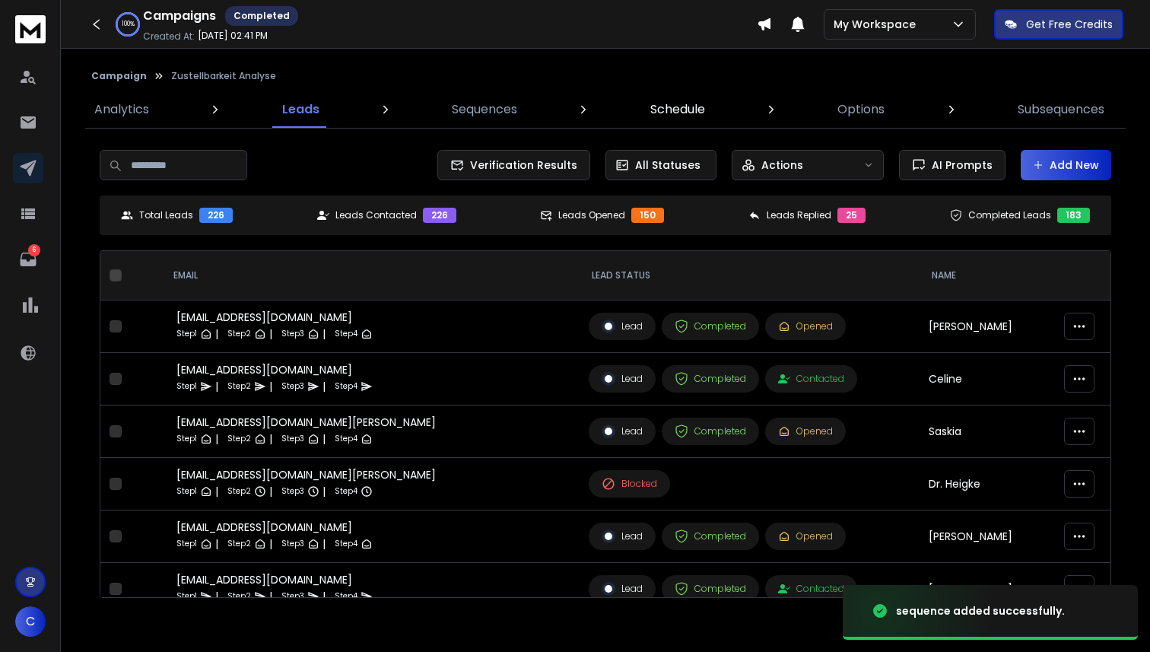
click at [669, 113] on p "Schedule" at bounding box center [677, 109] width 55 height 18
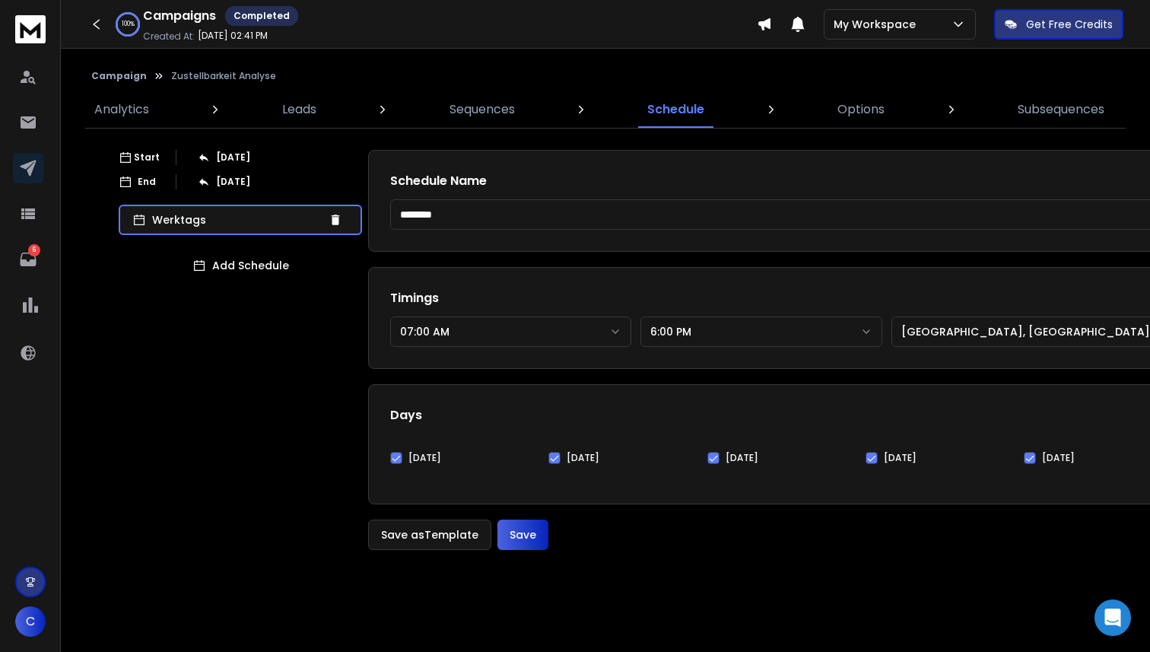
click at [900, 111] on div "Analytics Leads Sequences Schedule Options Subsequences" at bounding box center [599, 109] width 1028 height 37
click at [856, 112] on p "Options" at bounding box center [860, 109] width 47 height 18
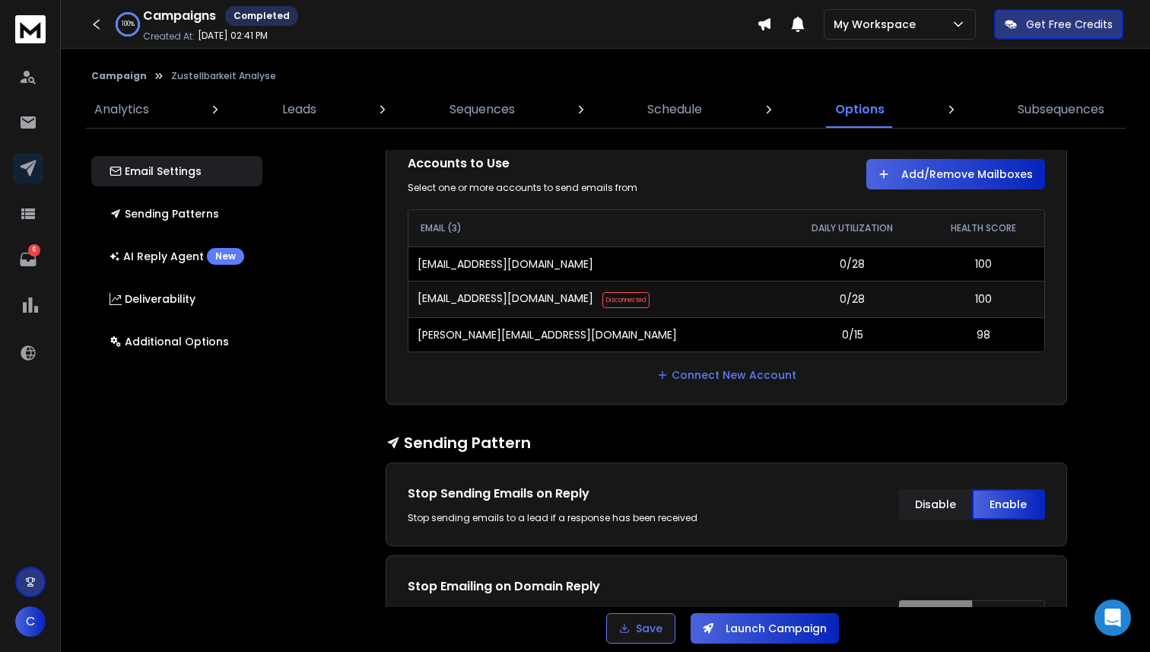
scroll to position [59, 0]
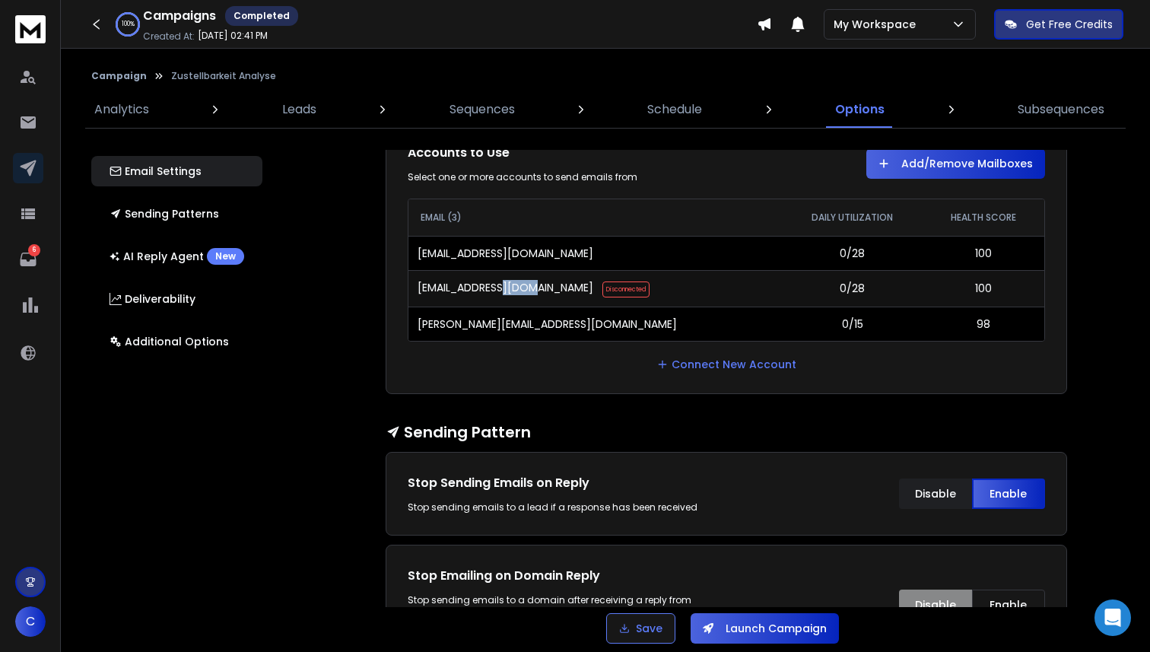
click at [503, 294] on p "[EMAIL_ADDRESS][DOMAIN_NAME]" at bounding box center [506, 288] width 176 height 17
click at [602, 294] on span "Disconnected" at bounding box center [625, 289] width 47 height 16
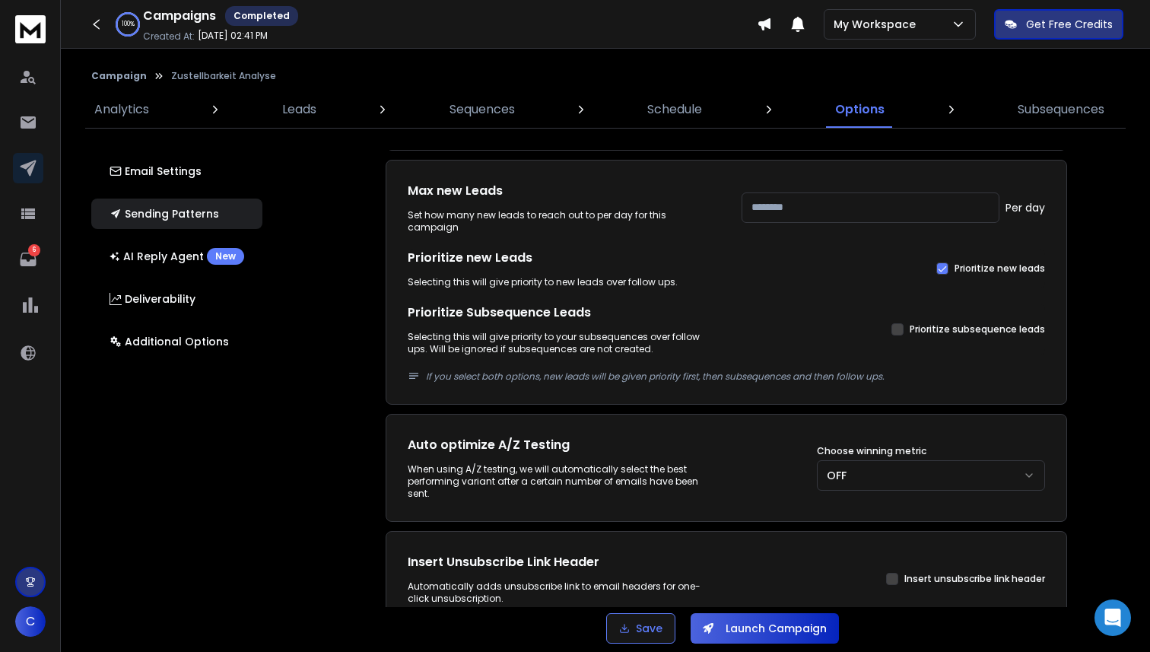
scroll to position [776, 0]
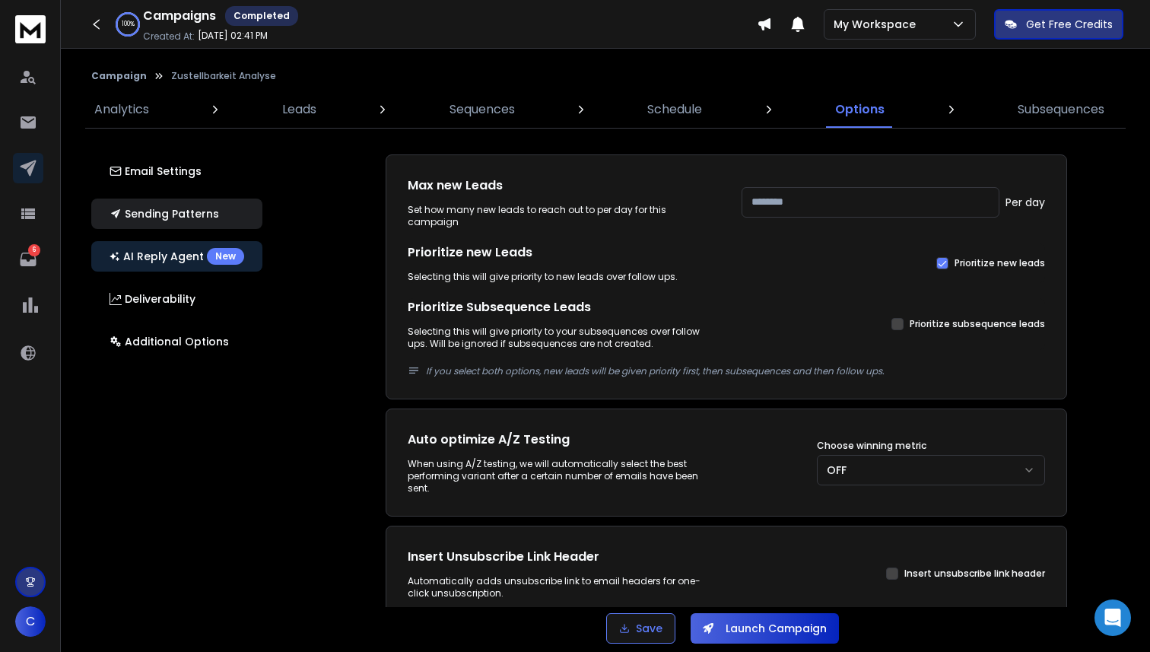
click at [145, 255] on p "AI Reply Agent New" at bounding box center [177, 256] width 135 height 17
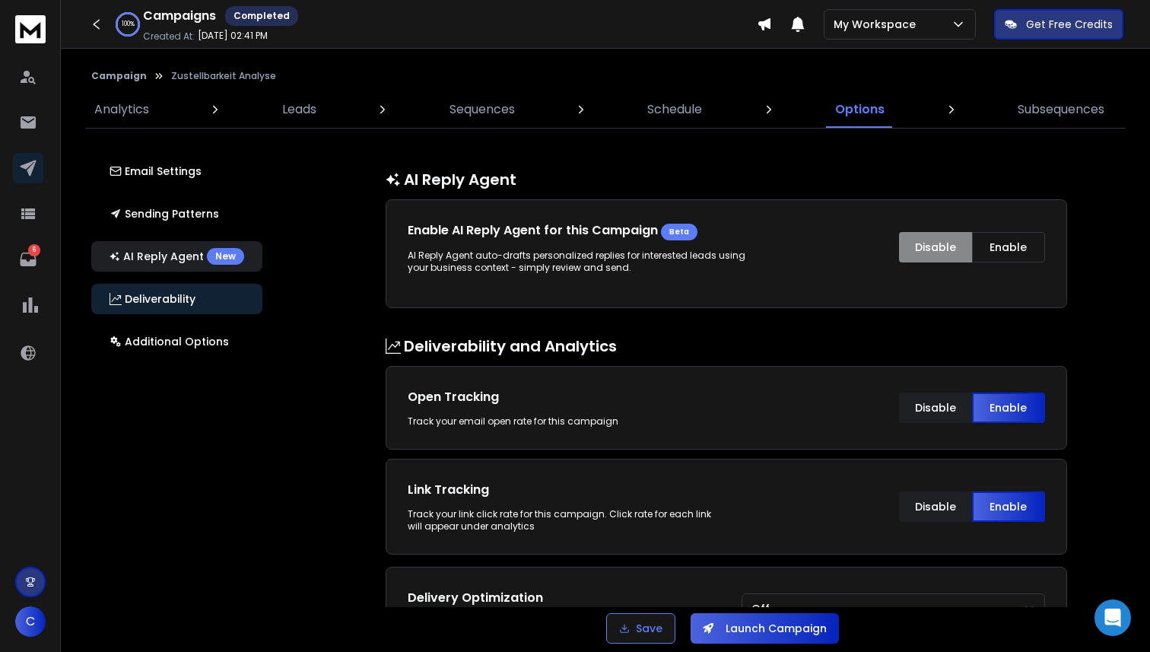
scroll to position [1391, 0]
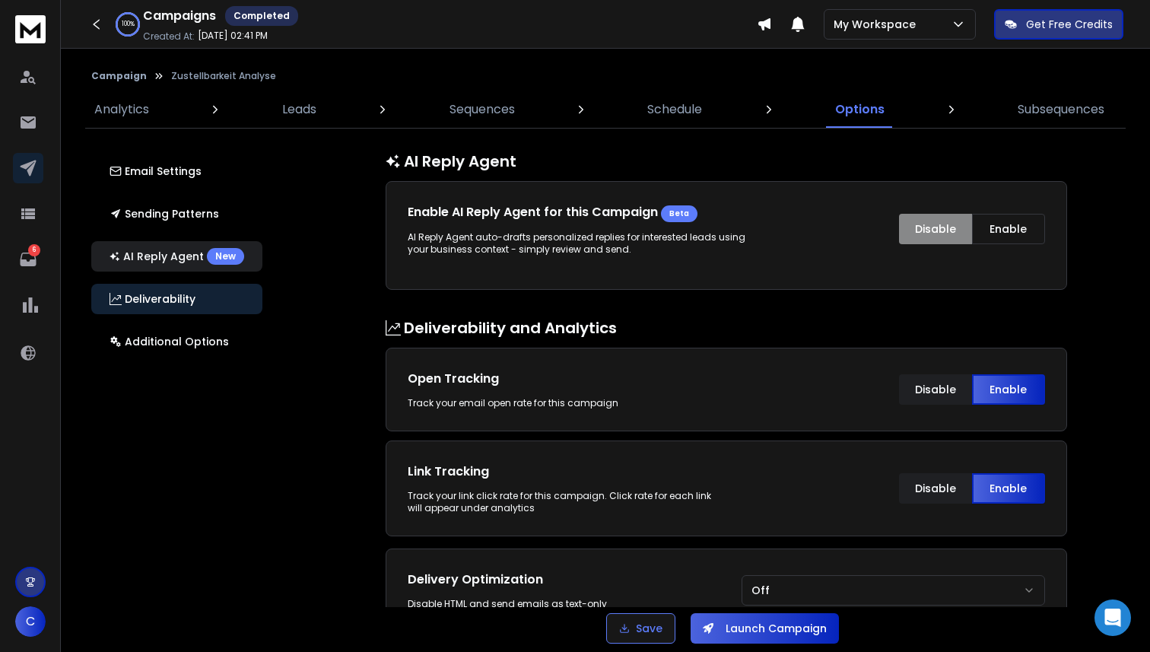
click at [169, 306] on p "Deliverability" at bounding box center [153, 298] width 86 height 15
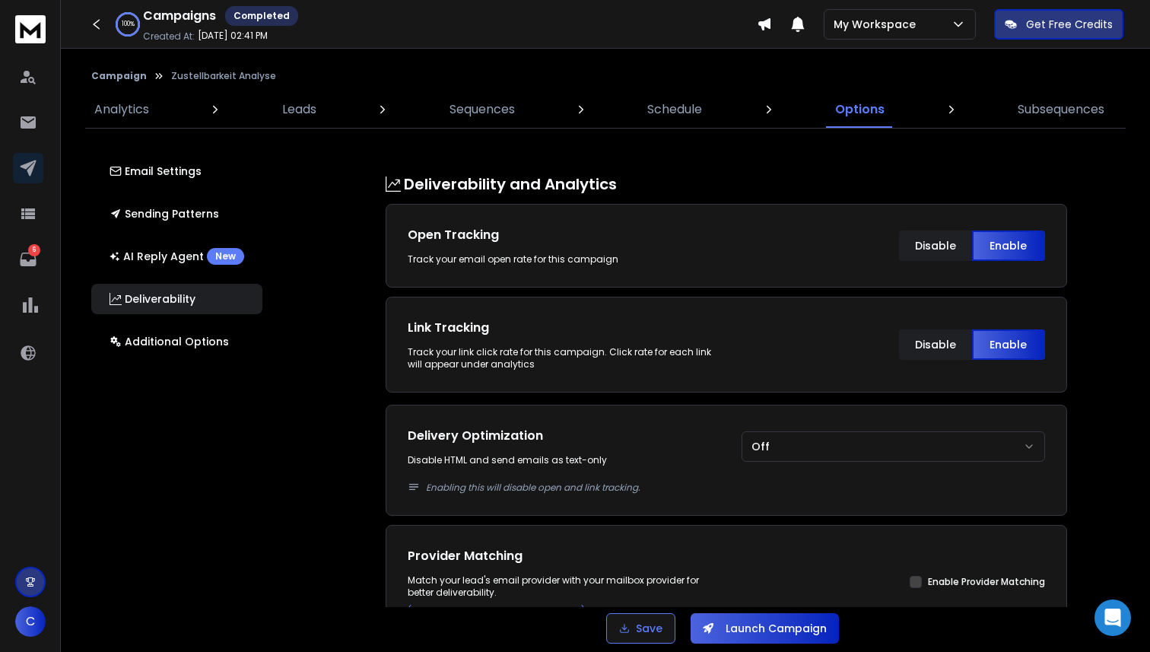
scroll to position [1558, 0]
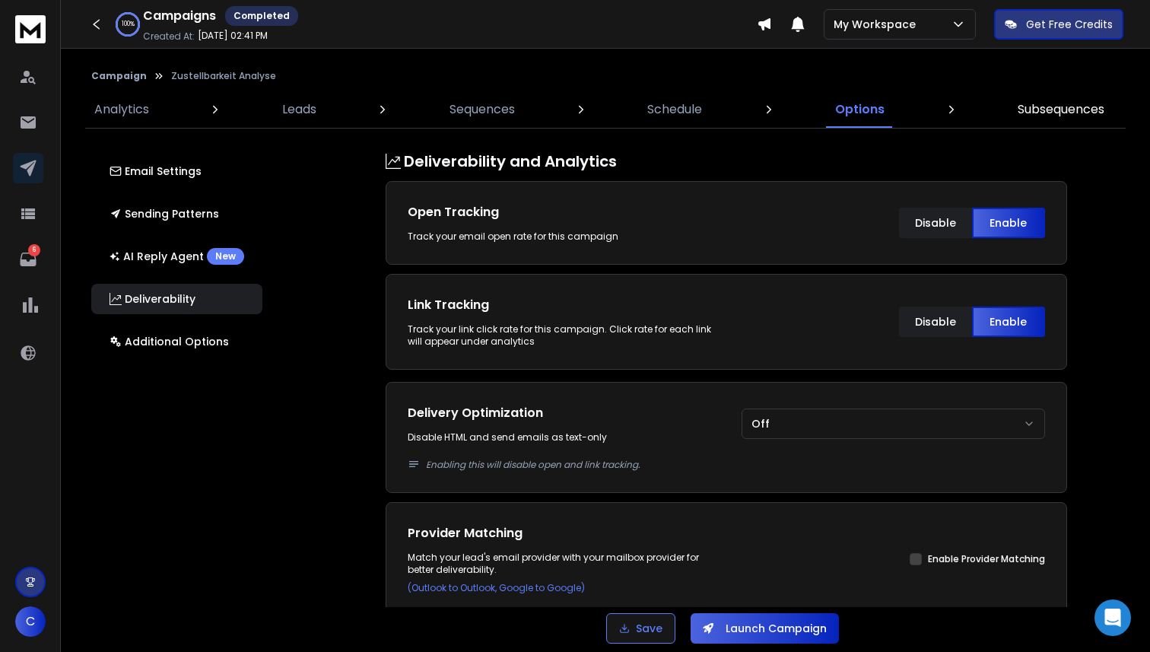
click at [1060, 109] on p "Subsequences" at bounding box center [1061, 109] width 87 height 18
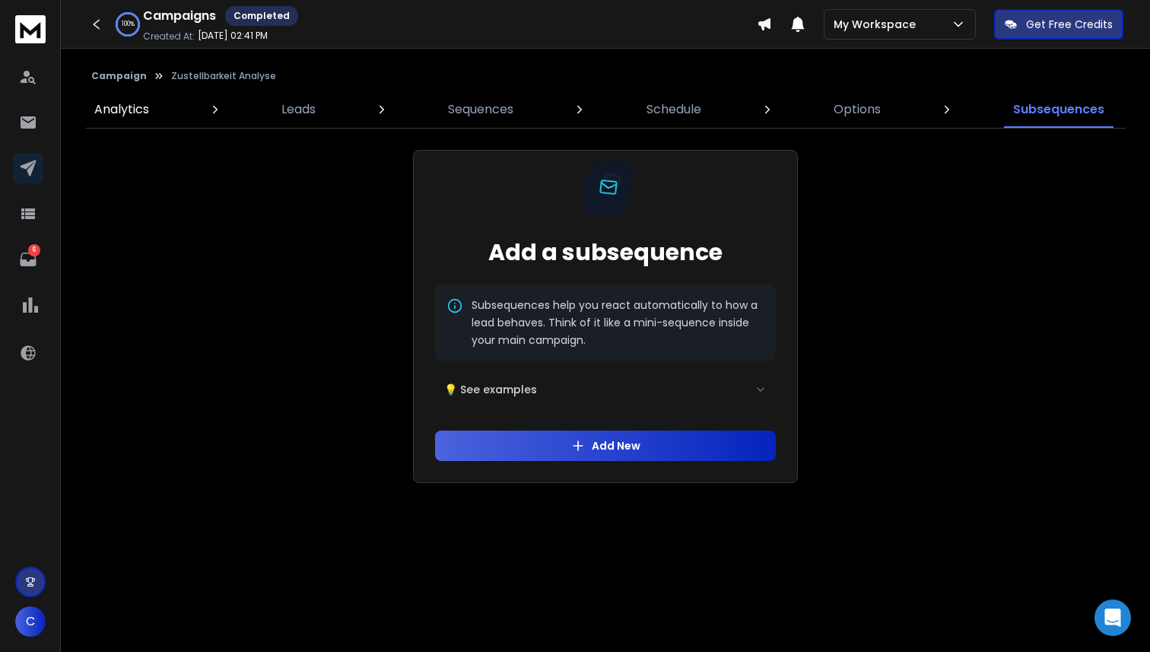
click at [144, 106] on p "Analytics" at bounding box center [121, 109] width 55 height 18
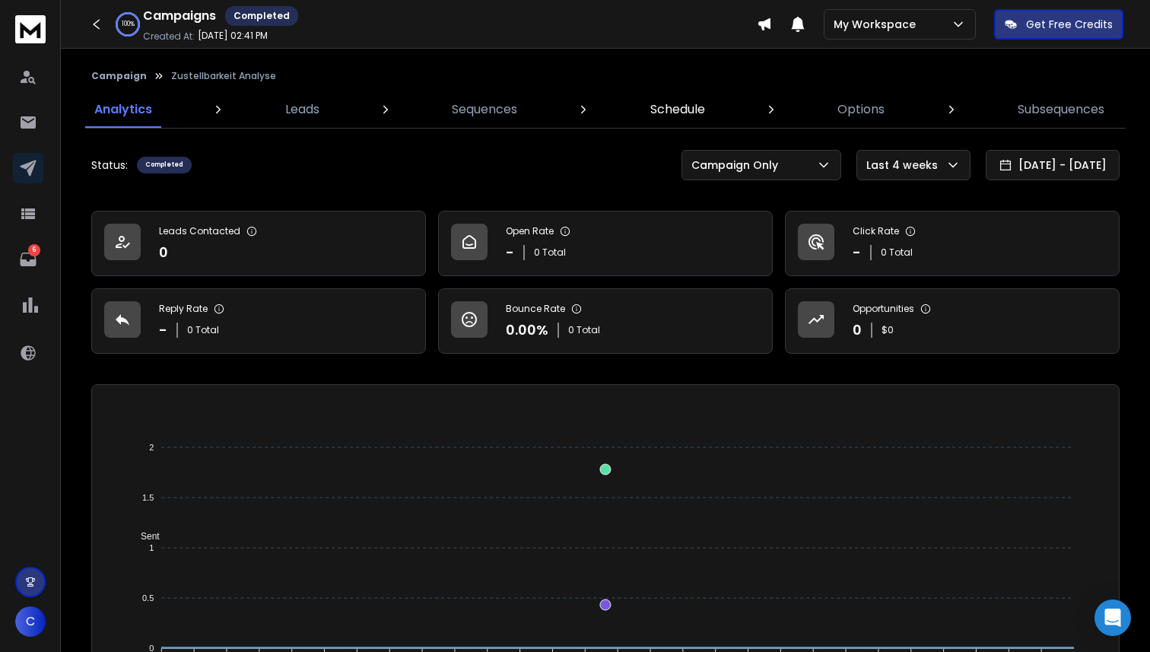
click at [669, 113] on p "Schedule" at bounding box center [677, 109] width 55 height 18
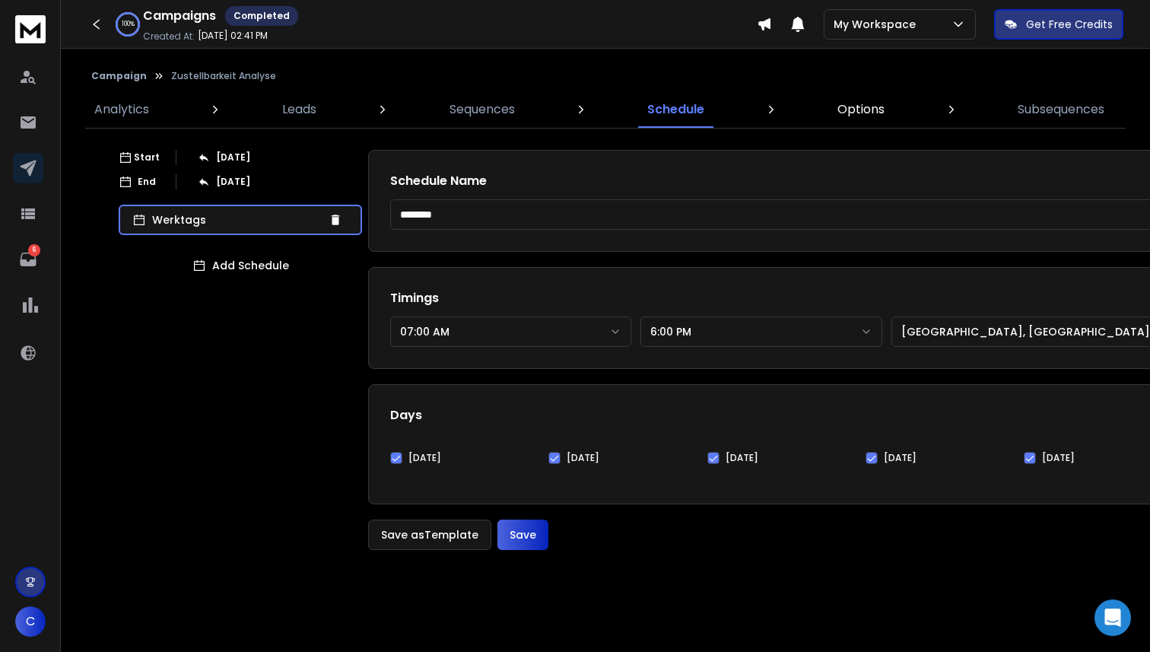
click at [851, 111] on p "Options" at bounding box center [860, 109] width 47 height 18
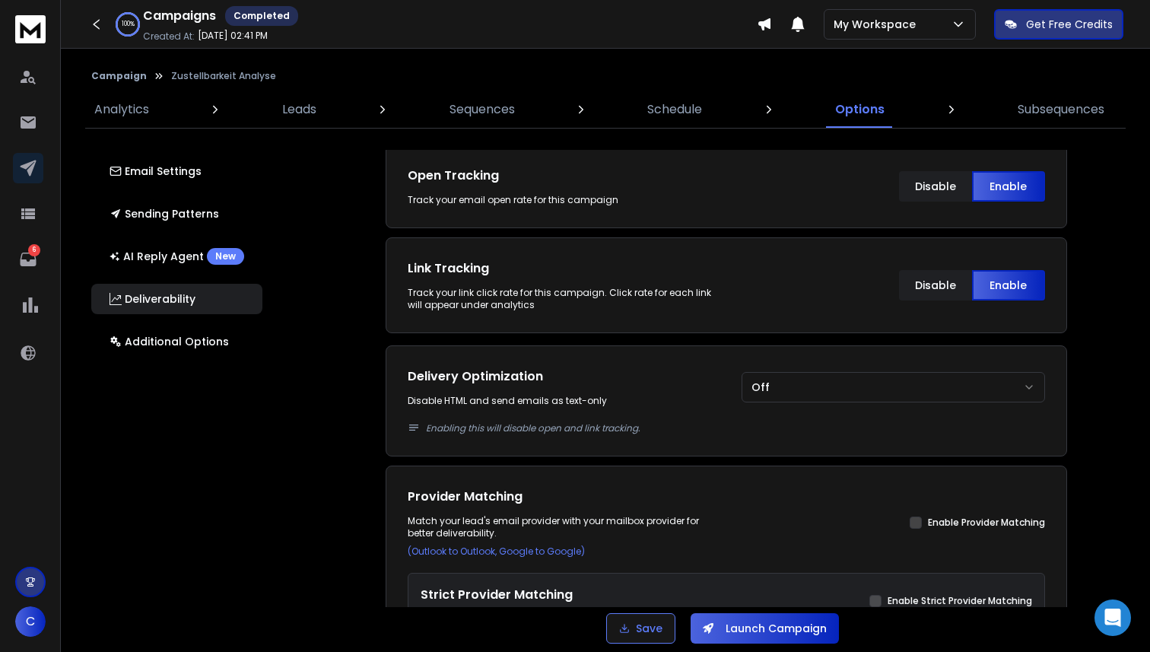
scroll to position [1616, 0]
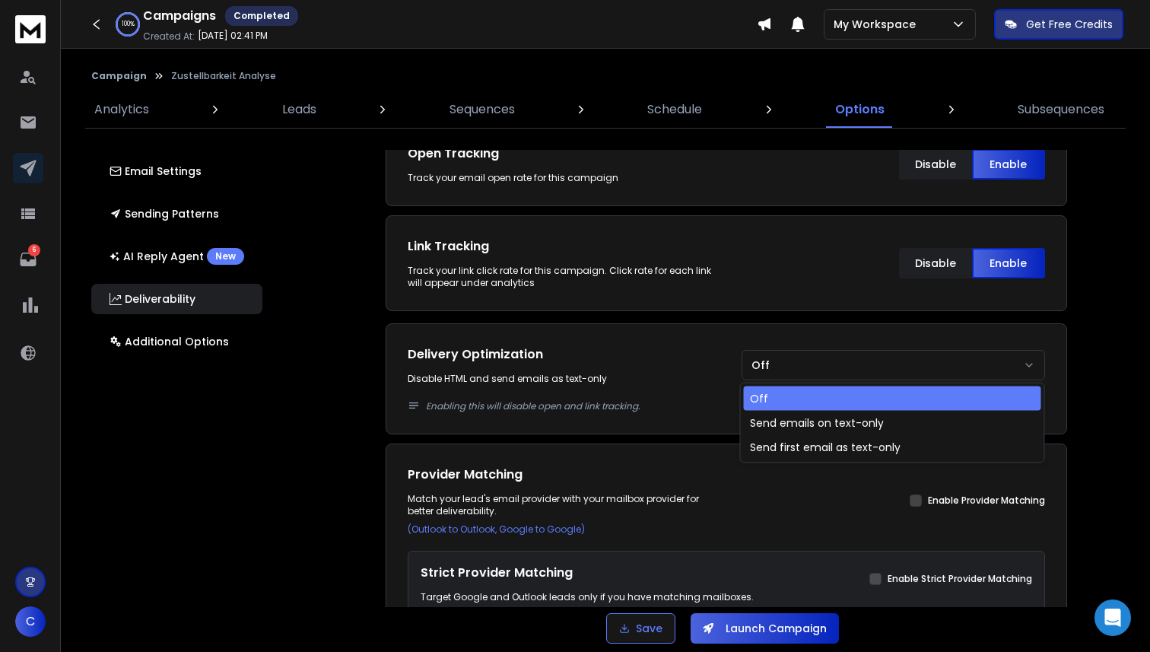
click at [818, 376] on button "Off" at bounding box center [893, 365] width 303 height 30
click at [670, 380] on div "Disable HTML and send emails as text-only" at bounding box center [559, 379] width 303 height 12
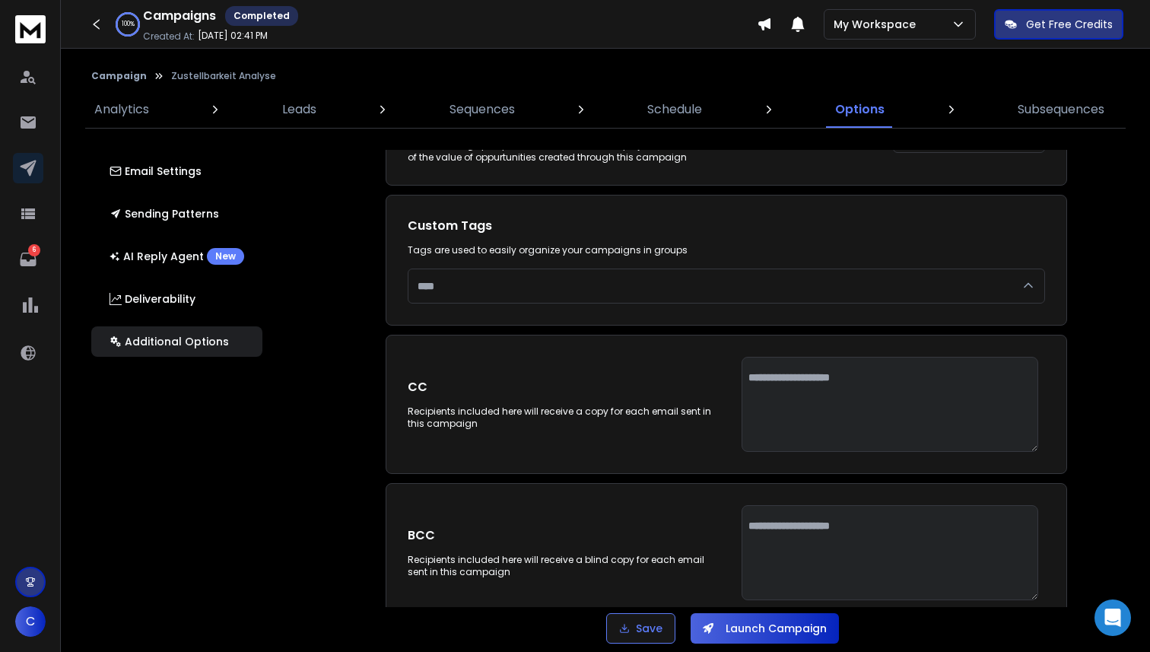
scroll to position [2788, 0]
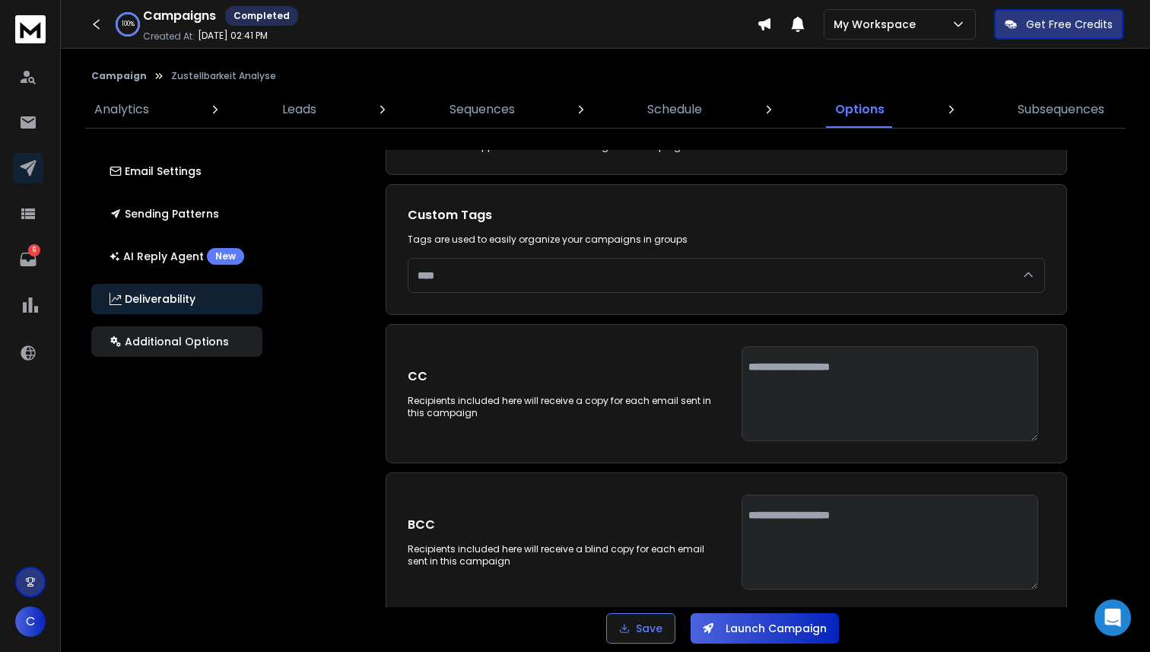
click at [100, 300] on button "Deliverability" at bounding box center [176, 299] width 171 height 30
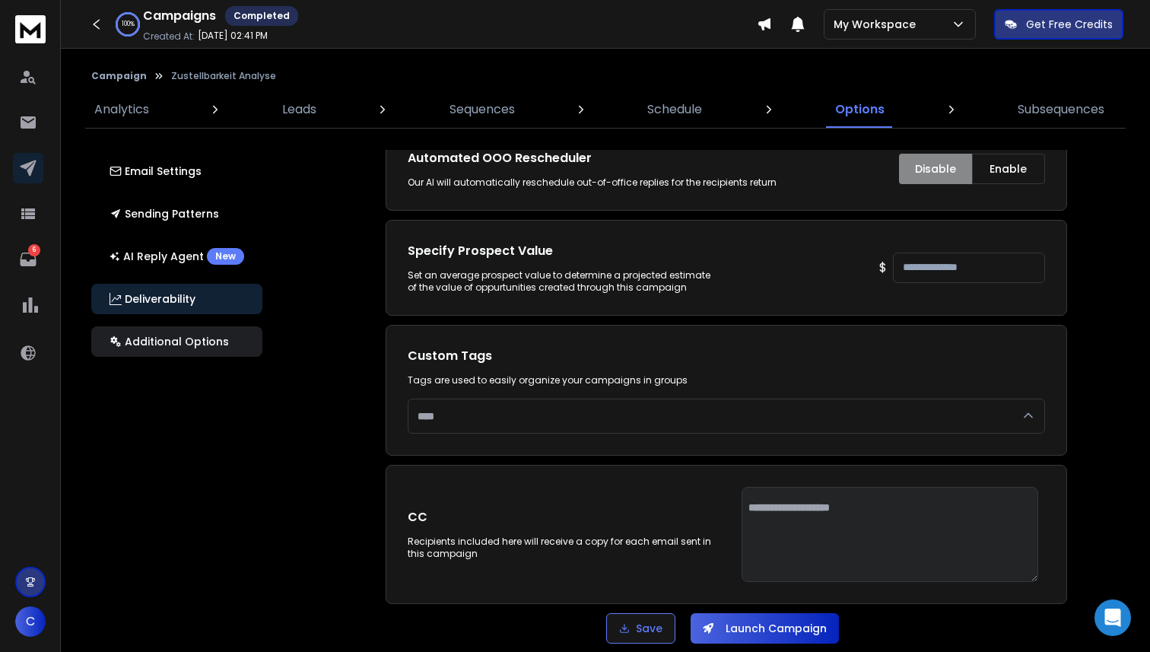
click at [113, 300] on icon at bounding box center [116, 299] width 12 height 12
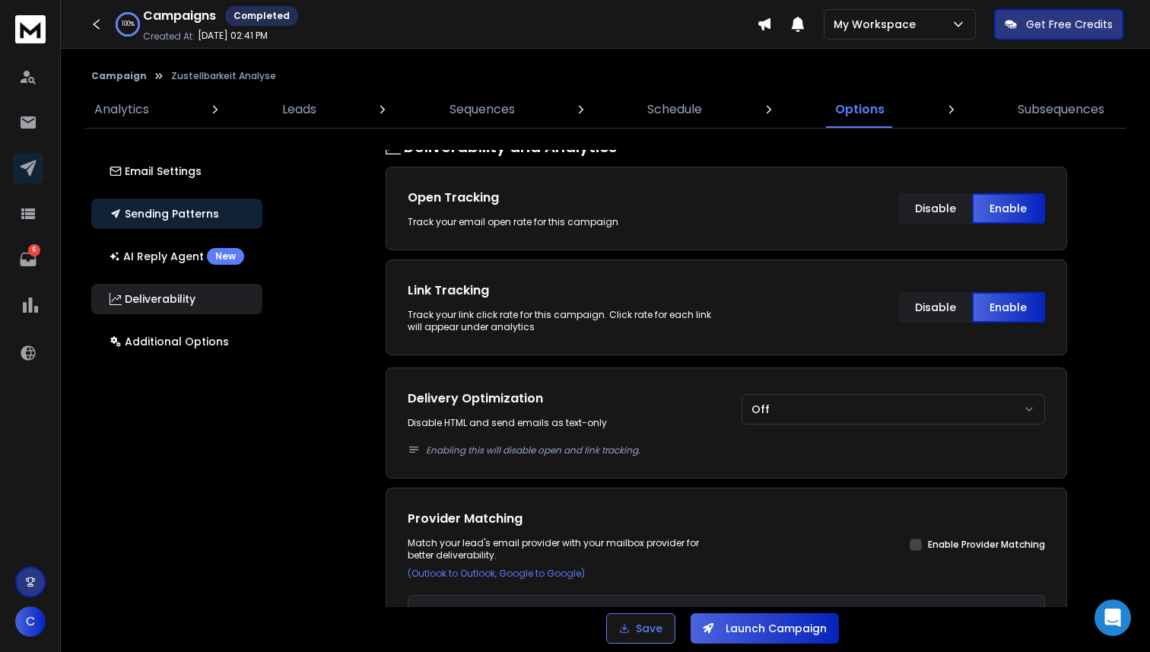
click at [141, 200] on button "Sending Patterns" at bounding box center [176, 214] width 171 height 30
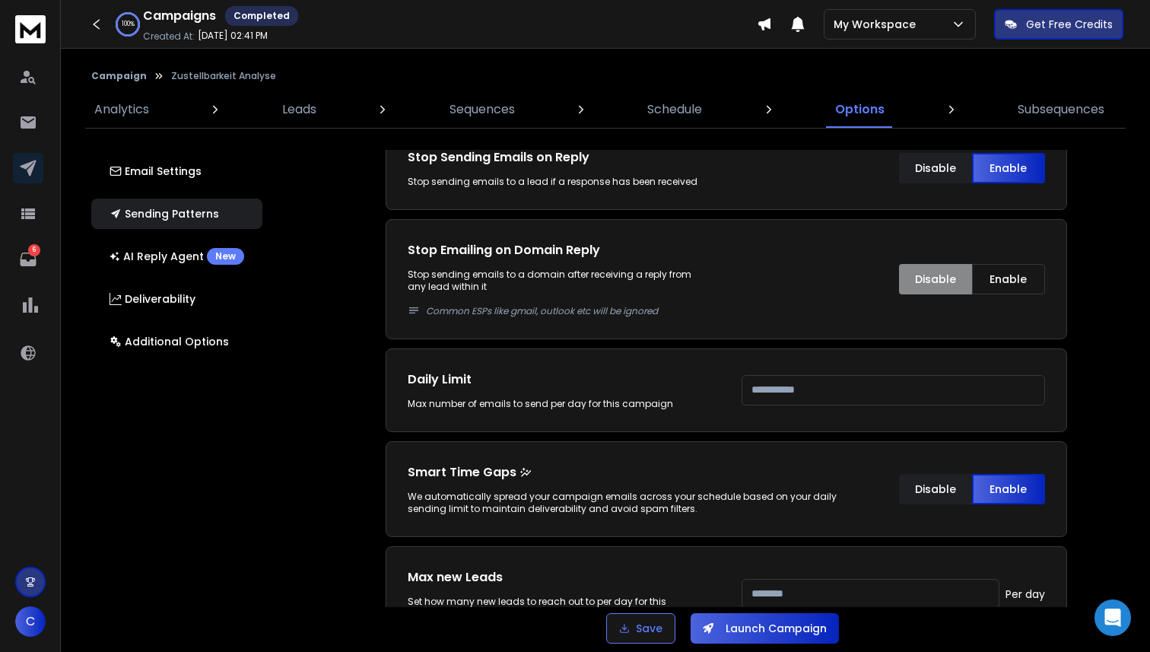
click at [164, 154] on div "Email Settings Sending Patterns AI Reply Agent New Deliverability Additional Op…" at bounding box center [637, 378] width 1092 height 457
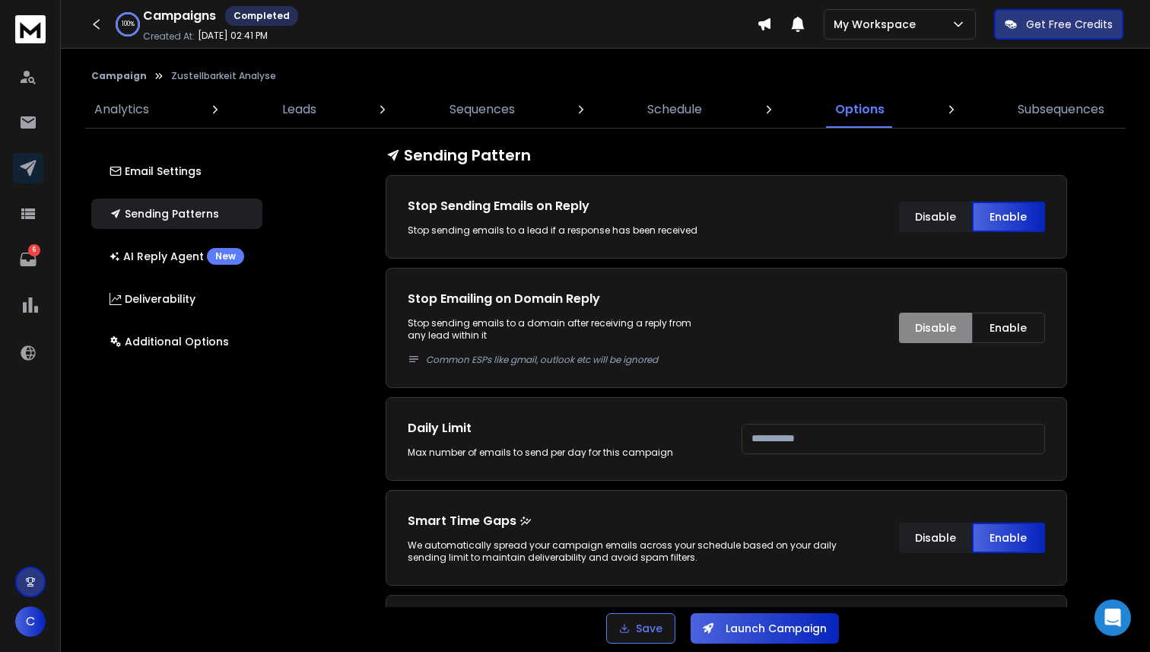
scroll to position [329, 0]
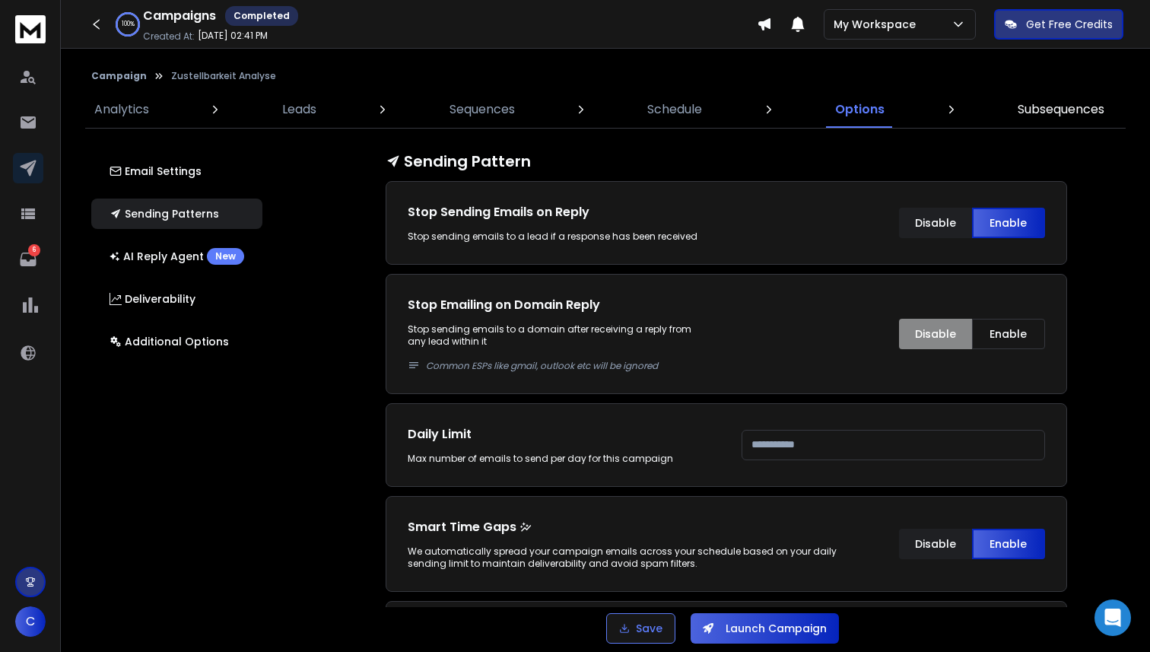
click at [1043, 119] on link "Subsequences" at bounding box center [1061, 109] width 105 height 37
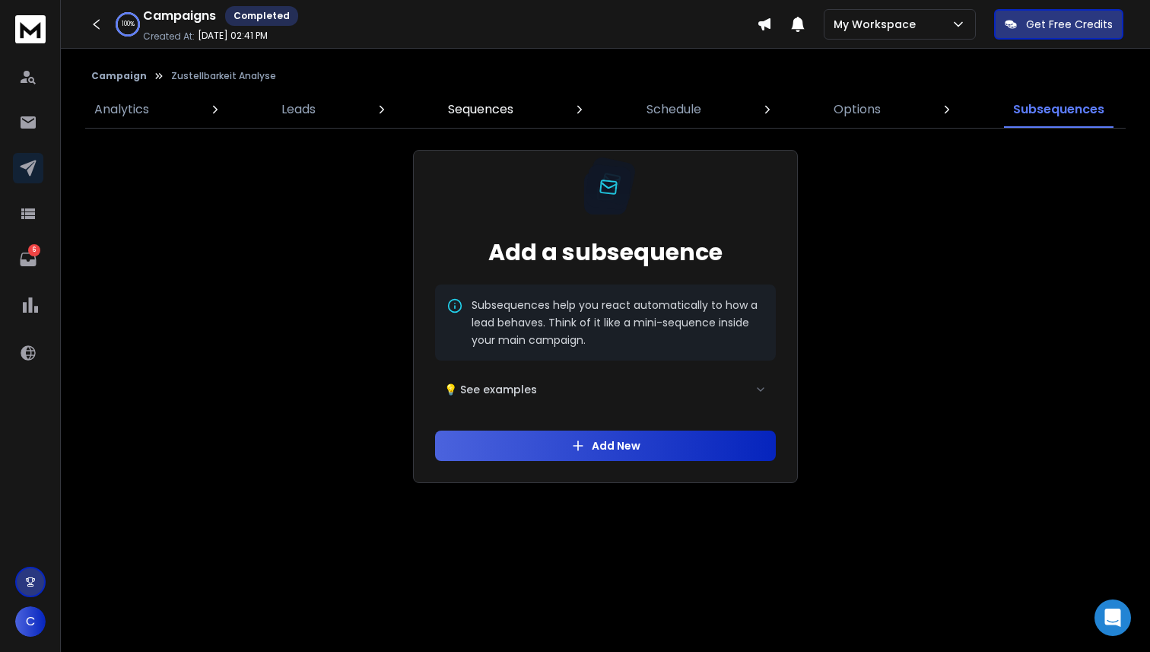
click at [442, 101] on link "Sequences" at bounding box center [481, 109] width 84 height 37
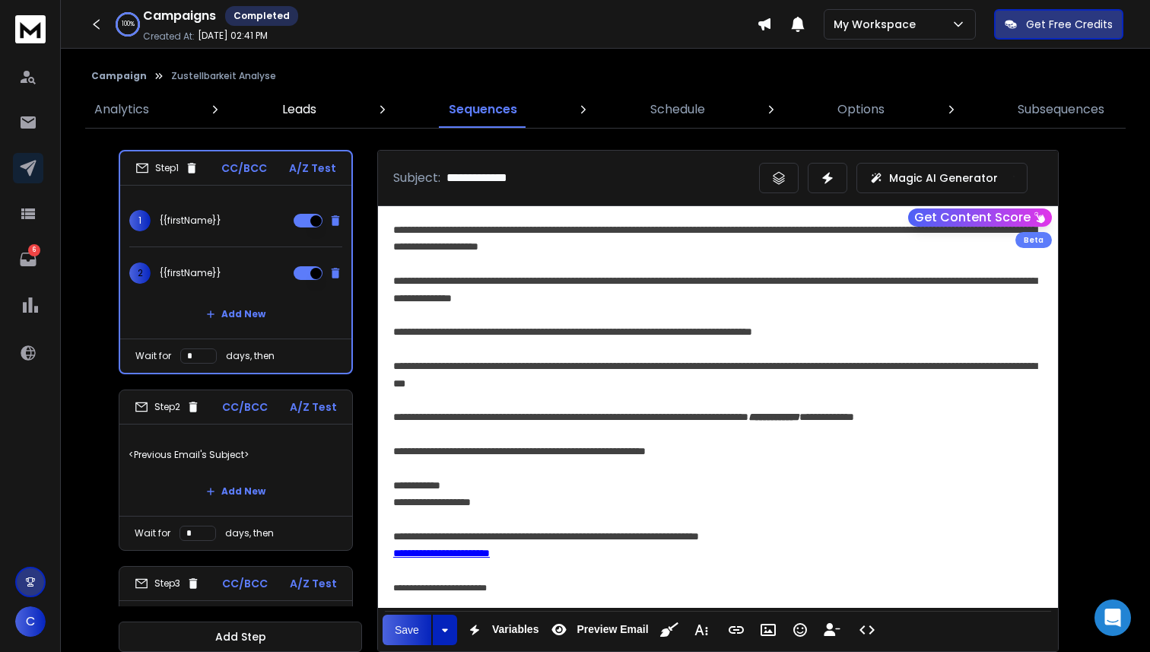
click at [282, 116] on p "Leads" at bounding box center [299, 109] width 34 height 18
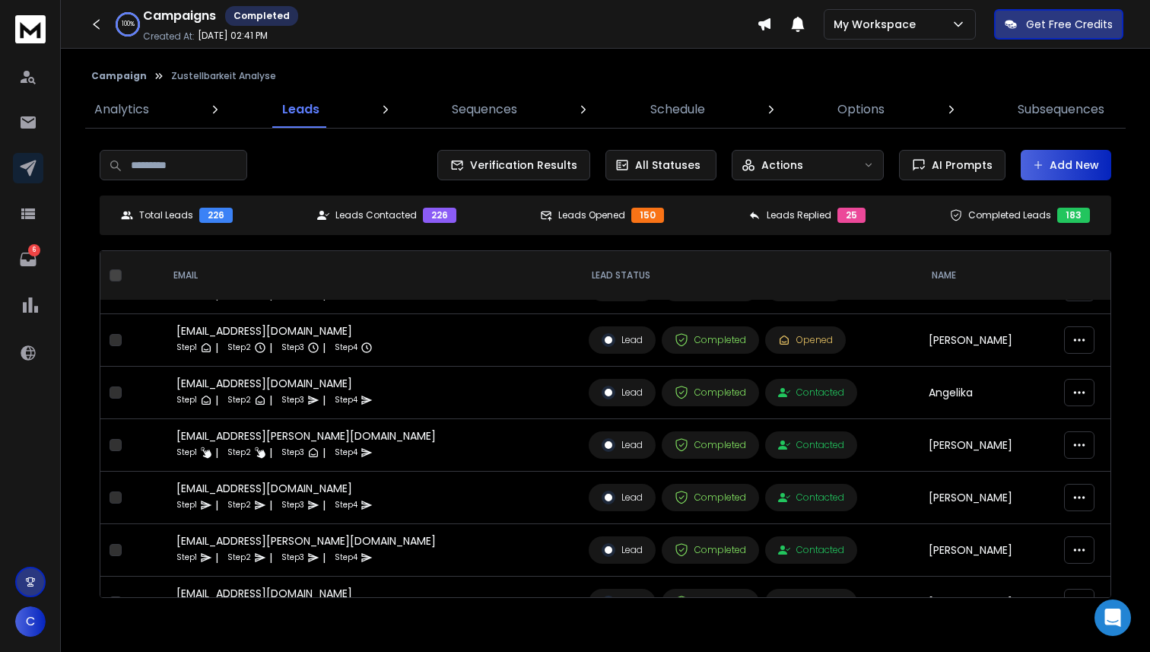
scroll to position [2181, 0]
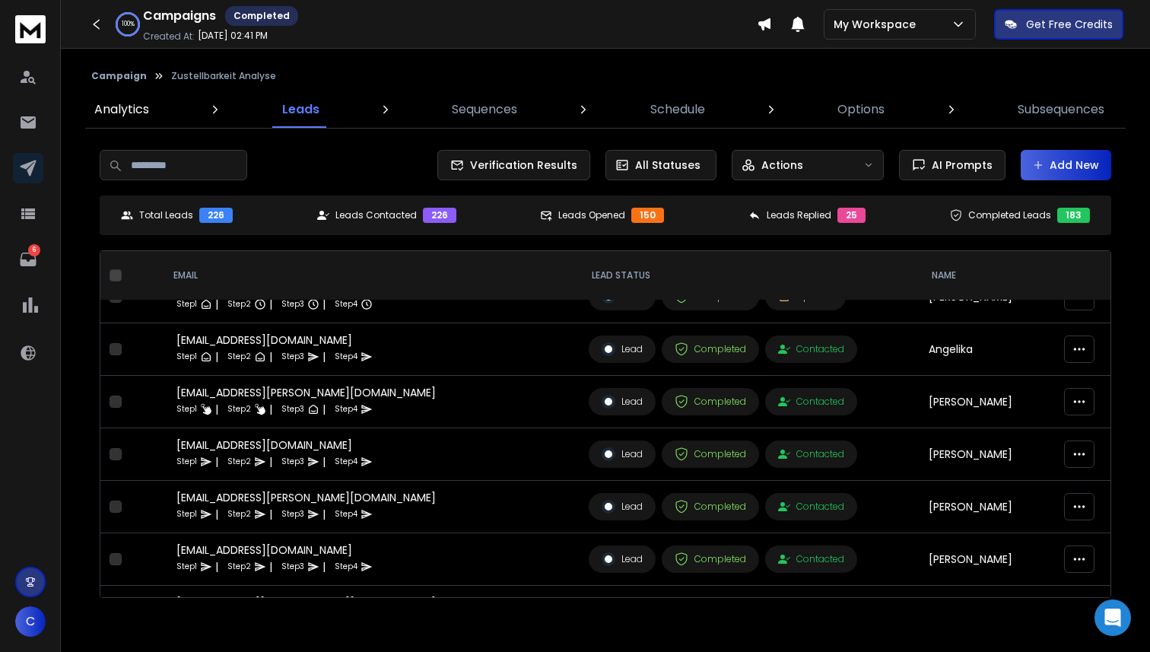
click at [123, 110] on p "Analytics" at bounding box center [121, 109] width 55 height 18
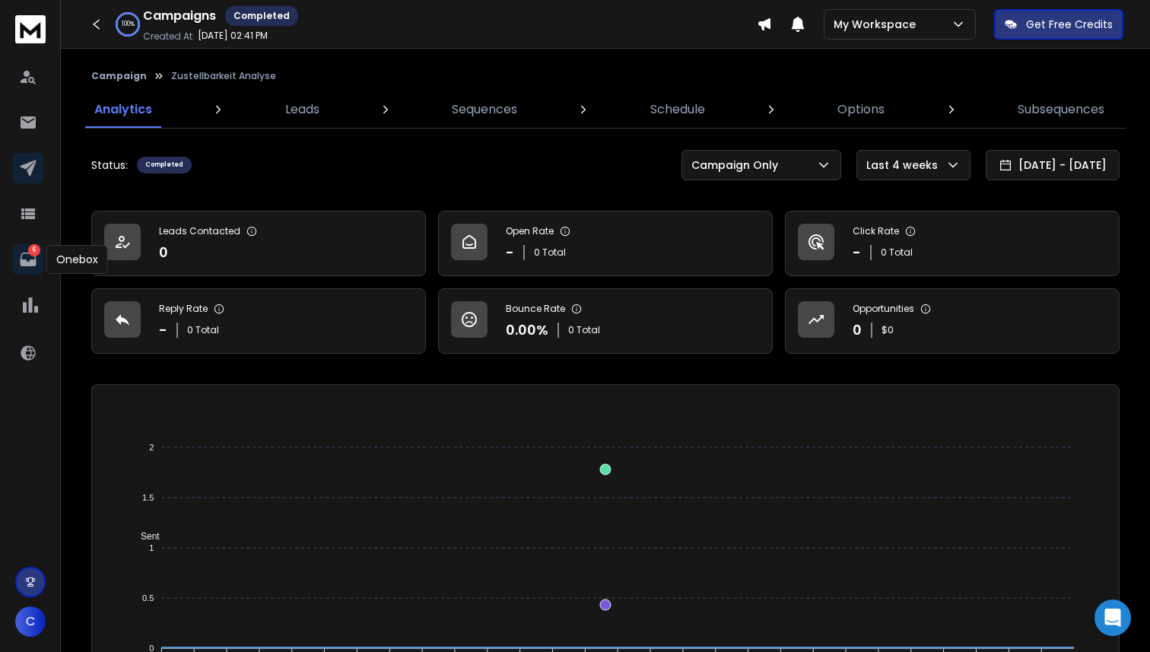
click at [29, 254] on icon at bounding box center [28, 259] width 18 height 18
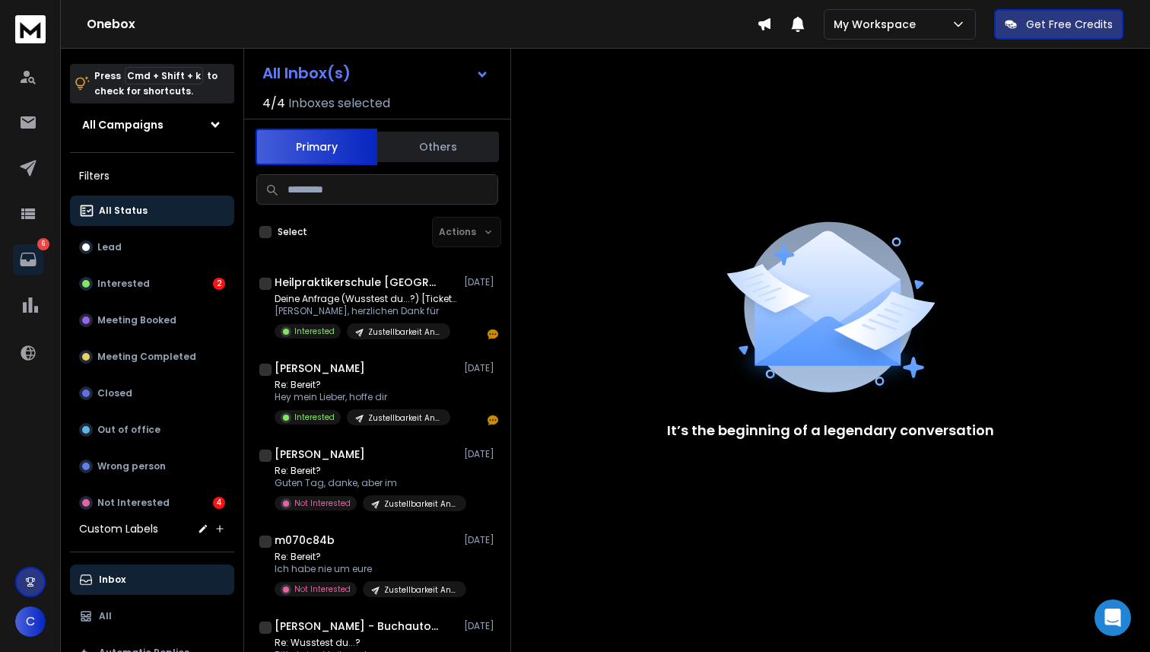
click at [154, 288] on button "Interested 2" at bounding box center [152, 284] width 164 height 30
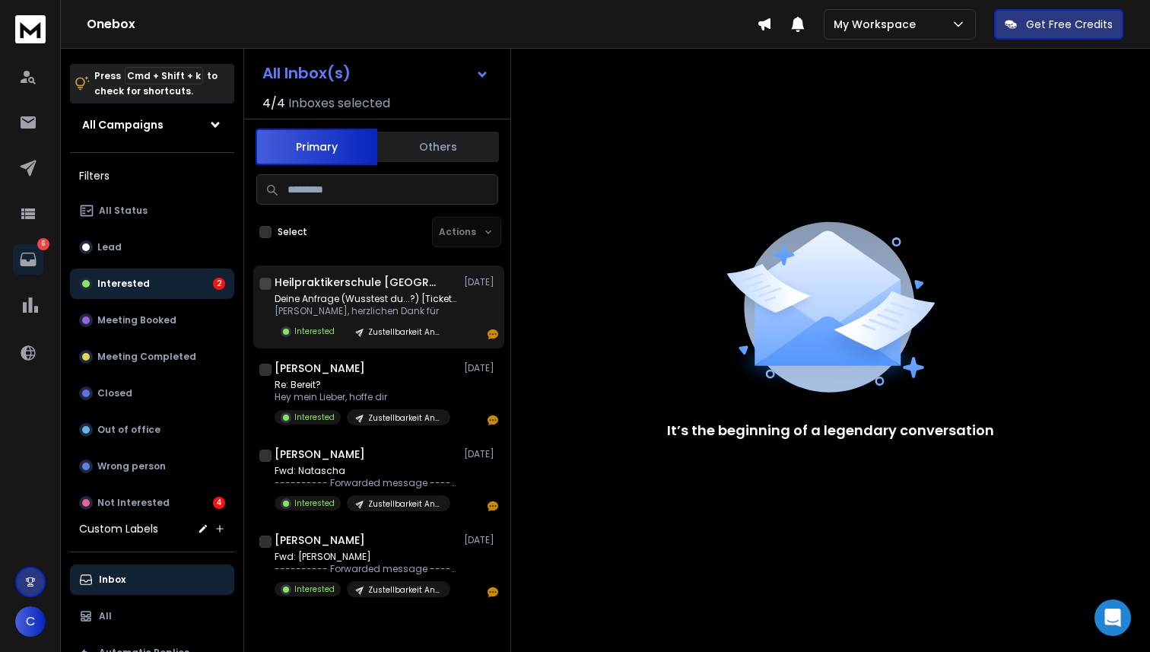
click at [357, 290] on h1 "Heilpraktikerschule Likamundi Helpdesk" at bounding box center [358, 282] width 167 height 15
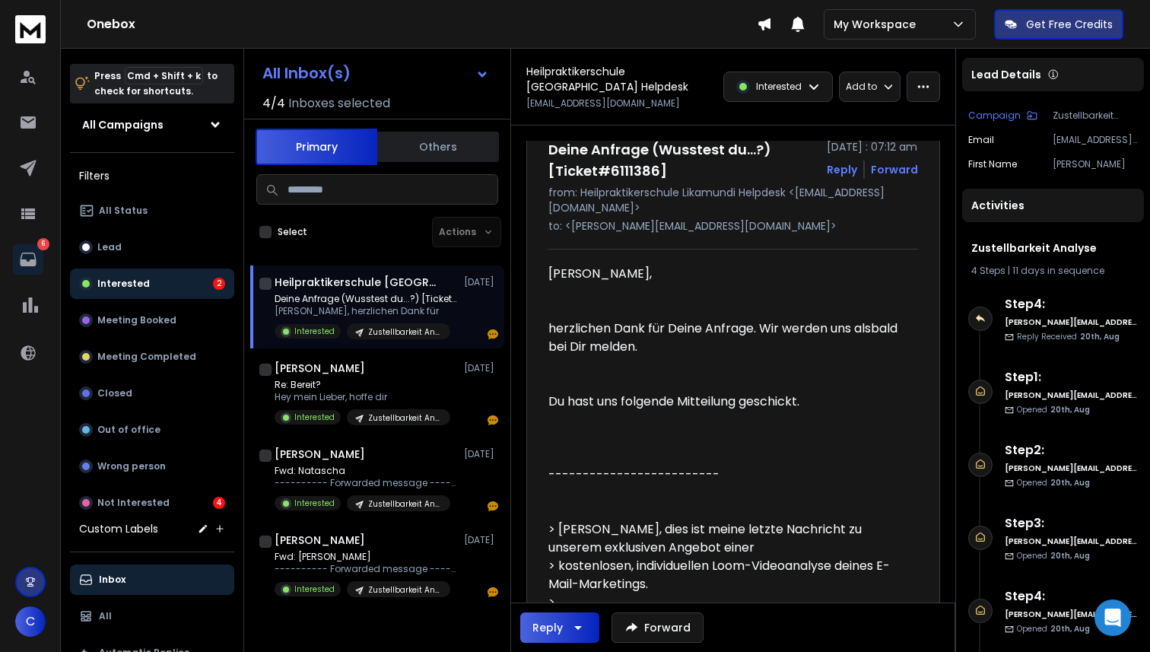
scroll to position [308, 0]
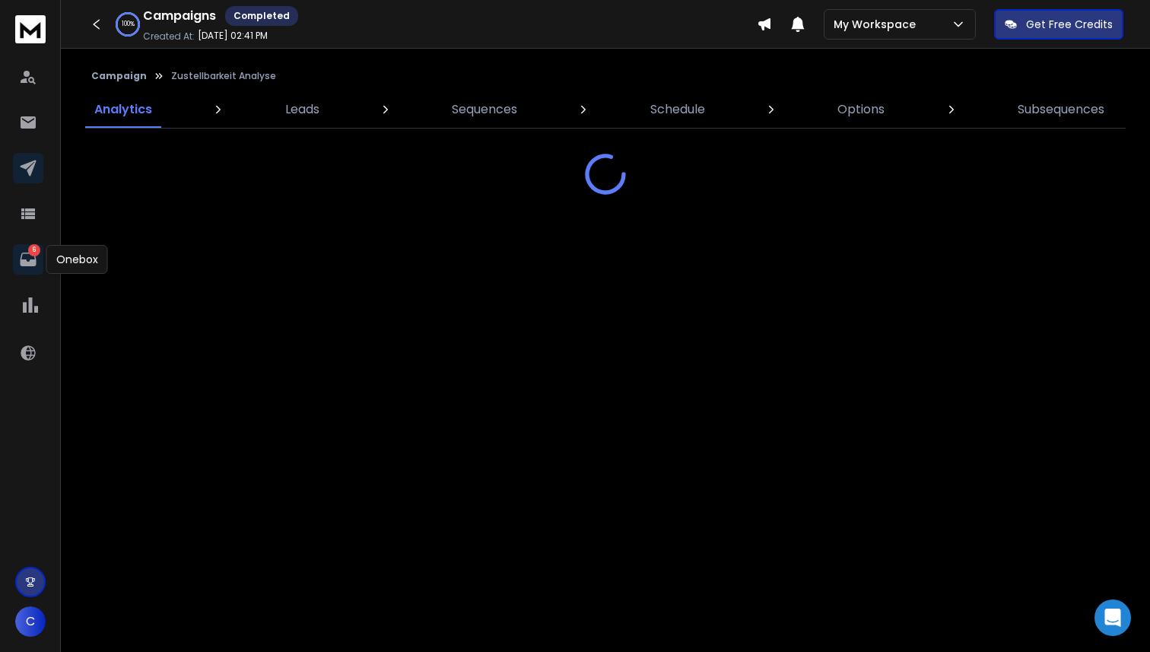
click at [20, 261] on icon at bounding box center [28, 260] width 16 height 14
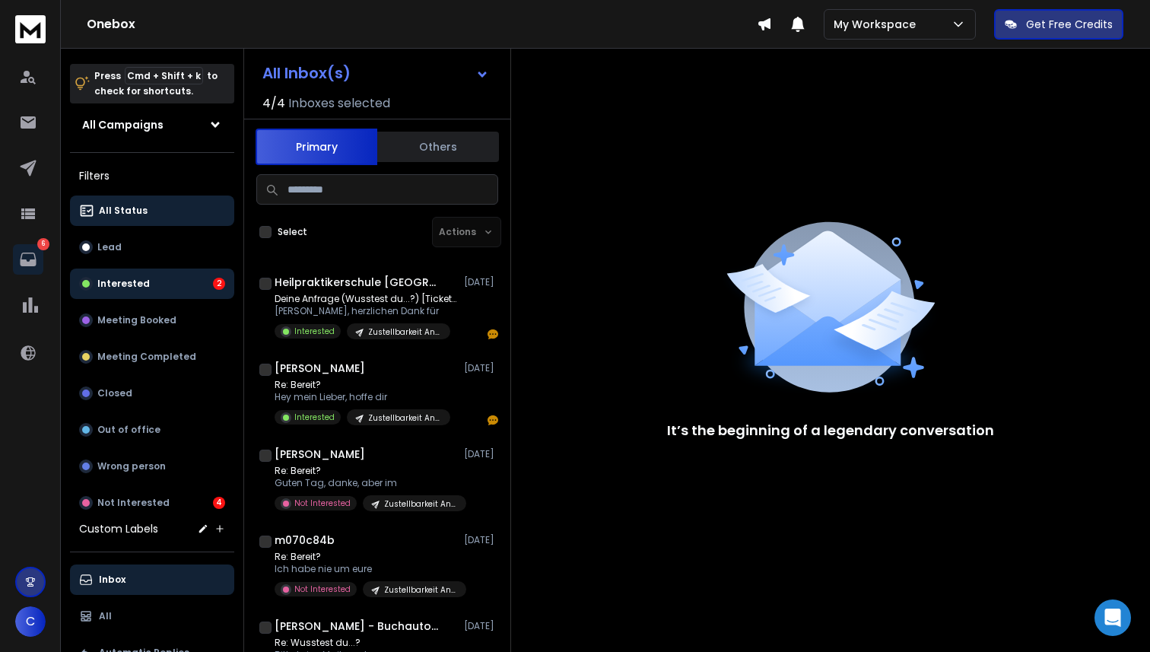
click at [111, 278] on p "Interested" at bounding box center [123, 284] width 52 height 12
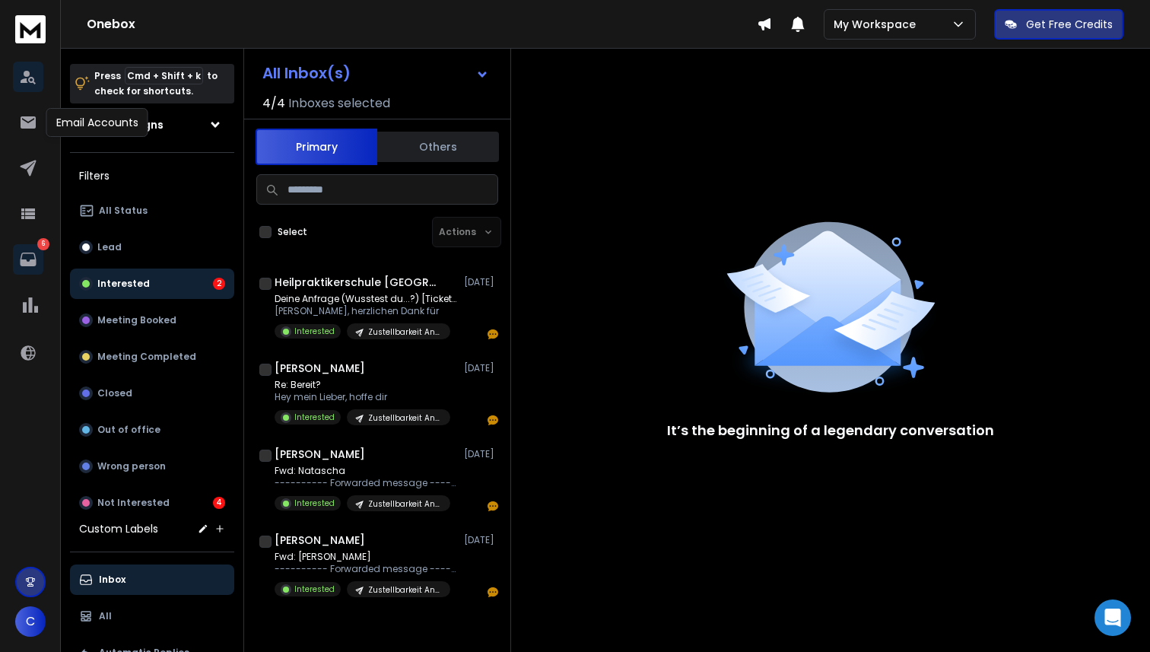
click at [23, 62] on link at bounding box center [28, 77] width 30 height 30
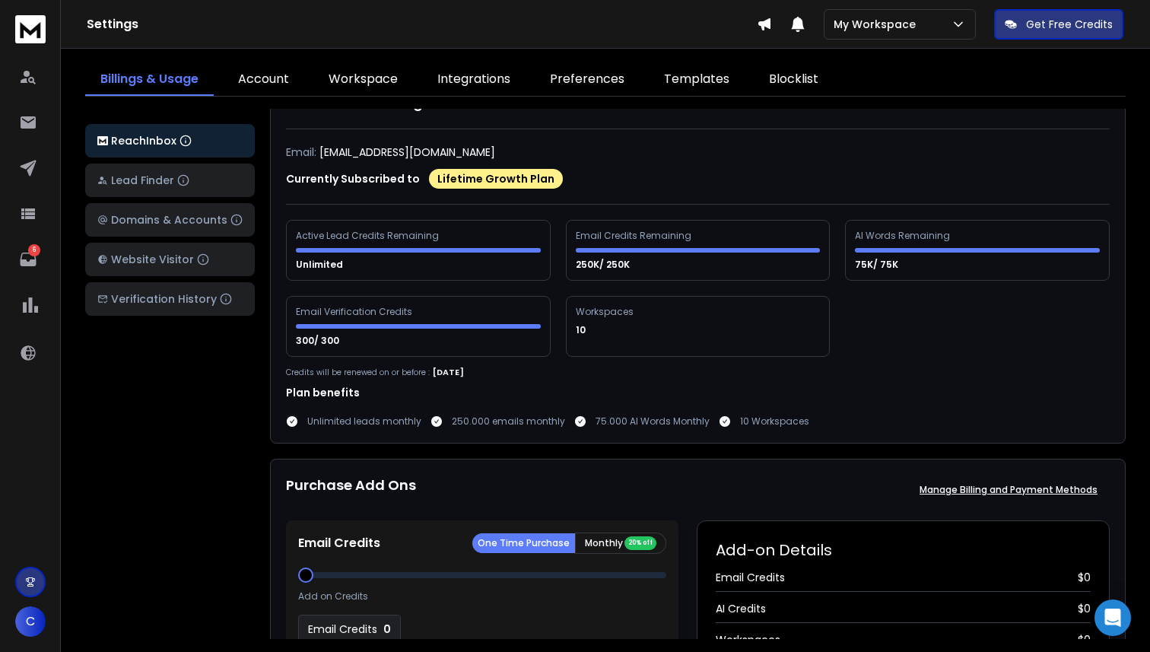
scroll to position [49, 0]
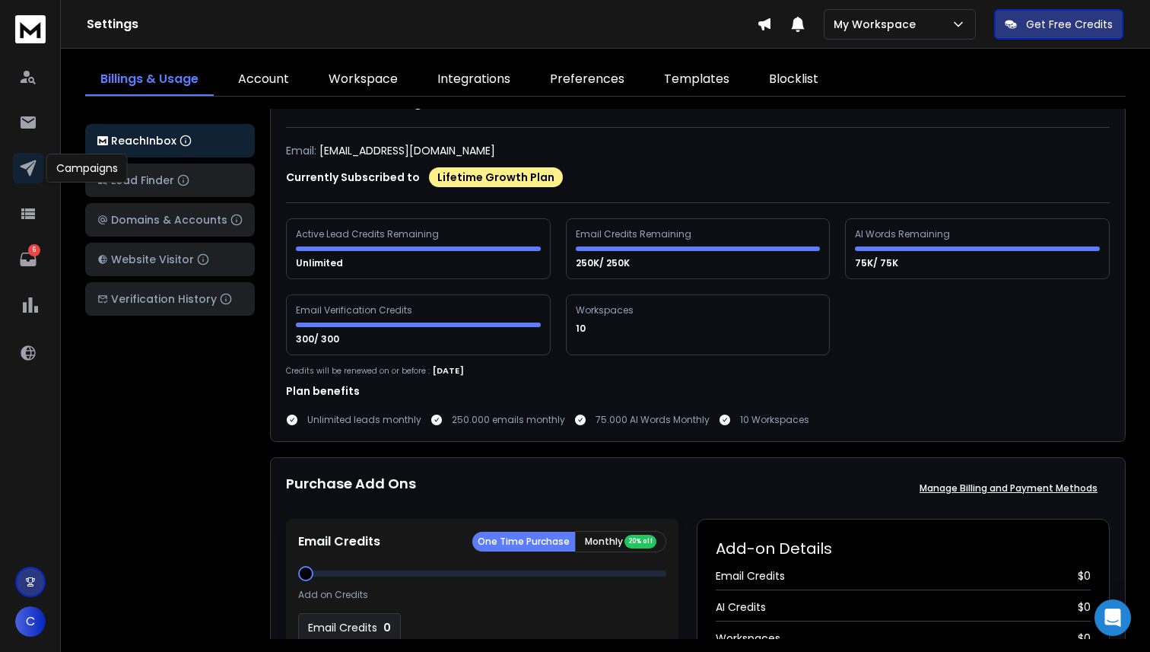
click at [27, 161] on icon at bounding box center [28, 168] width 18 height 18
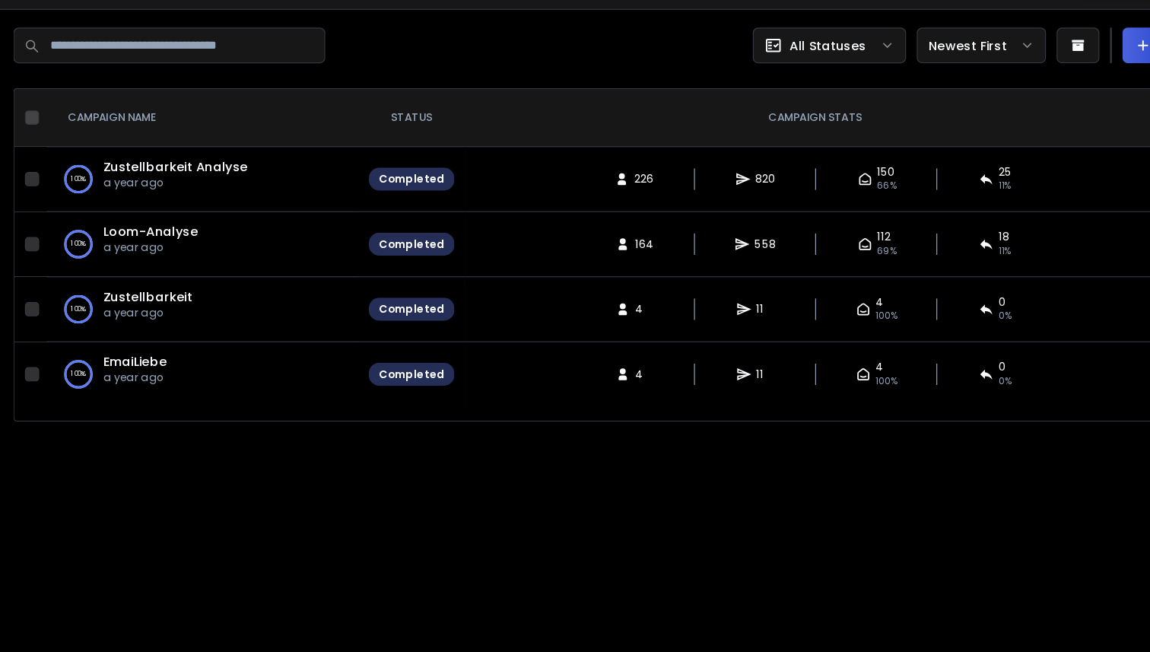
click at [217, 238] on span "Loom-Analyse" at bounding box center [202, 237] width 81 height 15
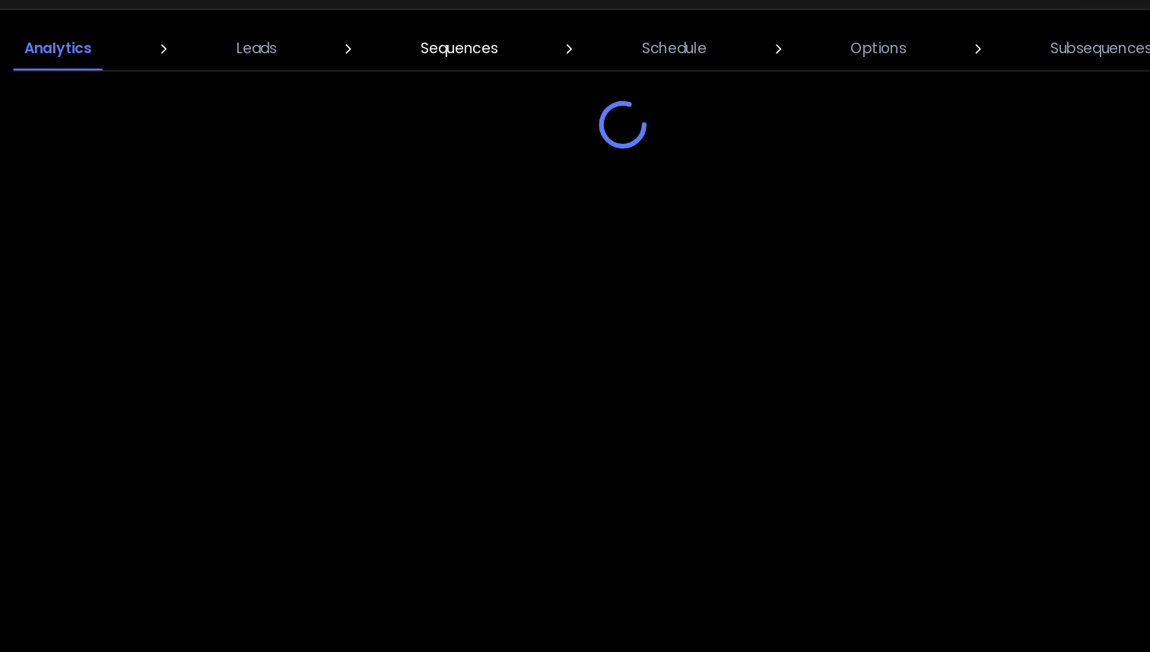
click at [440, 94] on div "Analytics Leads Sequences Schedule Options Subsequences" at bounding box center [575, 82] width 981 height 37
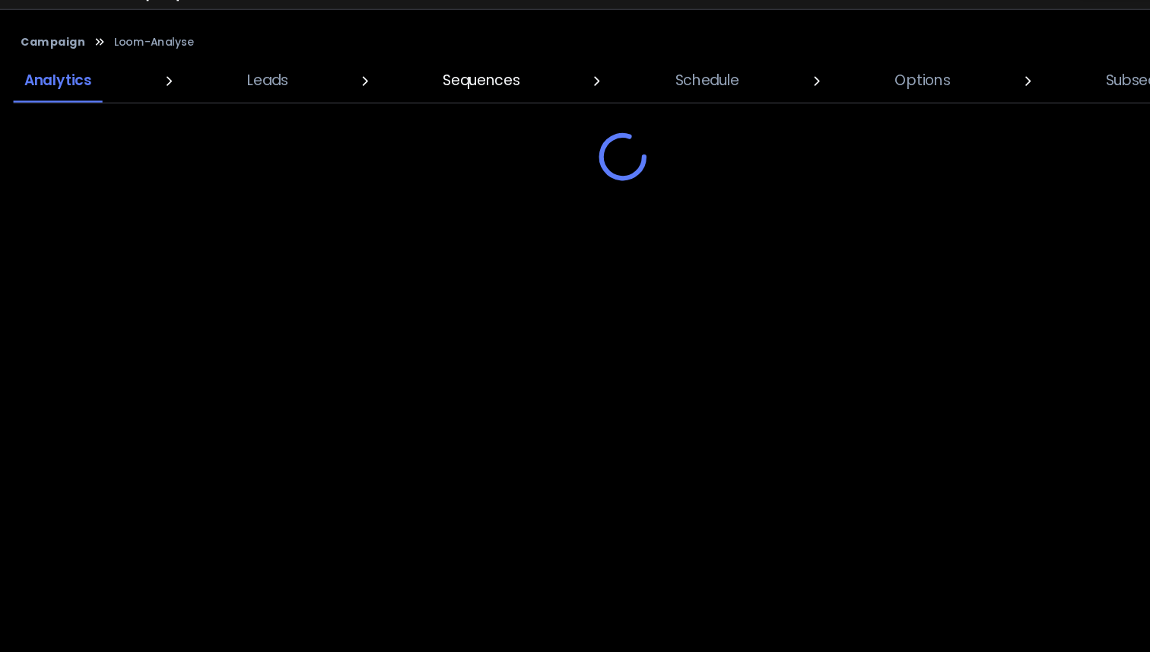
click at [469, 110] on p "Sequences" at bounding box center [484, 109] width 65 height 18
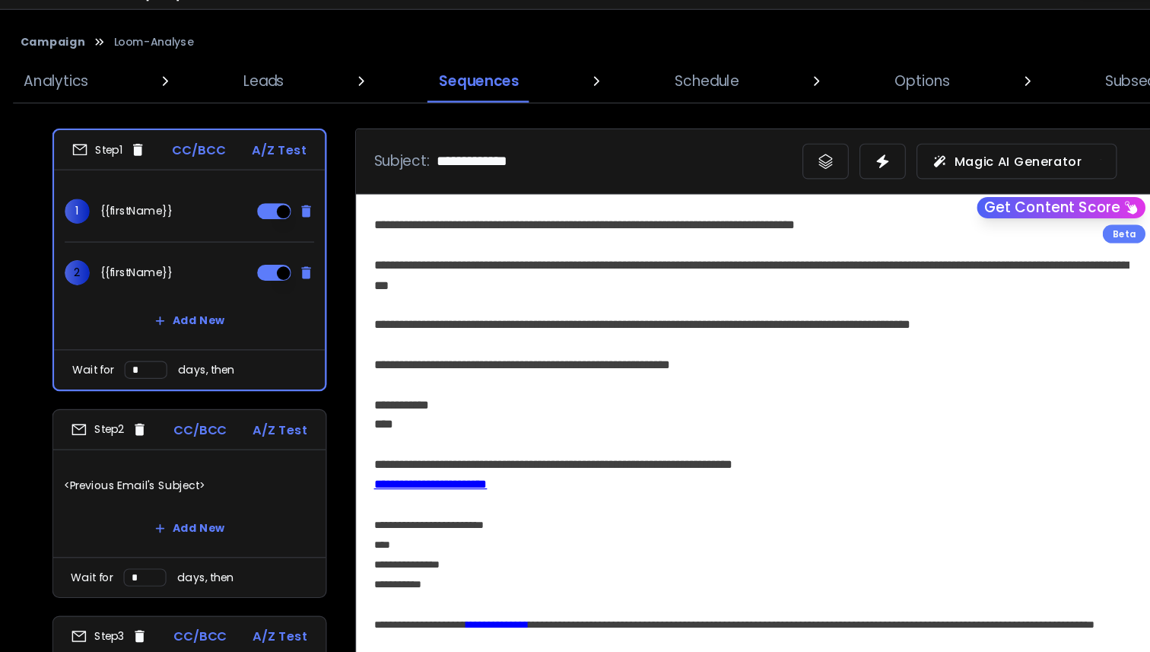
scroll to position [116, 0]
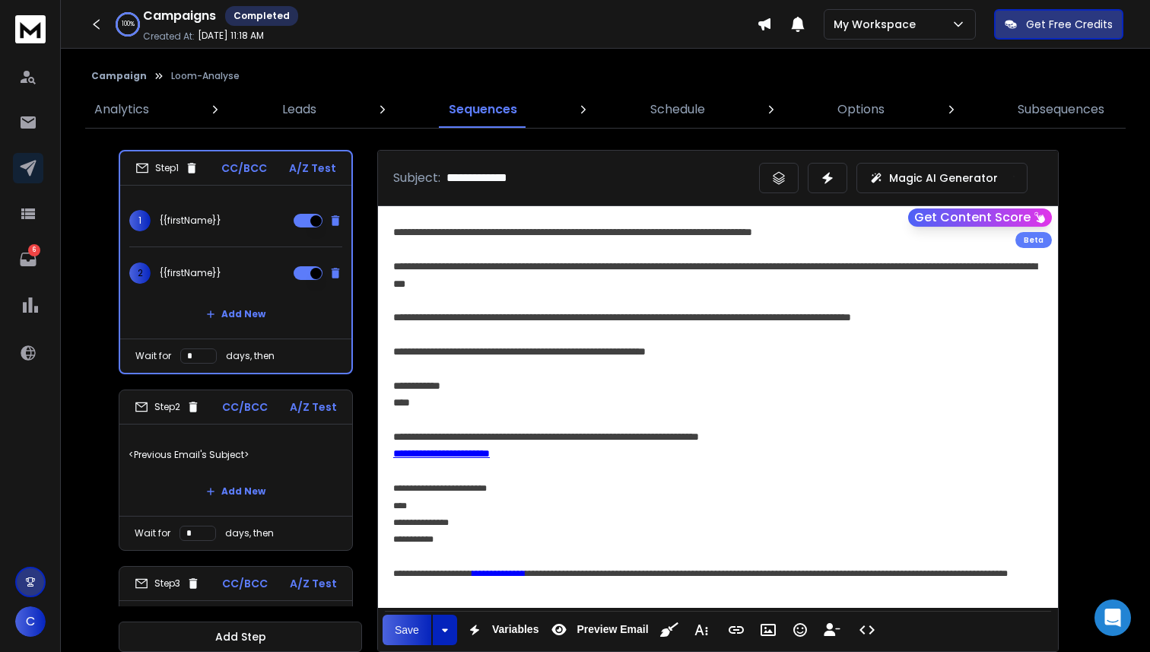
click at [281, 461] on p "<Previous Email's Subject>" at bounding box center [236, 455] width 214 height 43
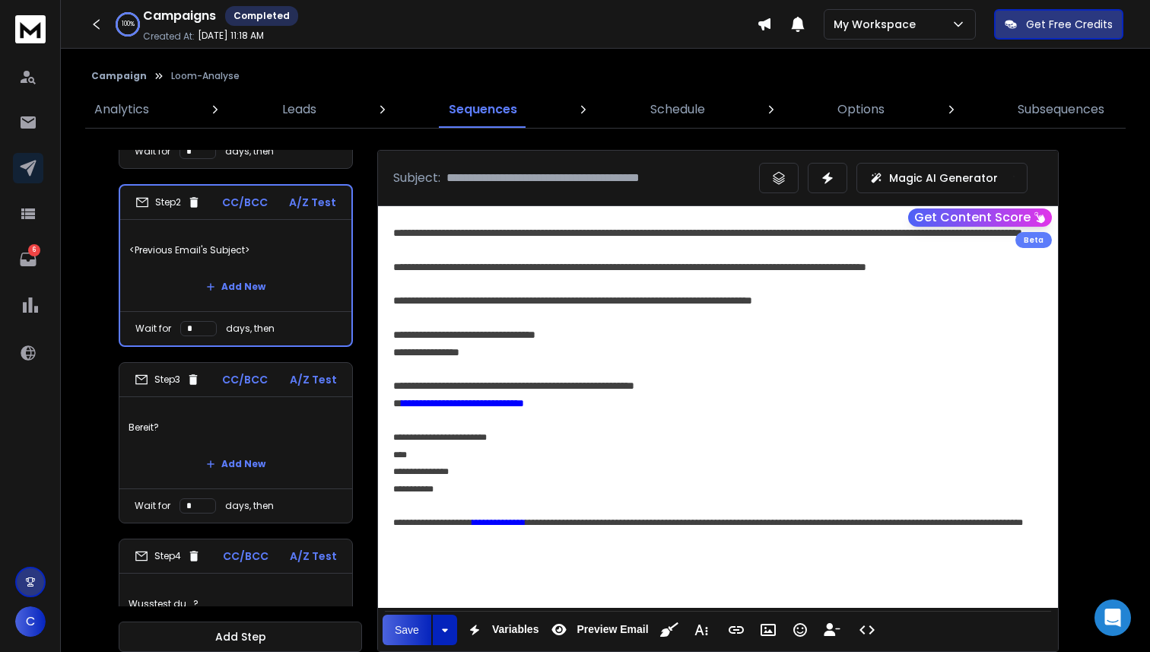
scroll to position [263, 0]
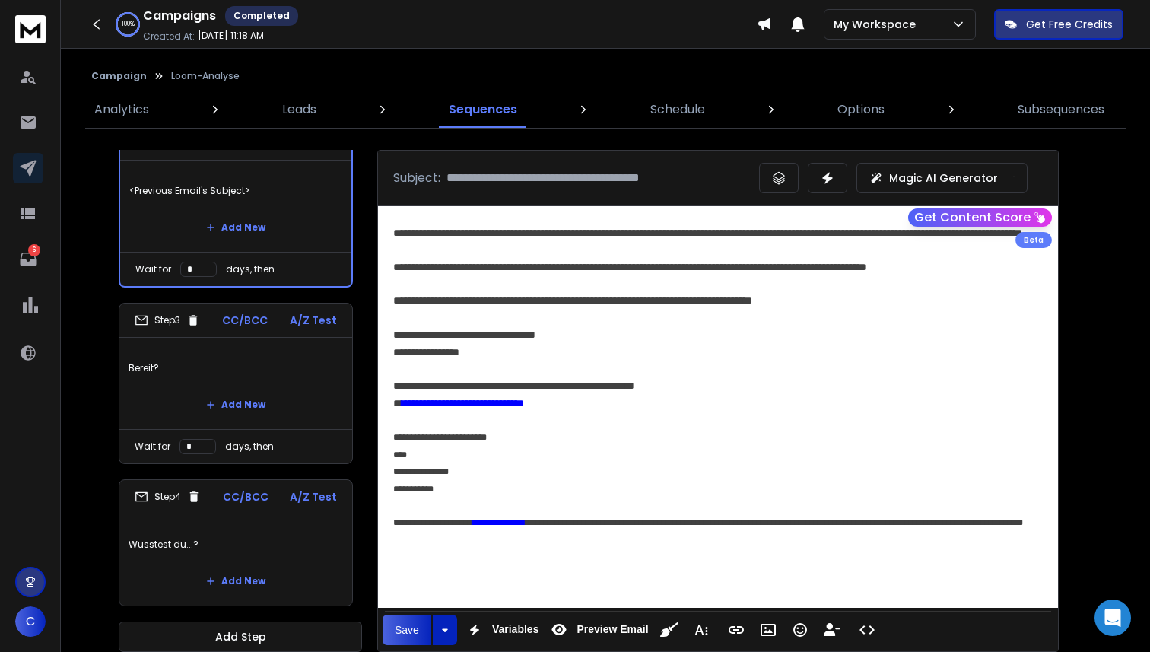
click at [275, 379] on p "Bereit?" at bounding box center [236, 368] width 214 height 43
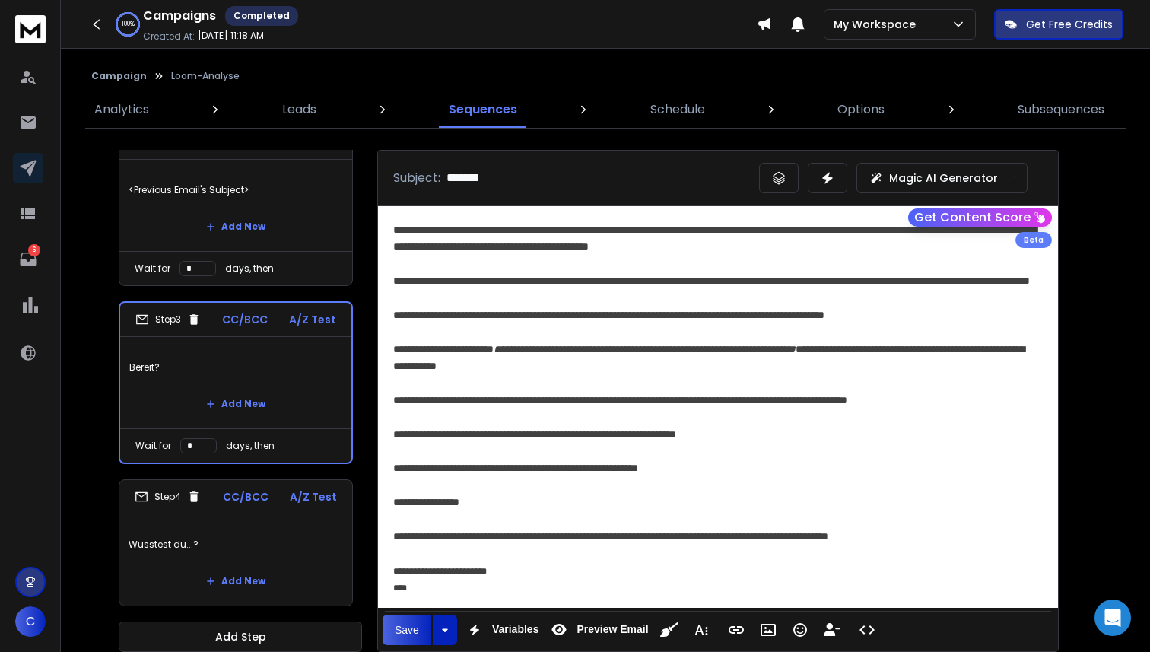
click at [272, 512] on div "Step 4 CC/BCC A/Z Test" at bounding box center [235, 497] width 233 height 34
type input "**********"
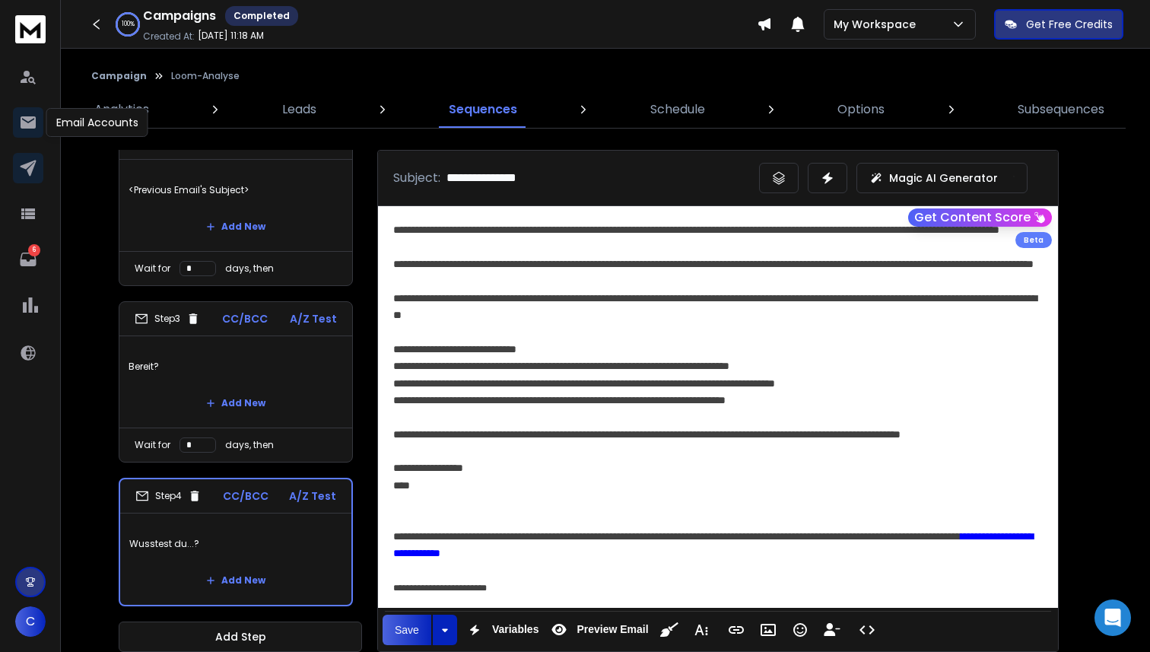
click at [24, 110] on link at bounding box center [28, 122] width 30 height 30
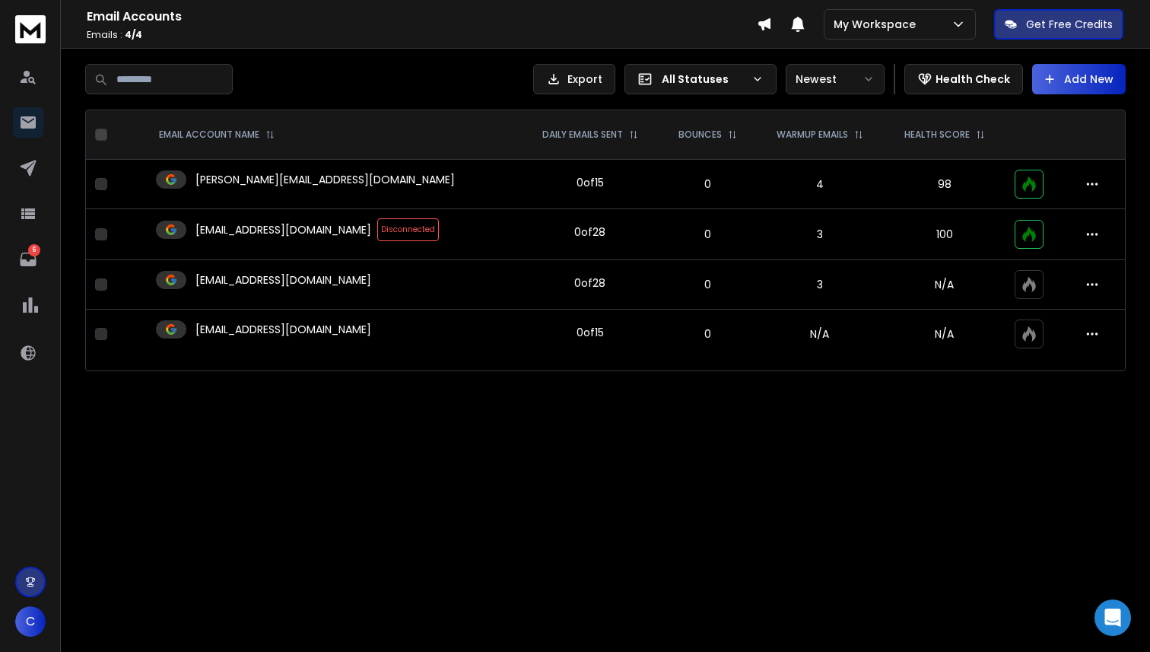
click at [223, 222] on p "[EMAIL_ADDRESS][DOMAIN_NAME]" at bounding box center [283, 229] width 176 height 15
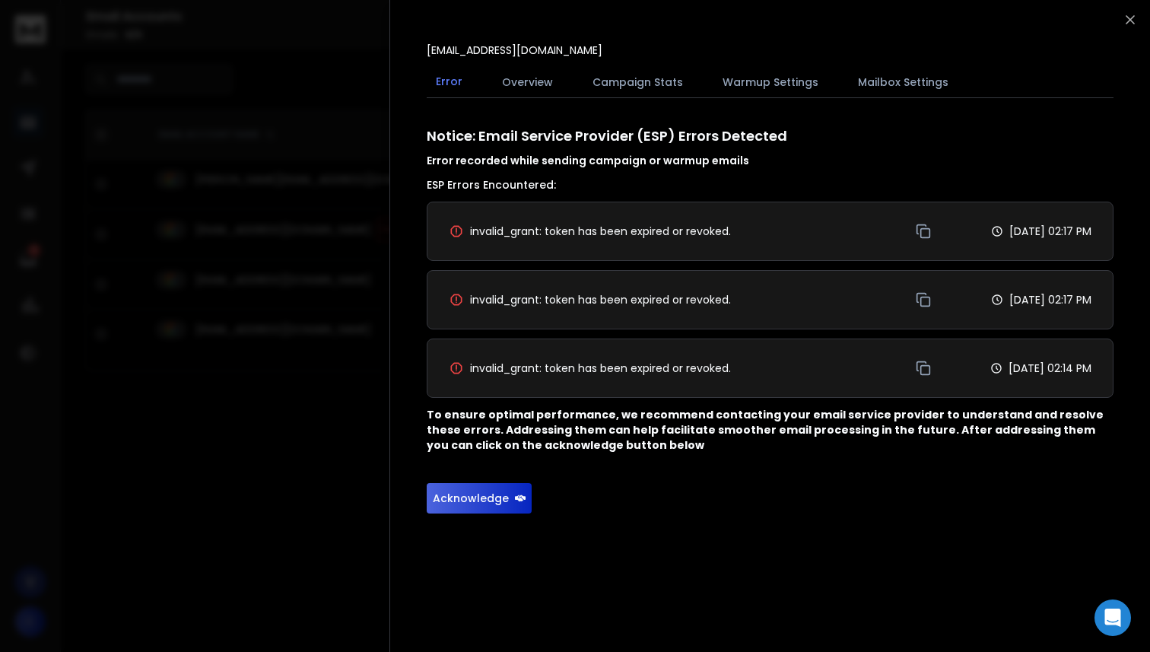
click at [487, 488] on button "Acknowledge" at bounding box center [479, 498] width 105 height 30
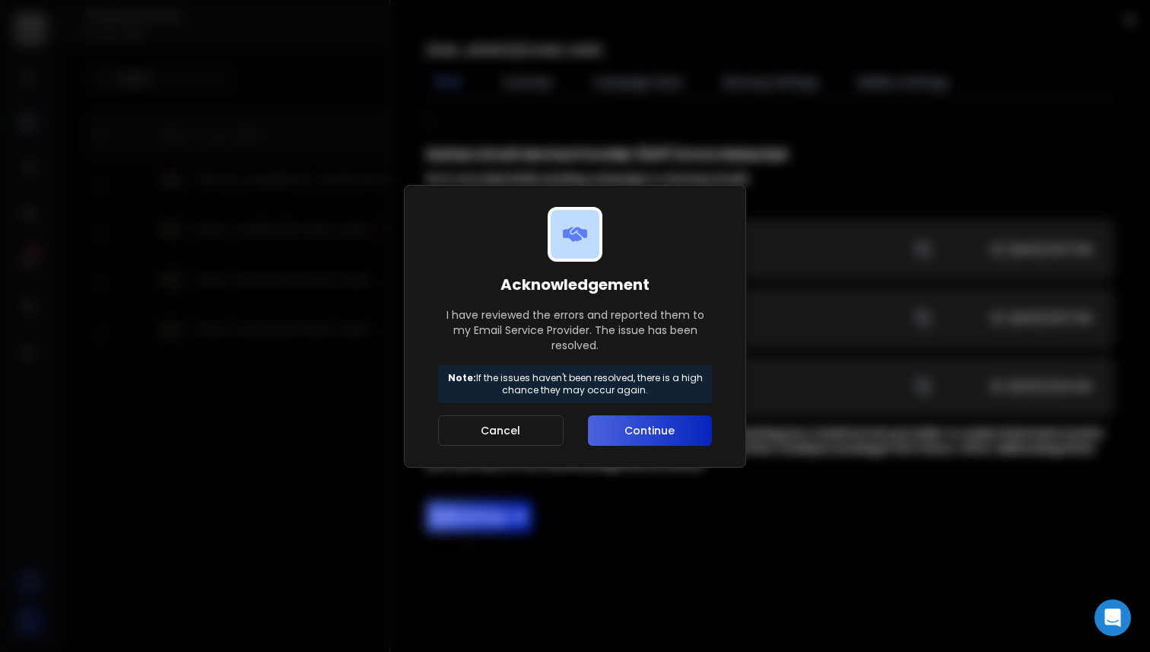
click at [679, 423] on button "Continue" at bounding box center [650, 430] width 124 height 30
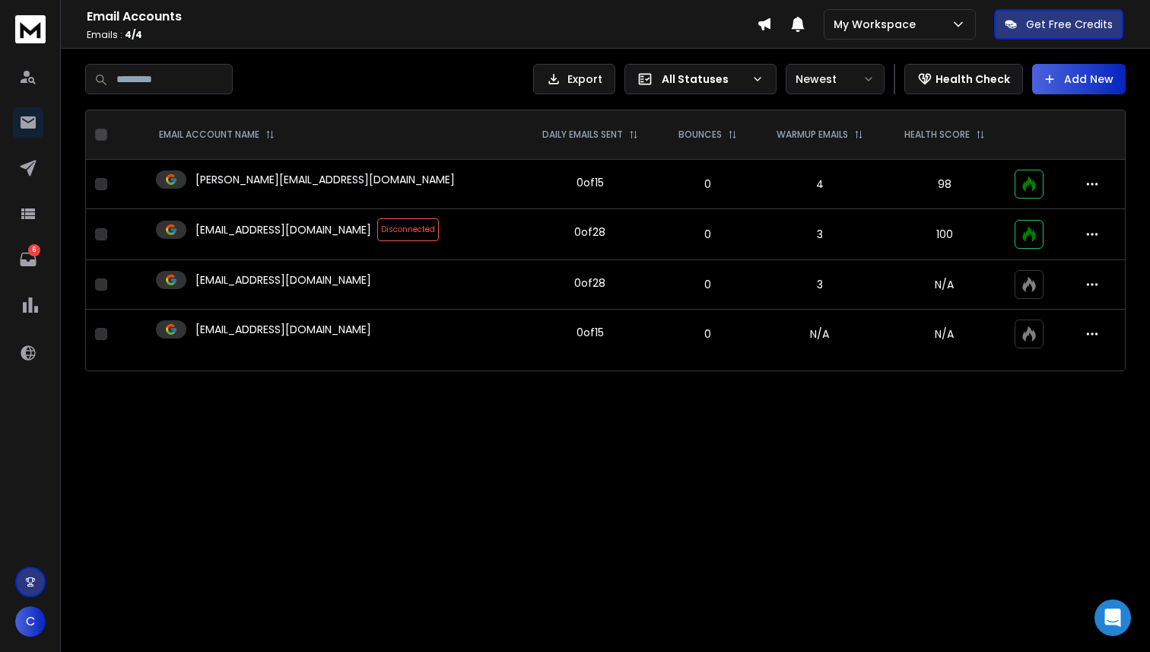
click at [279, 221] on div "[EMAIL_ADDRESS][DOMAIN_NAME]" at bounding box center [263, 230] width 215 height 18
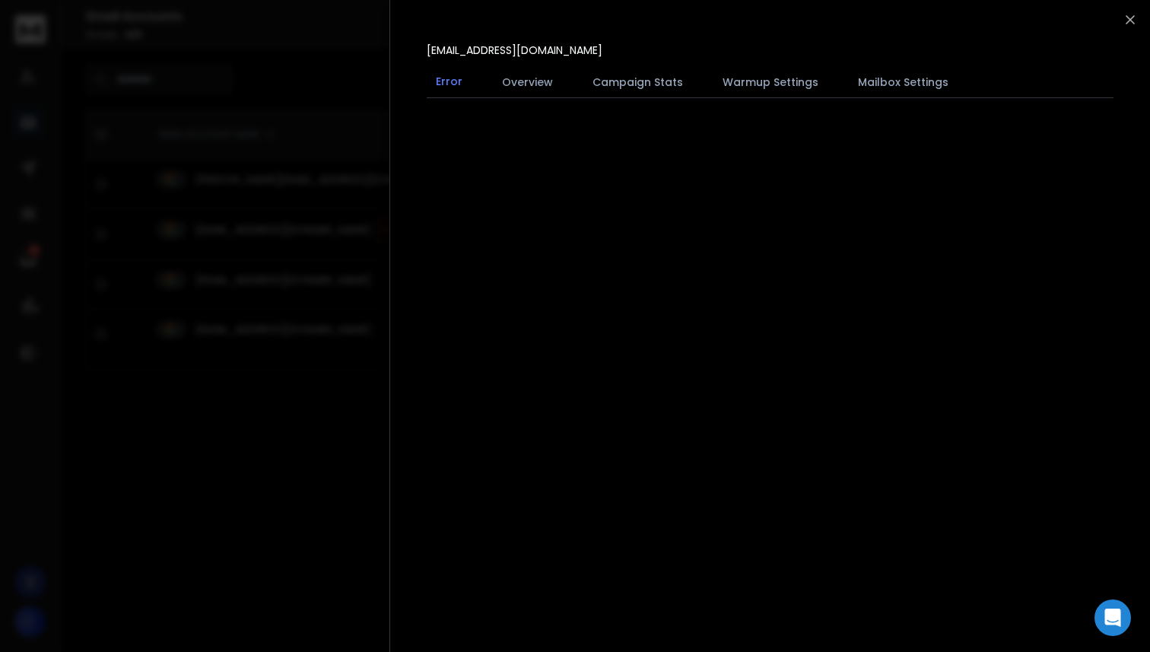
click at [536, 96] on button "Overview" at bounding box center [527, 81] width 69 height 33
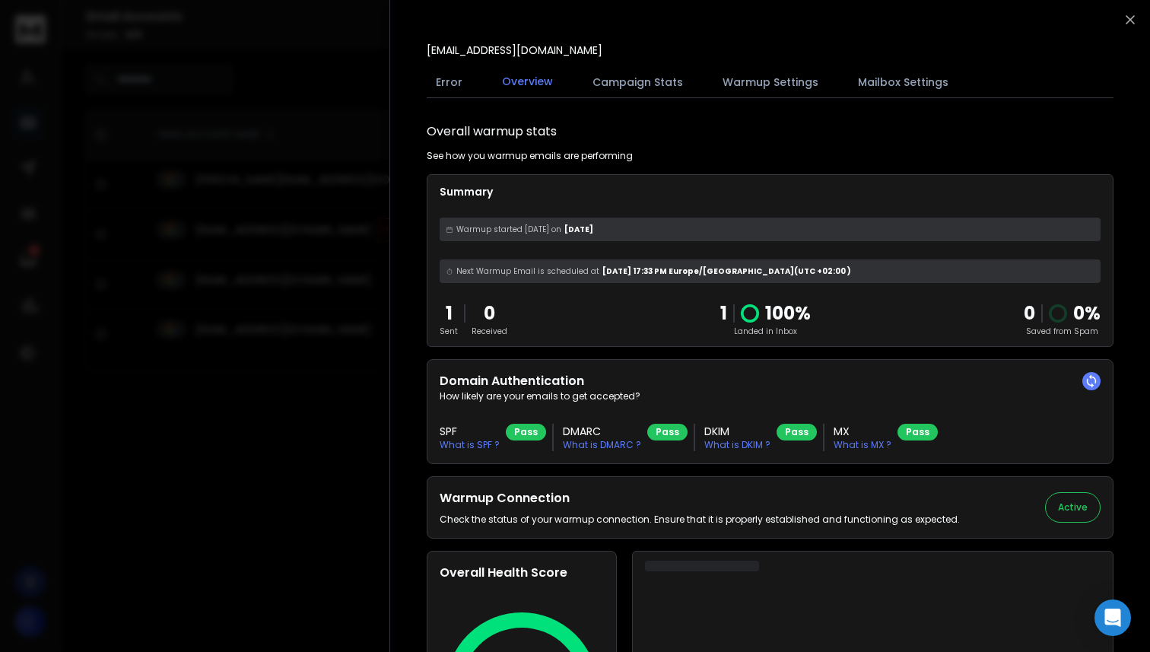
click at [599, 88] on button "Campaign Stats" at bounding box center [637, 81] width 109 height 33
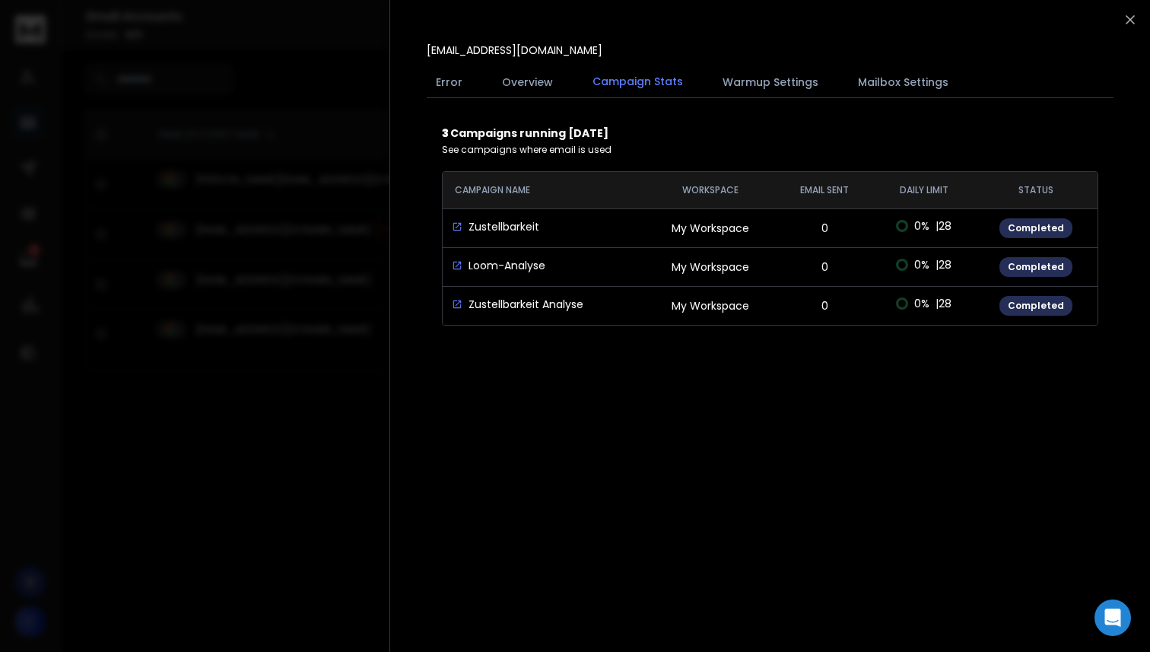
click at [759, 88] on button "Warmup Settings" at bounding box center [770, 81] width 114 height 33
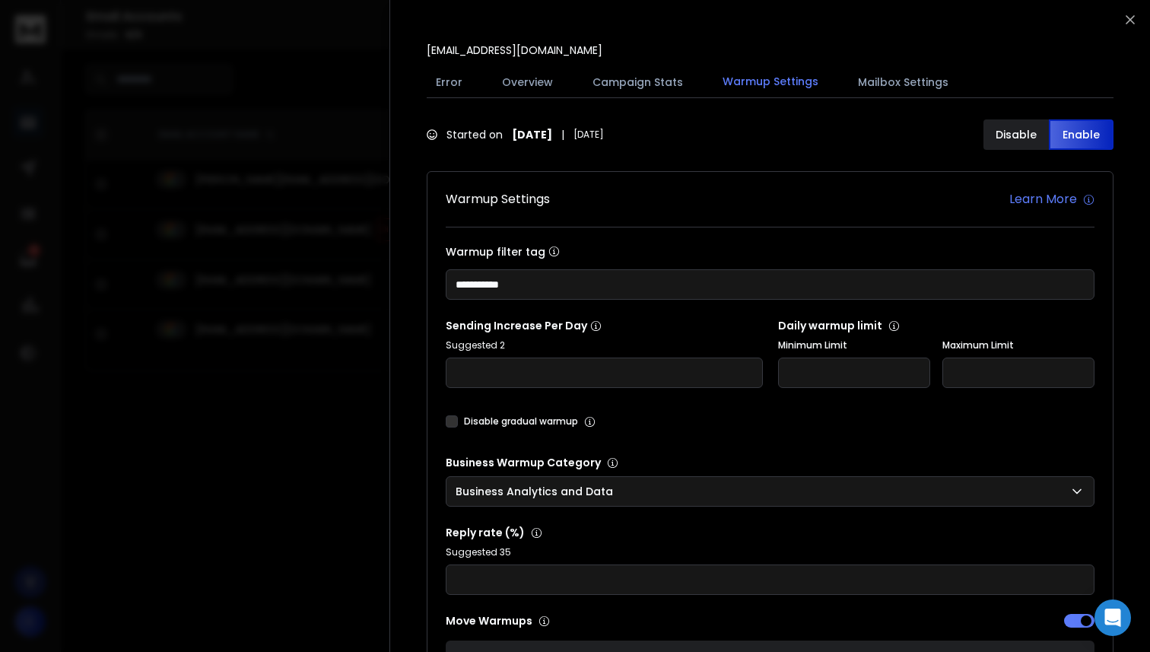
click at [875, 78] on button "Mailbox Settings" at bounding box center [903, 81] width 109 height 33
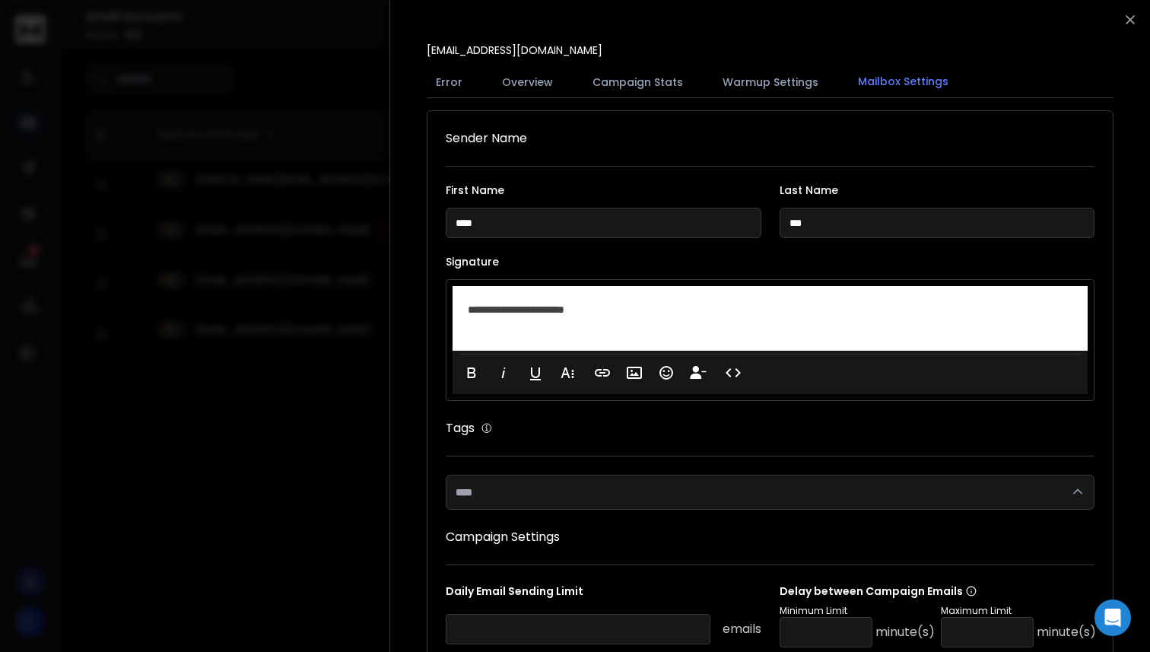
click at [287, 421] on div at bounding box center [575, 326] width 1150 height 652
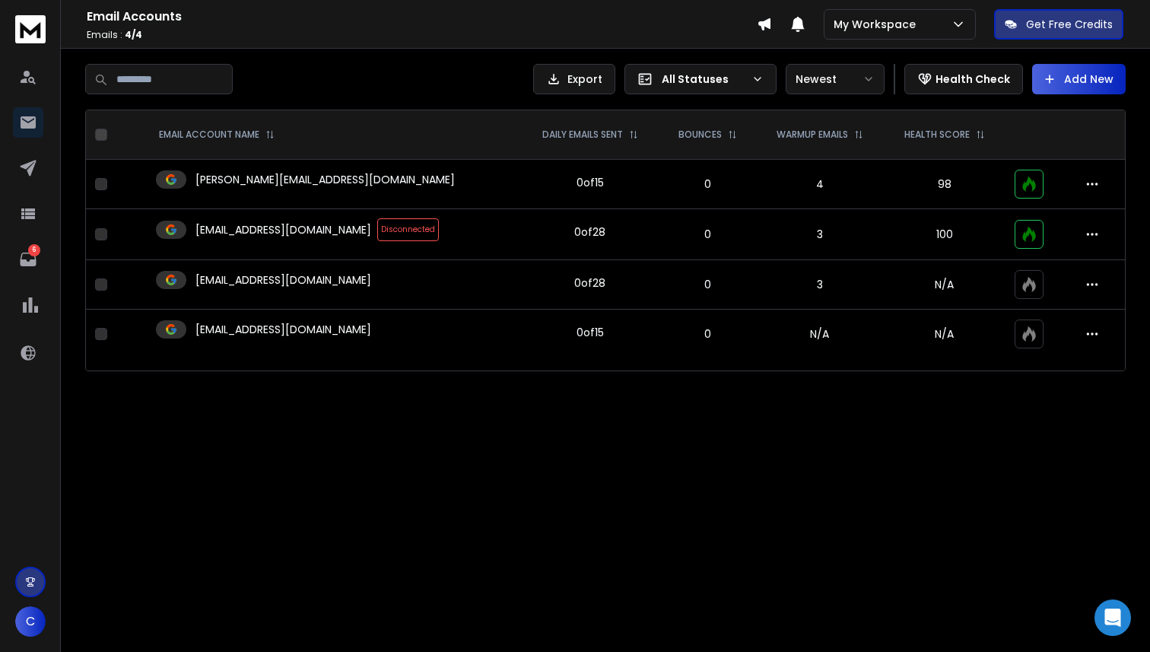
click at [377, 234] on span "Disconnected" at bounding box center [408, 229] width 62 height 23
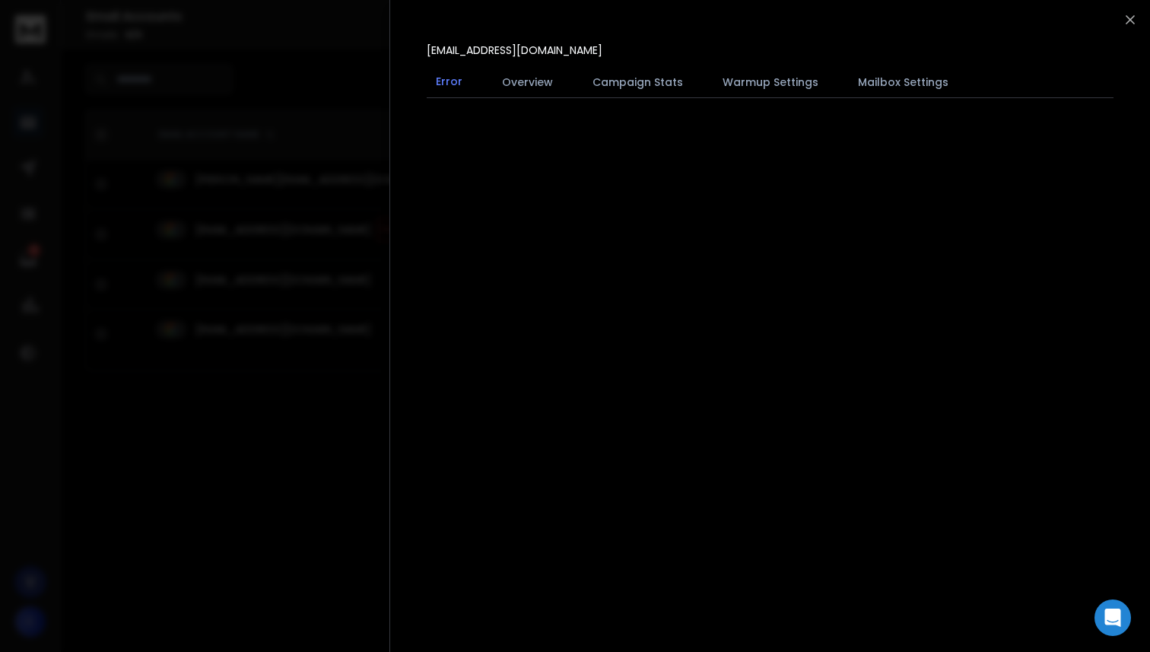
click at [510, 81] on button "Overview" at bounding box center [527, 81] width 69 height 33
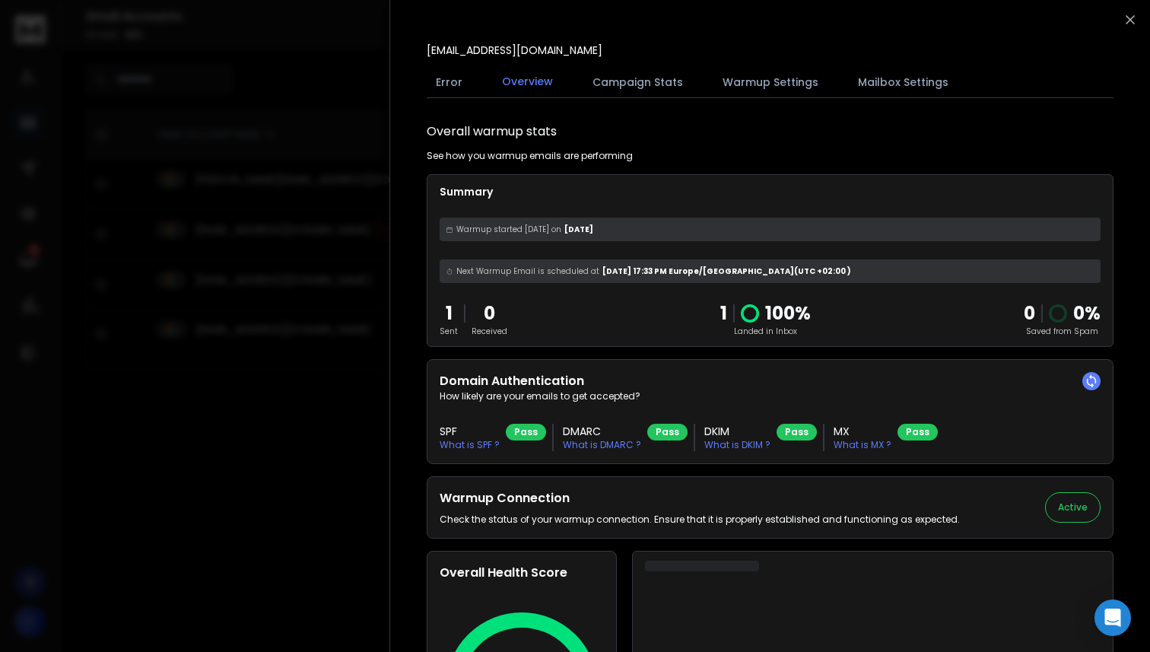
click at [647, 76] on button "Campaign Stats" at bounding box center [637, 81] width 109 height 33
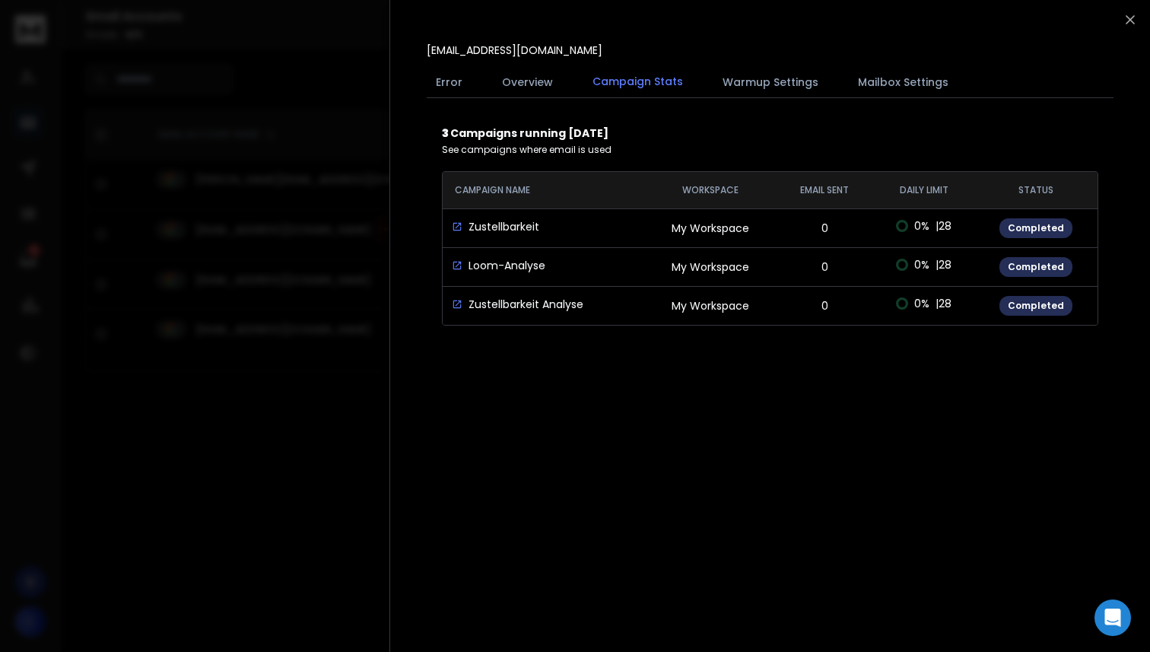
click at [755, 52] on div "[EMAIL_ADDRESS][DOMAIN_NAME]" at bounding box center [770, 50] width 687 height 15
click at [757, 84] on button "Warmup Settings" at bounding box center [770, 81] width 114 height 33
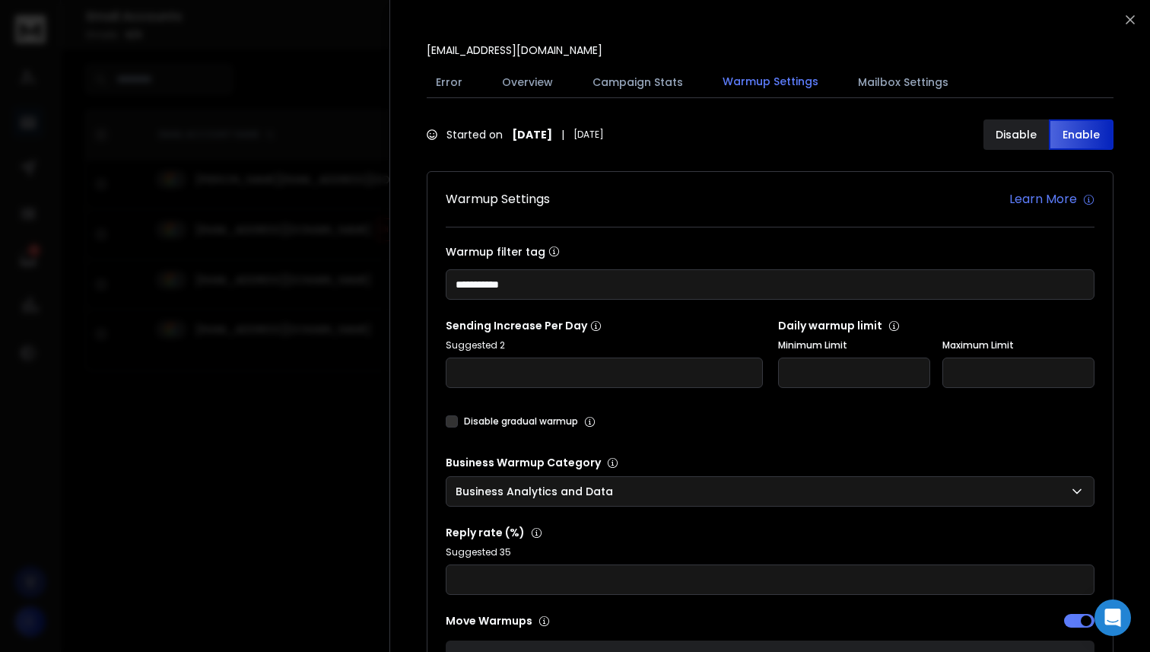
click at [883, 79] on button "Mailbox Settings" at bounding box center [903, 81] width 109 height 33
